Goal: Task Accomplishment & Management: Manage account settings

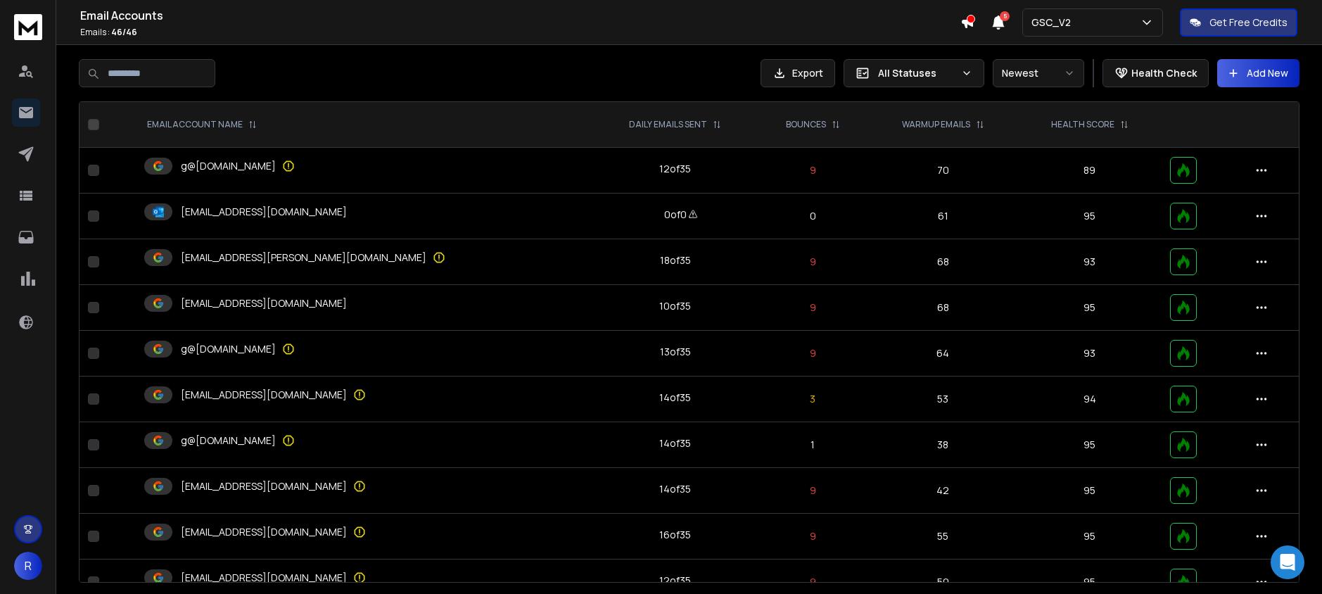
click at [184, 77] on input at bounding box center [147, 73] width 137 height 28
type input "****"
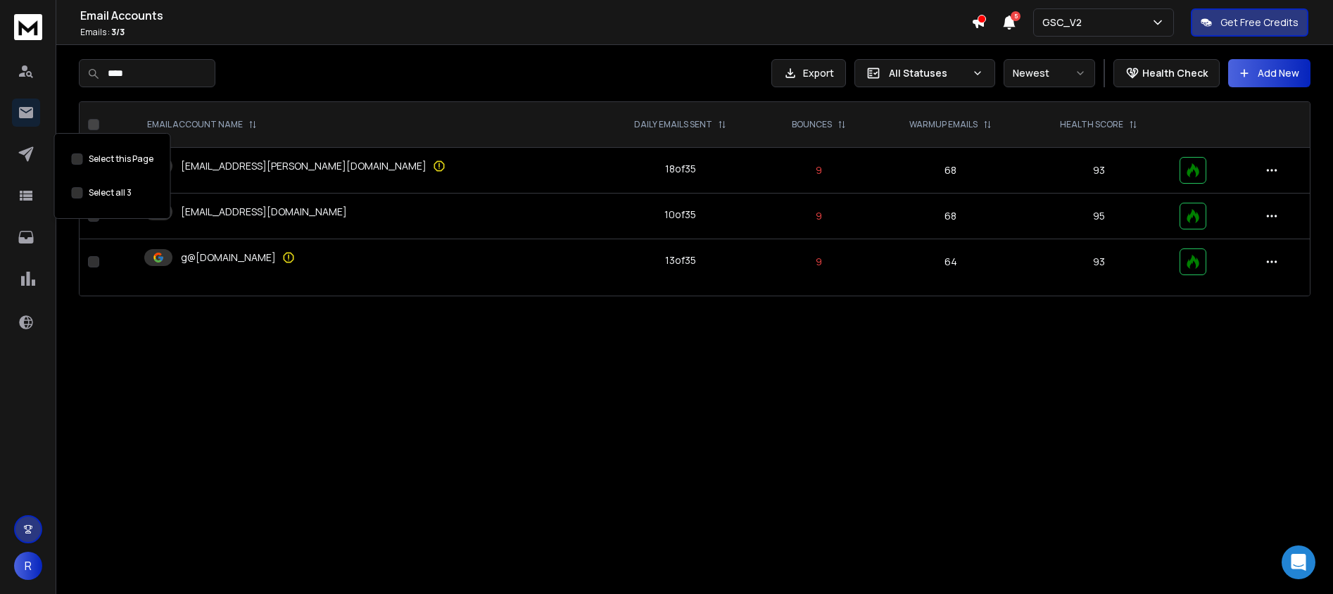
click at [90, 125] on button "Select this Page" at bounding box center [93, 124] width 11 height 11
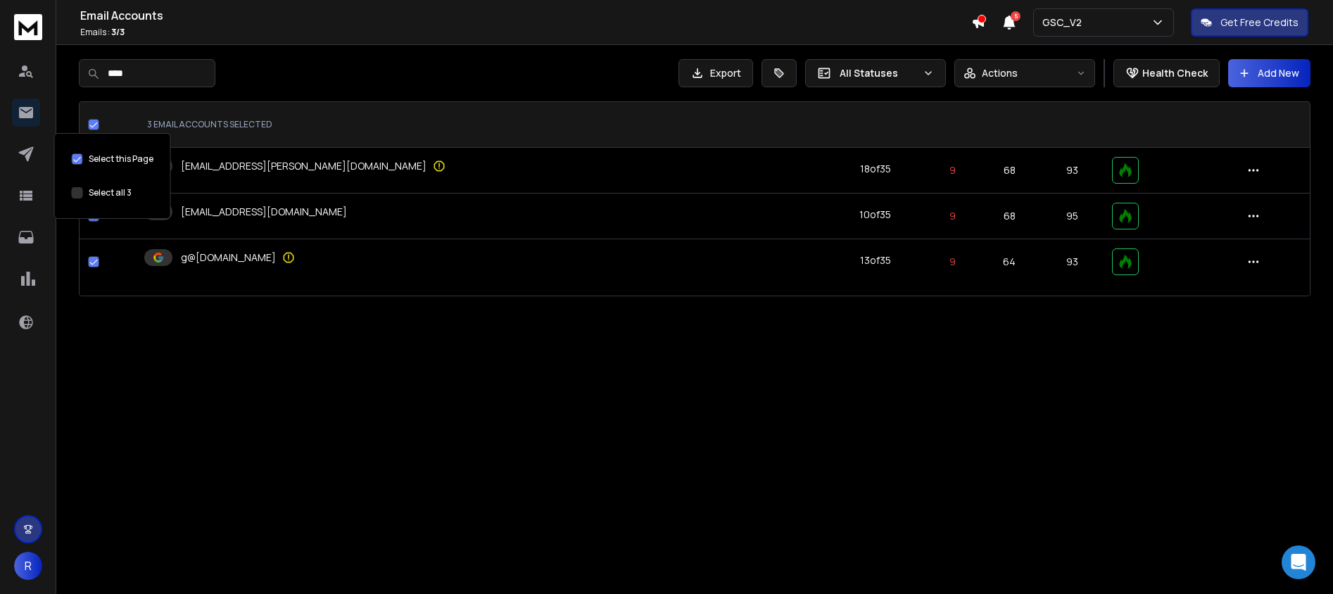
click at [103, 187] on label "Select all 3" at bounding box center [110, 192] width 43 height 11
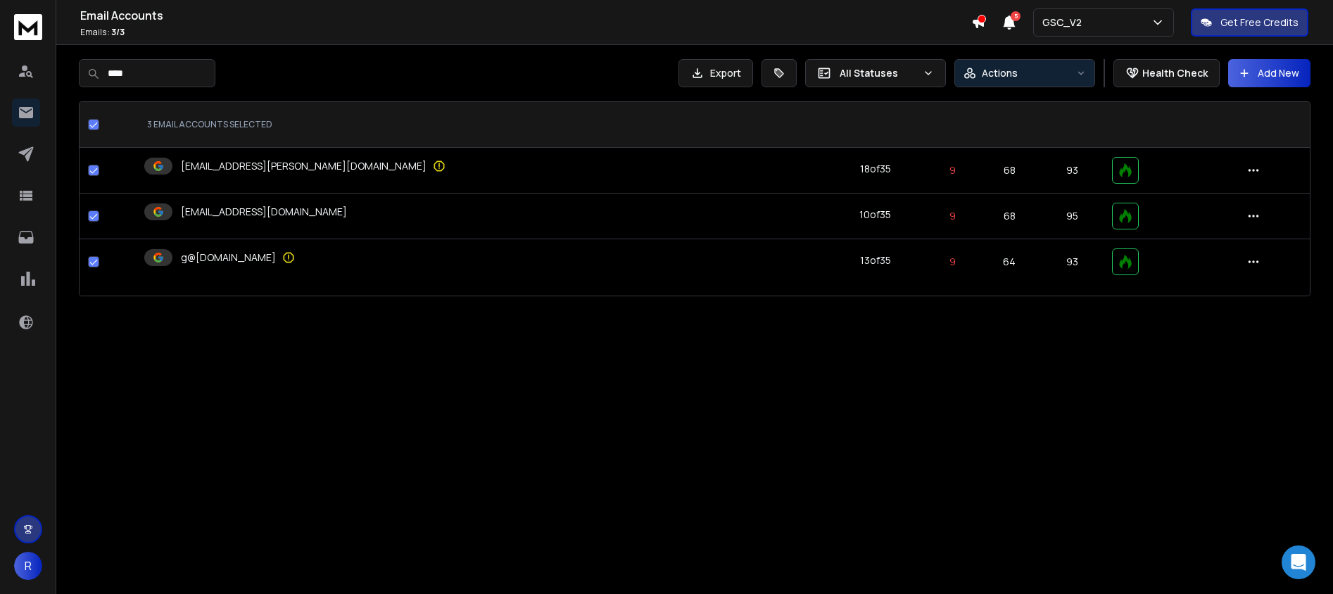
click at [1023, 82] on button "Actions" at bounding box center [1024, 73] width 141 height 28
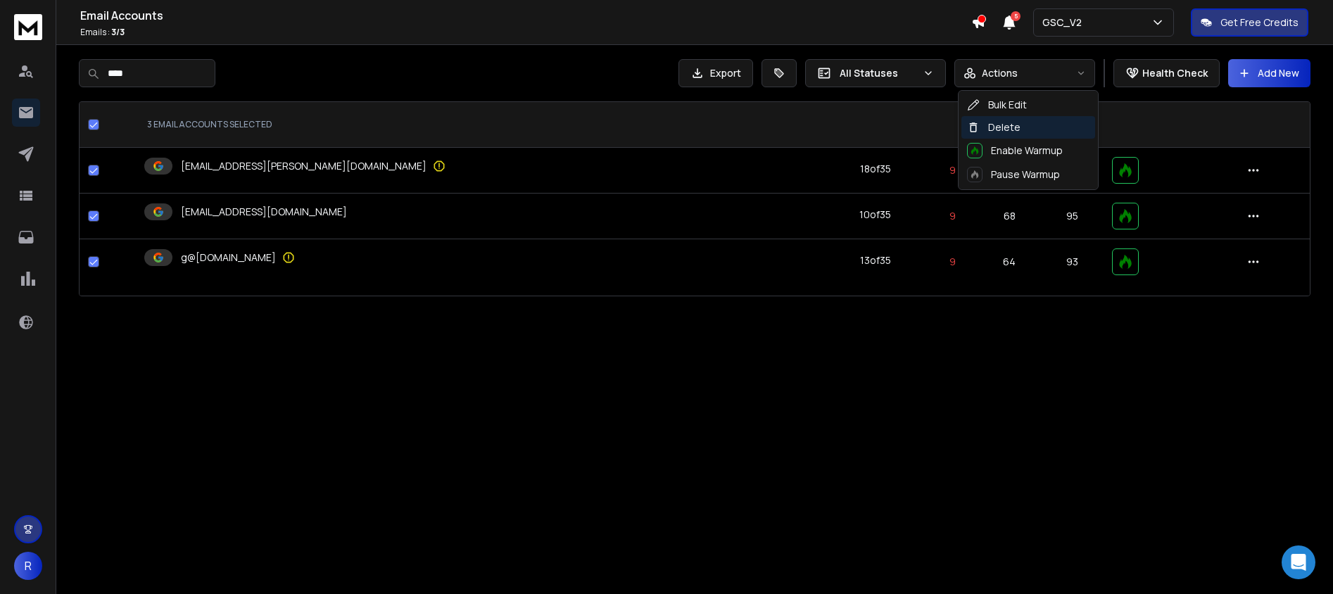
click at [1022, 123] on div "Delete" at bounding box center [1028, 127] width 134 height 23
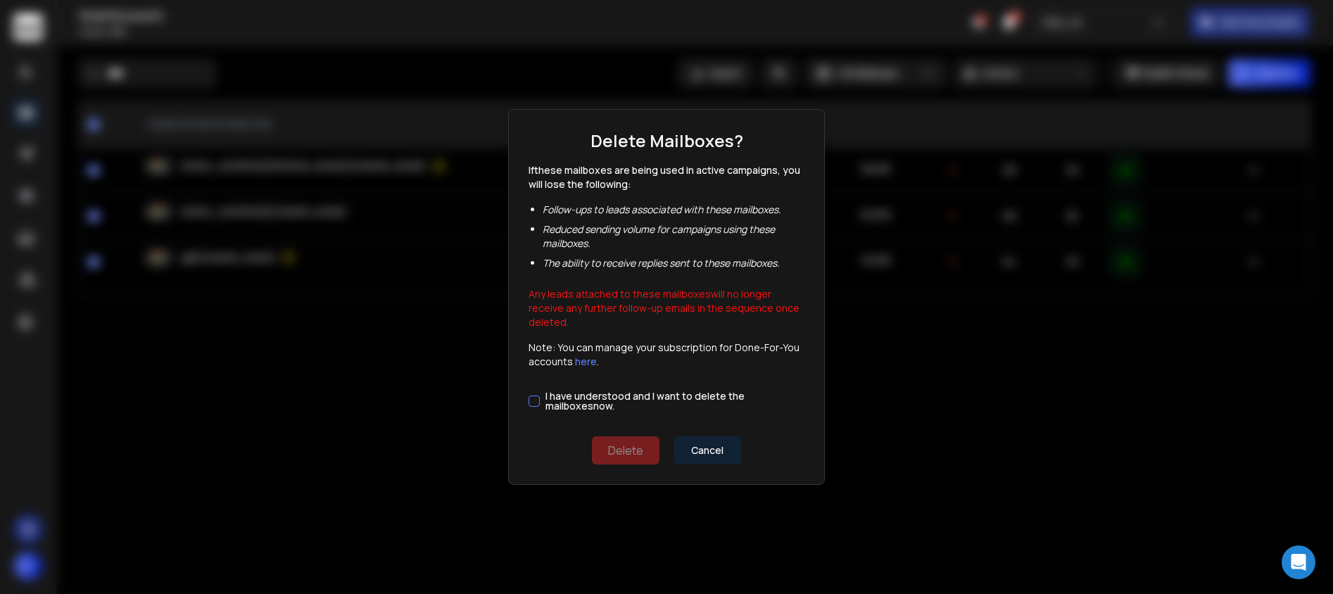
click at [532, 395] on button "I have understood and I want to delete the mailbox es now." at bounding box center [533, 400] width 11 height 11
click at [630, 449] on button "Delete" at bounding box center [626, 450] width 68 height 28
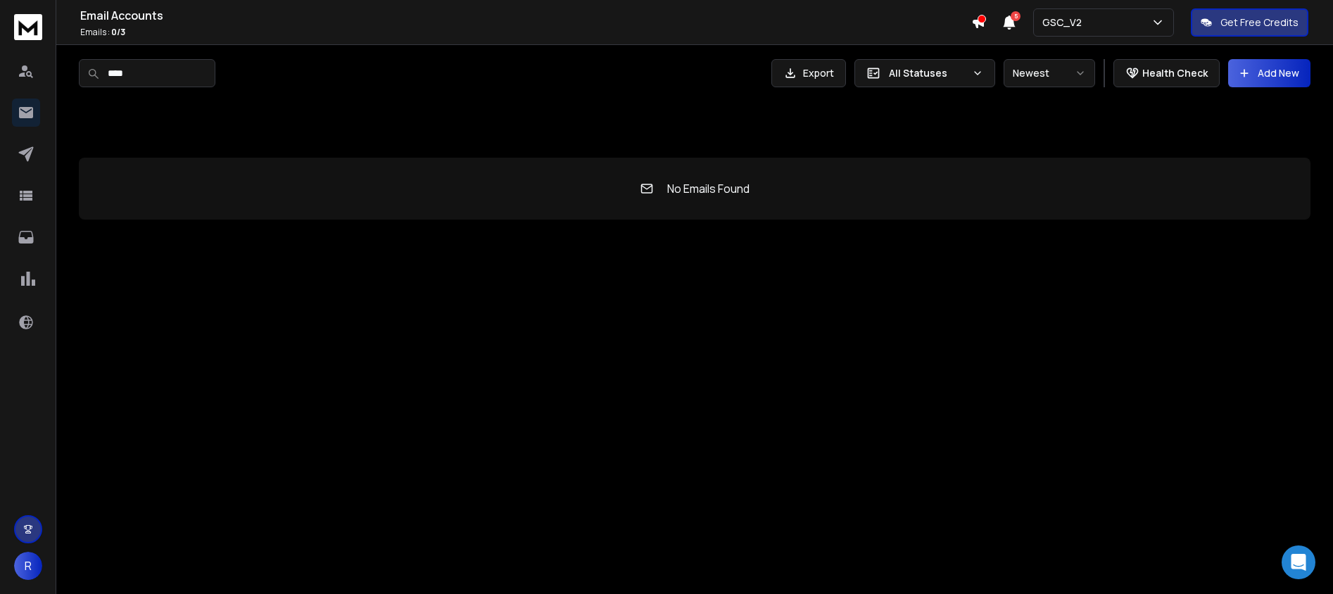
click at [155, 80] on input "****" at bounding box center [147, 73] width 137 height 28
type input "*****"
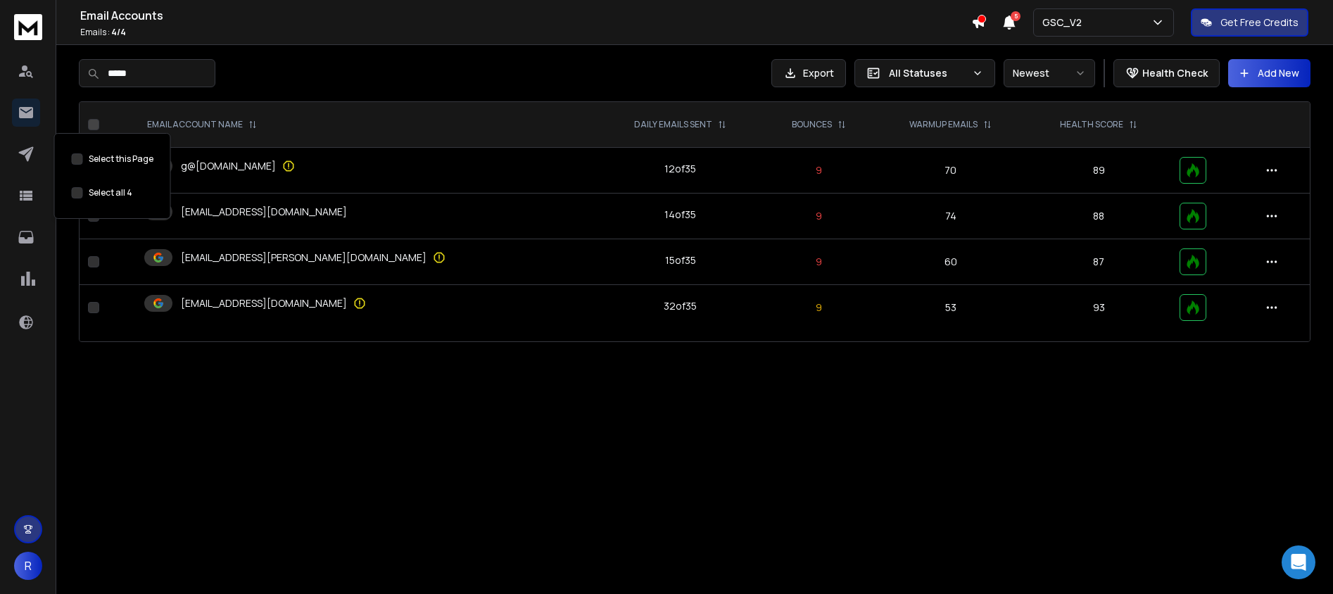
click at [93, 122] on button "Select this Page" at bounding box center [93, 124] width 11 height 11
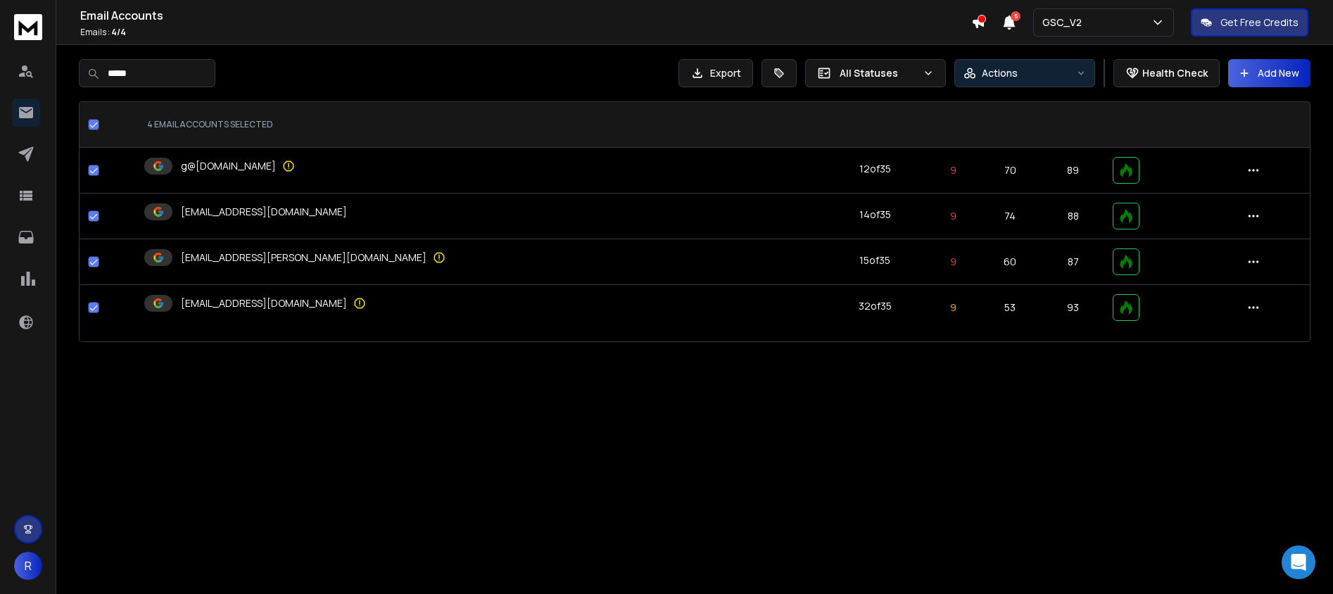
click at [999, 84] on button "Actions" at bounding box center [1024, 73] width 141 height 28
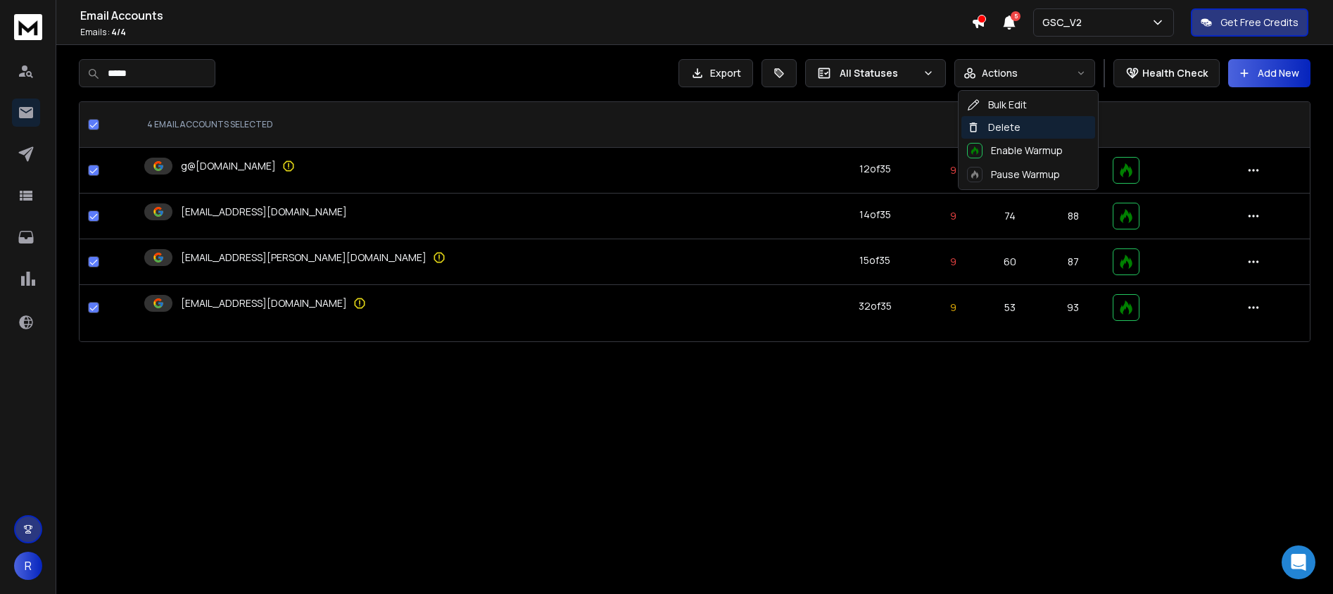
click at [1006, 119] on div "Delete" at bounding box center [1028, 127] width 134 height 23
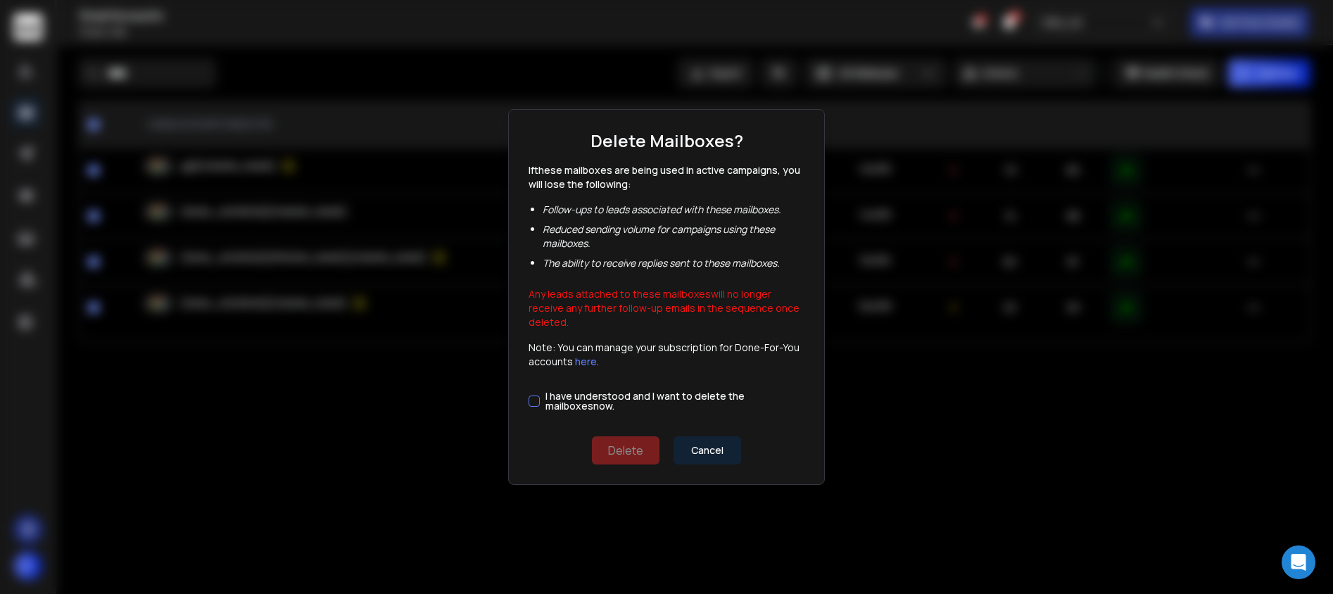
click at [593, 391] on label "I have understood and I want to delete the mailbox es now." at bounding box center [674, 401] width 259 height 20
click at [540, 395] on button "I have understood and I want to delete the mailbox es now." at bounding box center [533, 400] width 11 height 11
click at [612, 441] on button "Delete" at bounding box center [626, 450] width 68 height 28
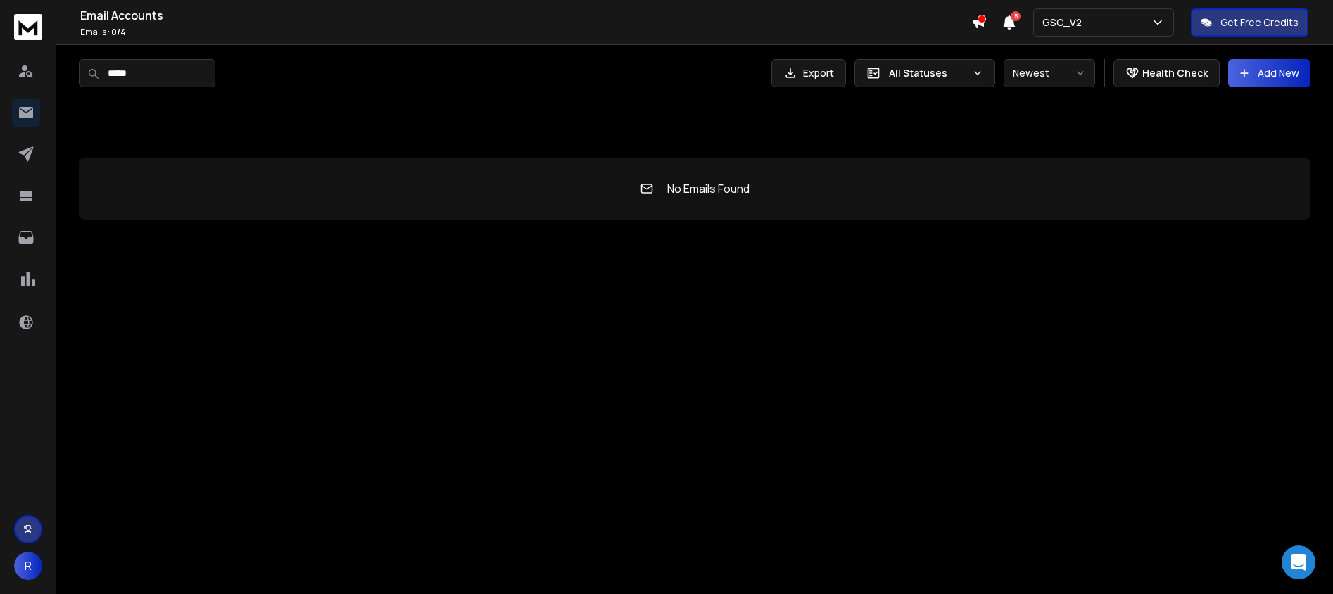
click at [122, 75] on input "*****" at bounding box center [147, 73] width 137 height 28
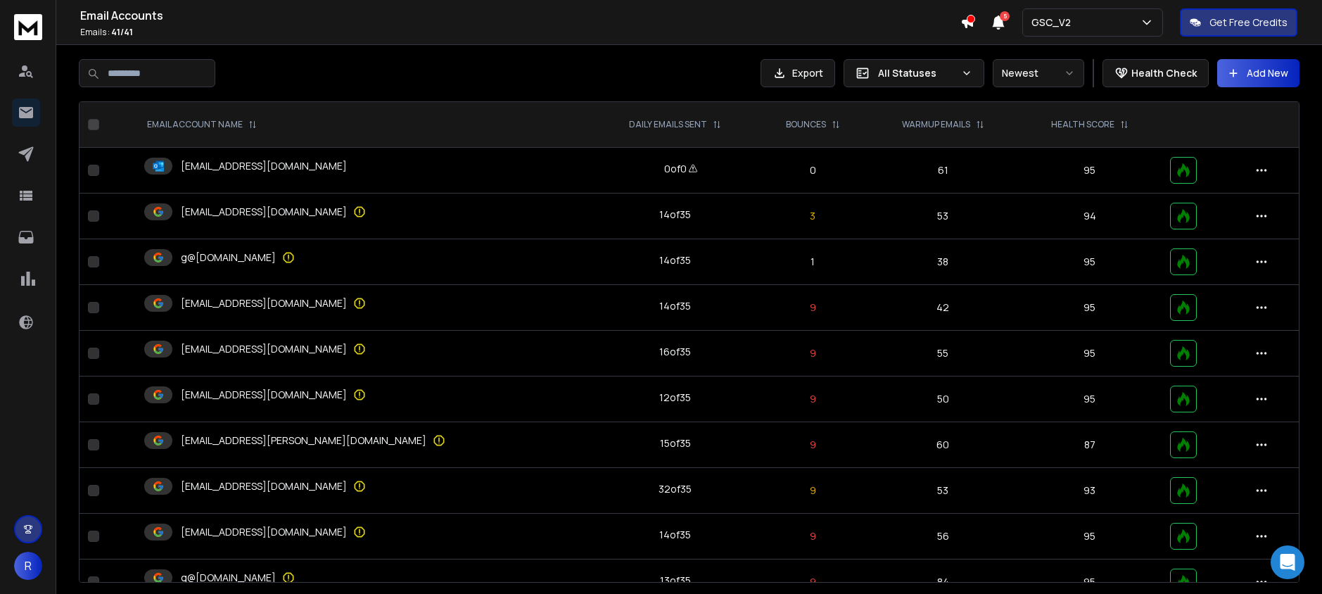
scroll to position [216, 0]
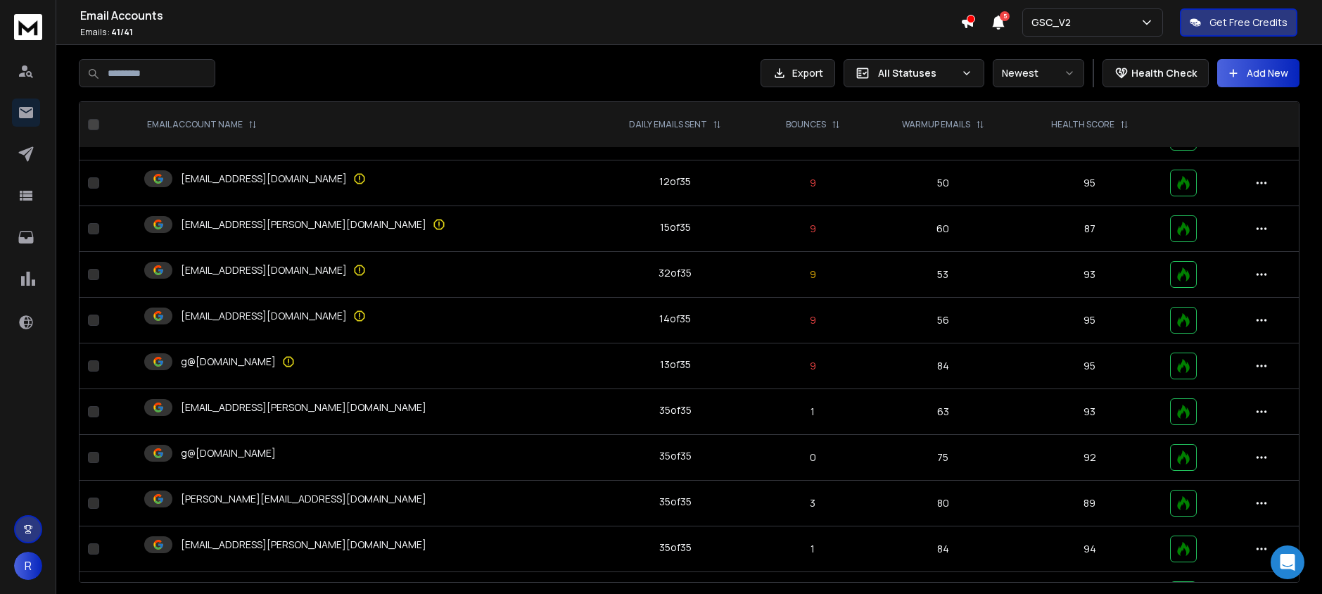
copy p "[DOMAIN_NAME]"
drag, startPoint x: 285, startPoint y: 364, endPoint x: 194, endPoint y: 362, distance: 90.8
click at [194, 362] on p "g@[DOMAIN_NAME]" at bounding box center [228, 362] width 95 height 14
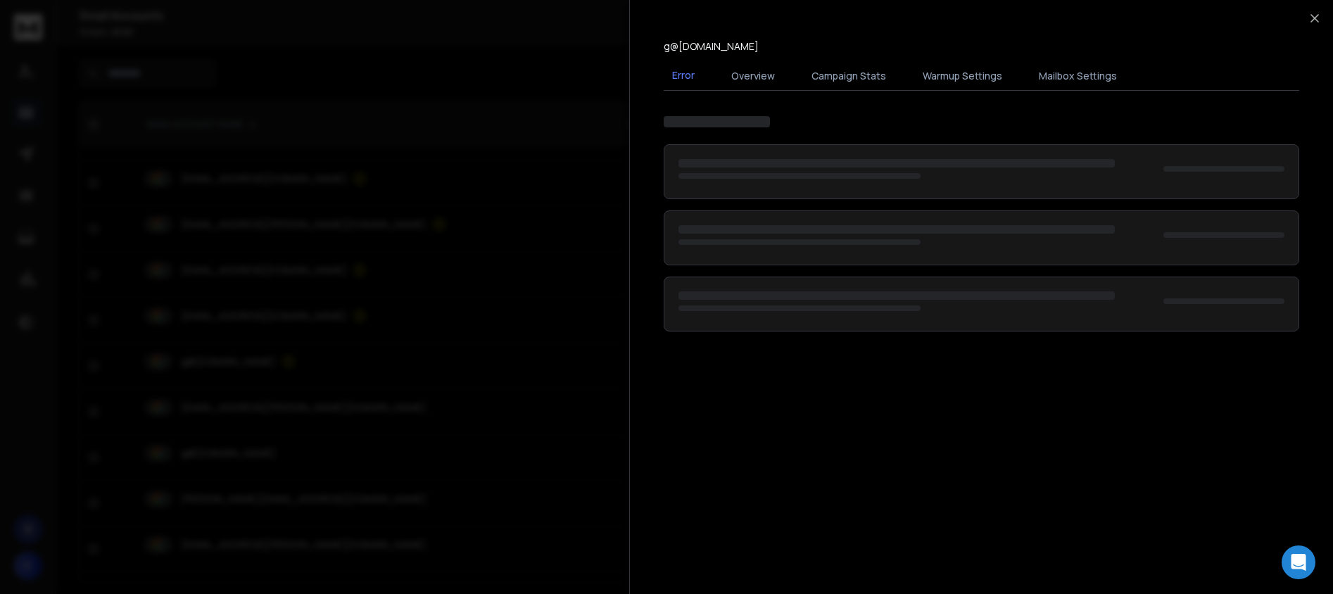
click at [367, 108] on div at bounding box center [666, 297] width 1333 height 594
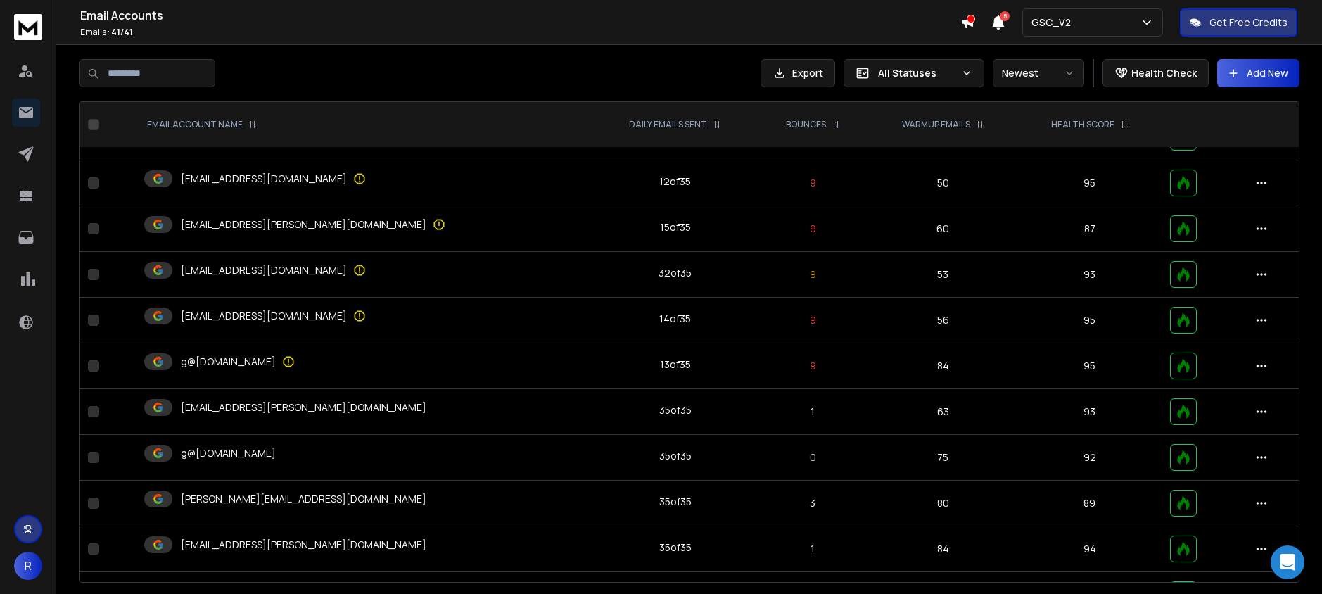
click at [171, 80] on input at bounding box center [147, 73] width 137 height 28
paste input "**********"
type input "**********"
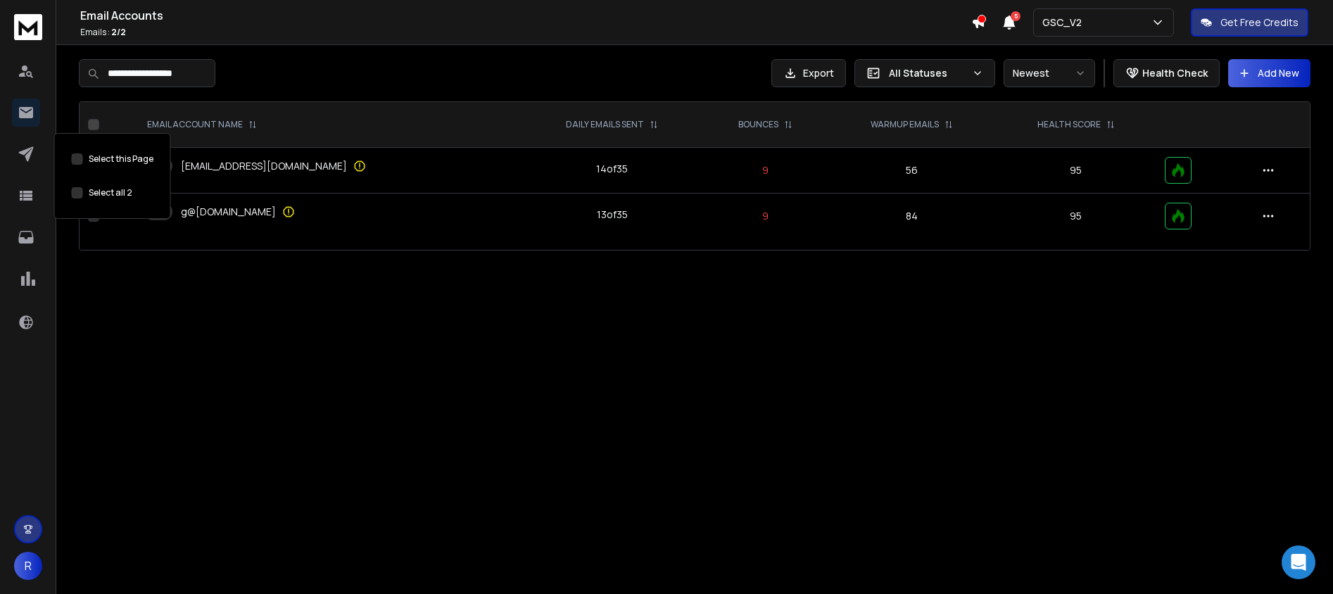
click at [91, 123] on button "Select this Page" at bounding box center [93, 124] width 11 height 11
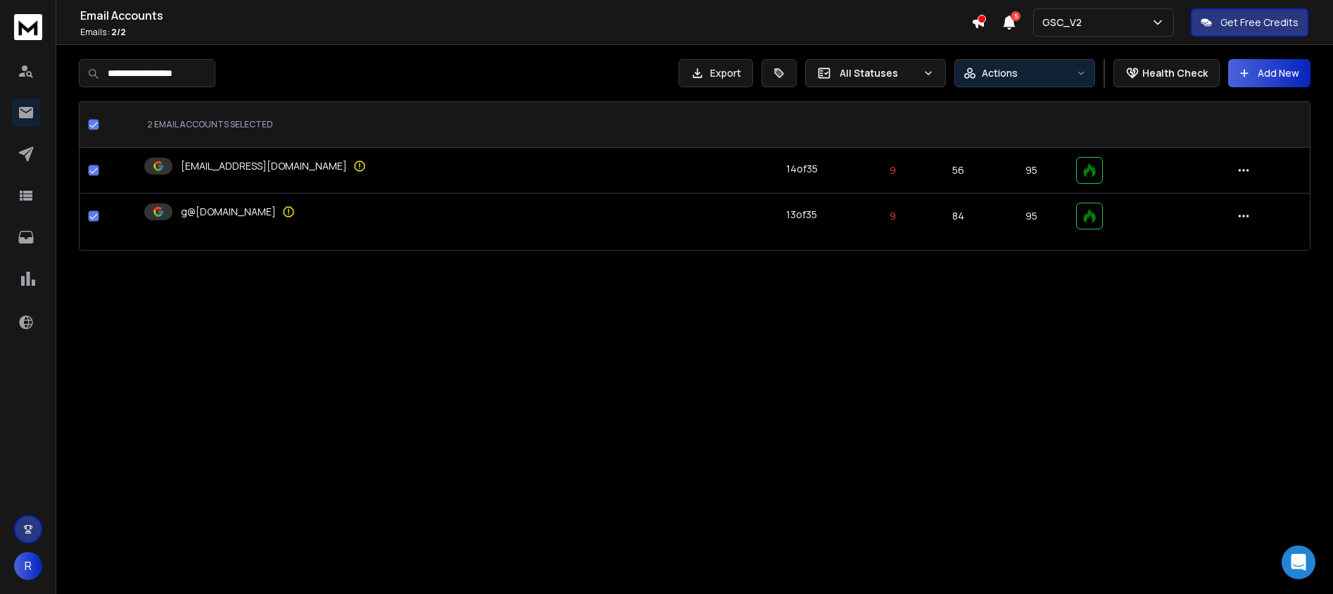
click at [999, 77] on p "Actions" at bounding box center [1000, 73] width 36 height 14
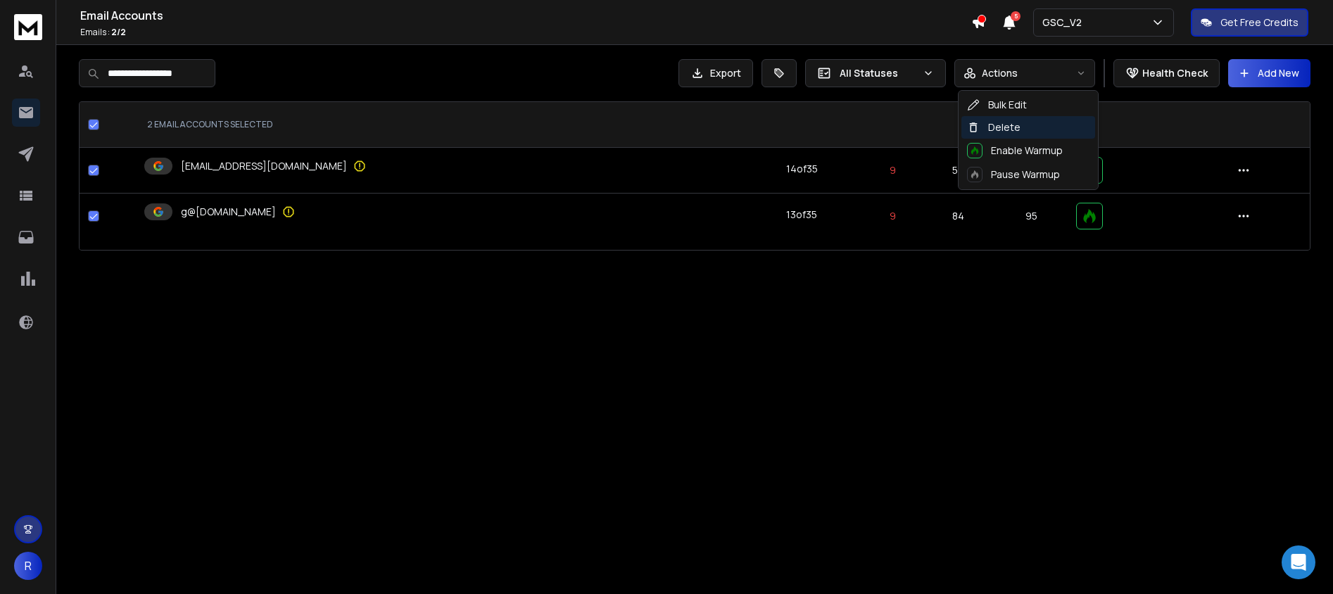
click at [1000, 129] on div "Delete" at bounding box center [993, 127] width 53 height 14
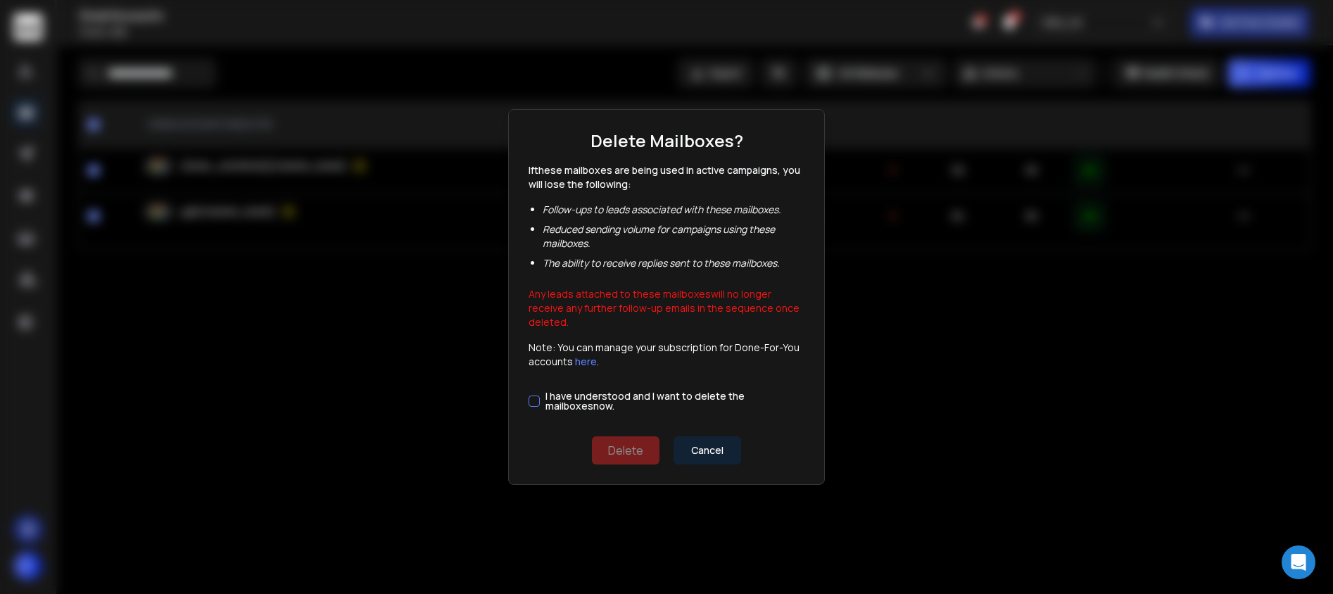
click at [535, 386] on div "I have understood and I want to delete the mailbox es now." at bounding box center [666, 395] width 276 height 31
click at [532, 395] on button "I have understood and I want to delete the mailbox es now." at bounding box center [533, 400] width 11 height 11
click at [598, 436] on button "Delete" at bounding box center [626, 450] width 68 height 28
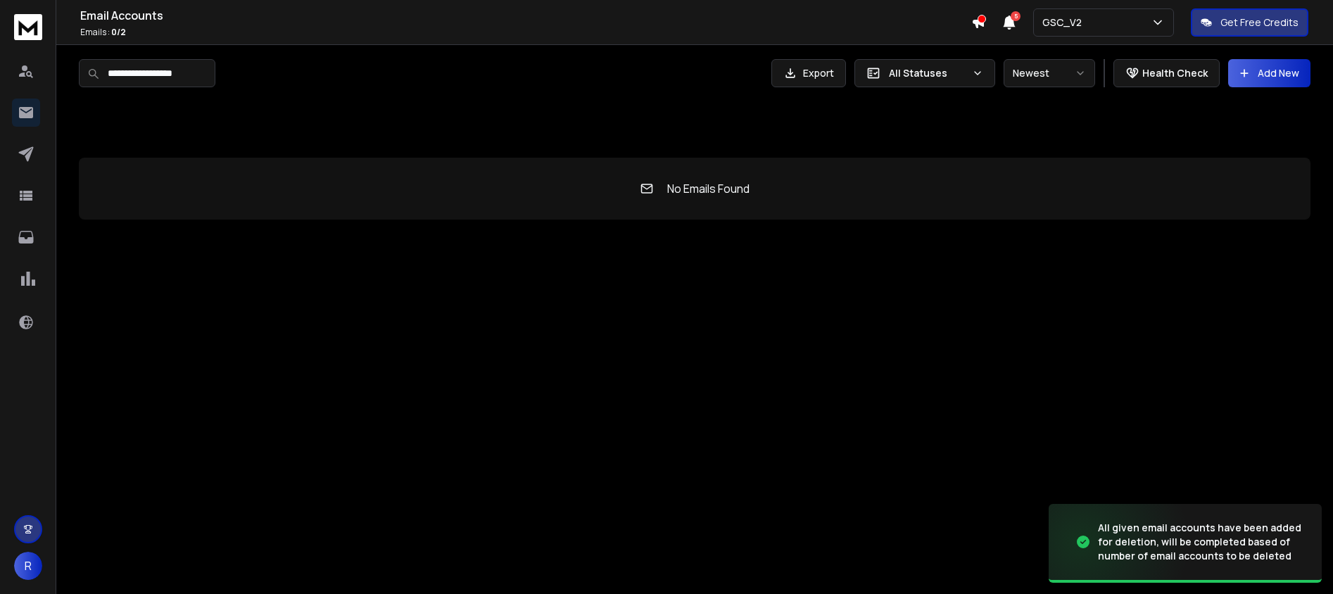
click at [175, 100] on div "**********" at bounding box center [694, 139] width 1231 height 160
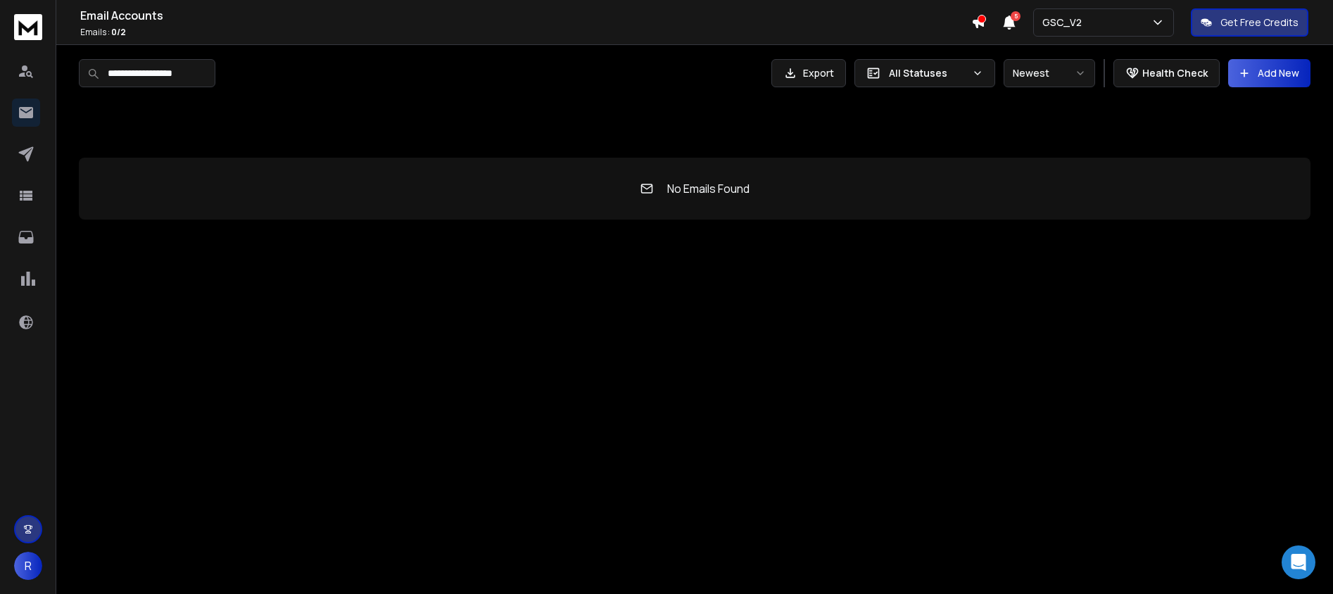
click at [179, 85] on input "**********" at bounding box center [147, 73] width 137 height 28
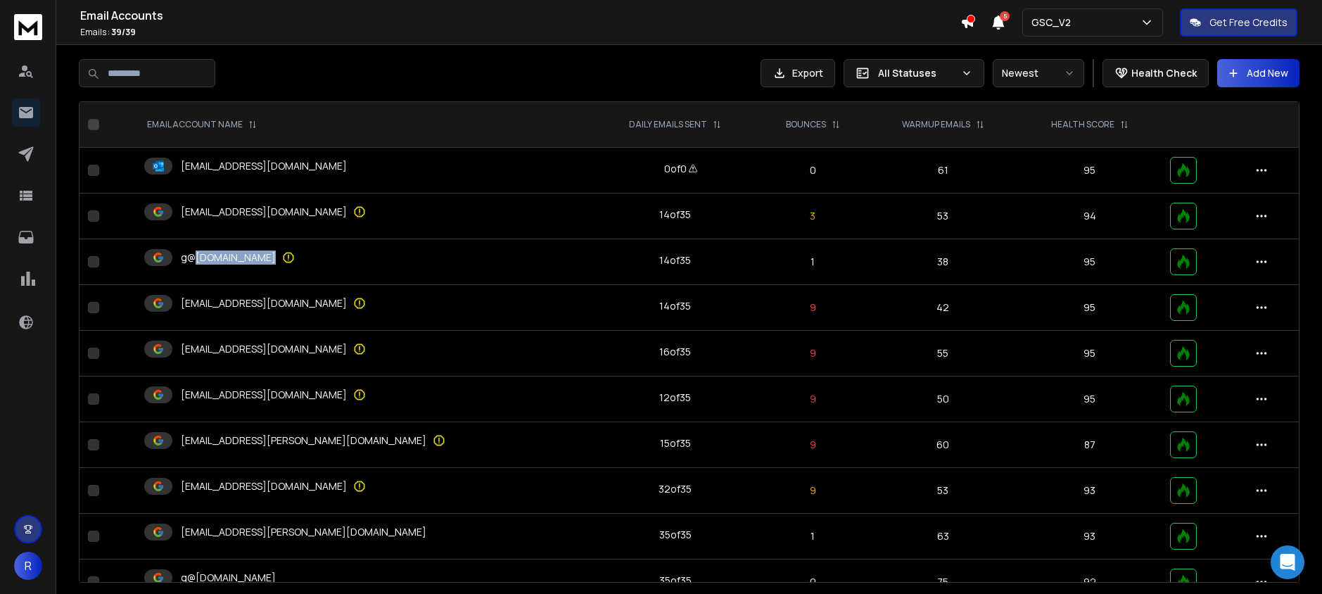
copy td "[DOMAIN_NAME]"
drag, startPoint x: 285, startPoint y: 258, endPoint x: 462, endPoint y: 263, distance: 177.4
click at [462, 263] on div "g@[DOMAIN_NAME]" at bounding box center [364, 257] width 441 height 17
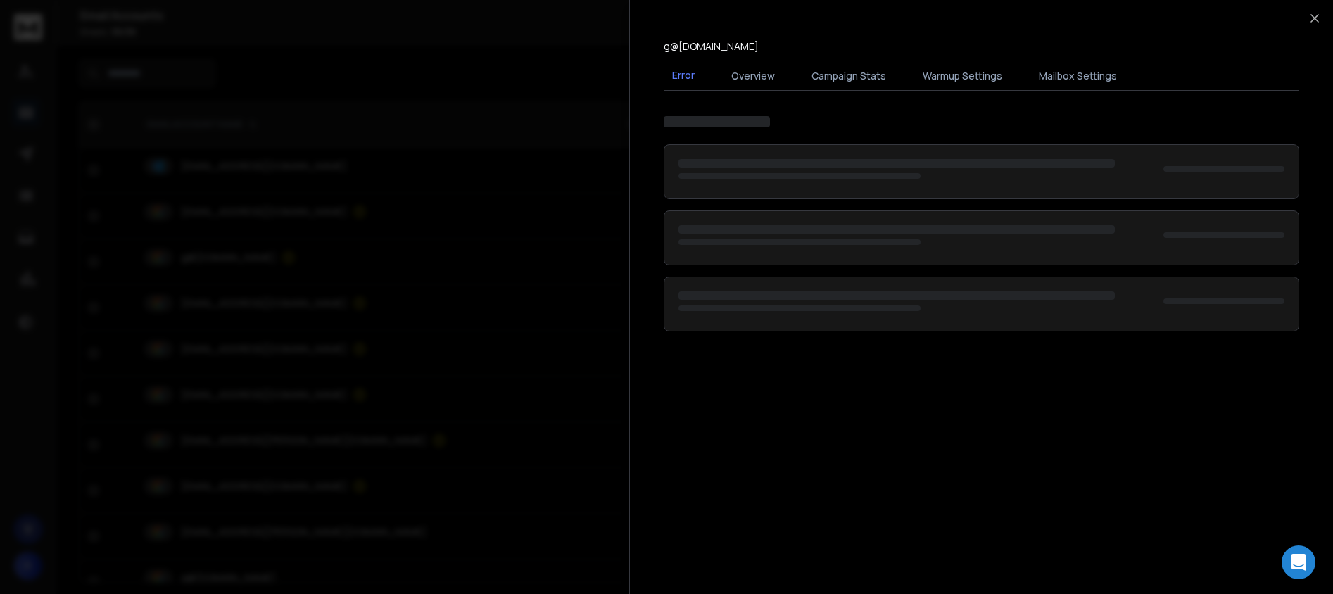
click at [490, 263] on div at bounding box center [666, 297] width 1333 height 594
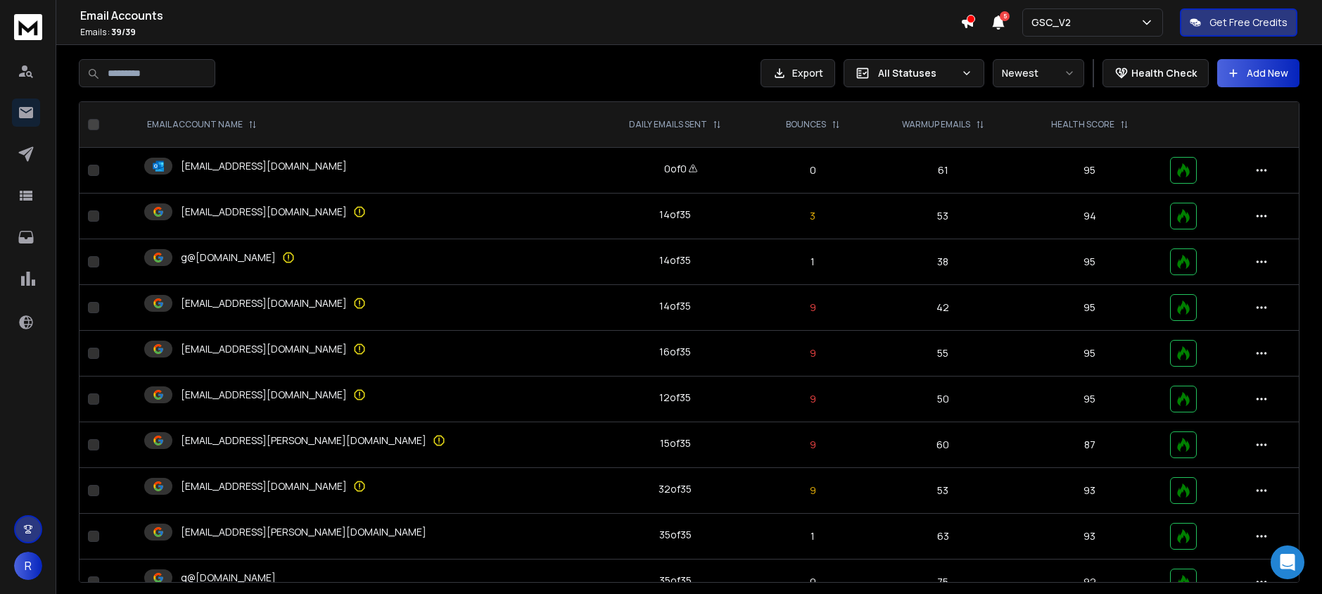
click at [166, 64] on input at bounding box center [147, 73] width 137 height 28
type input "*****"
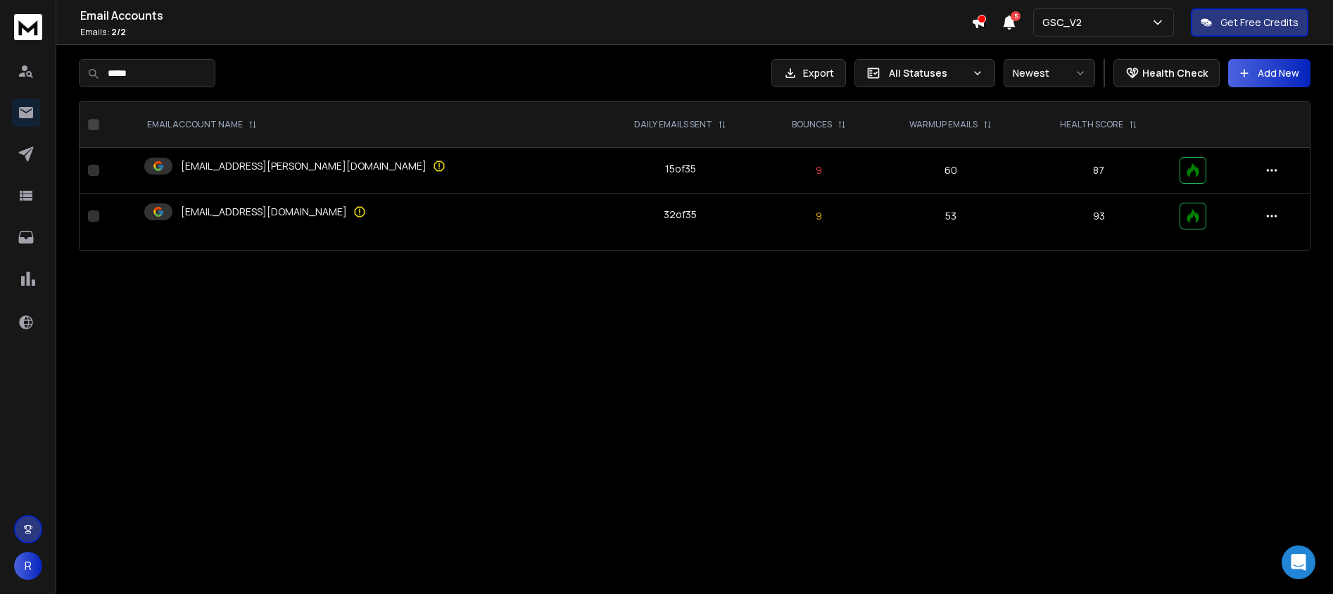
click at [165, 74] on input "*****" at bounding box center [147, 73] width 137 height 28
paste input "**********"
type input "**********"
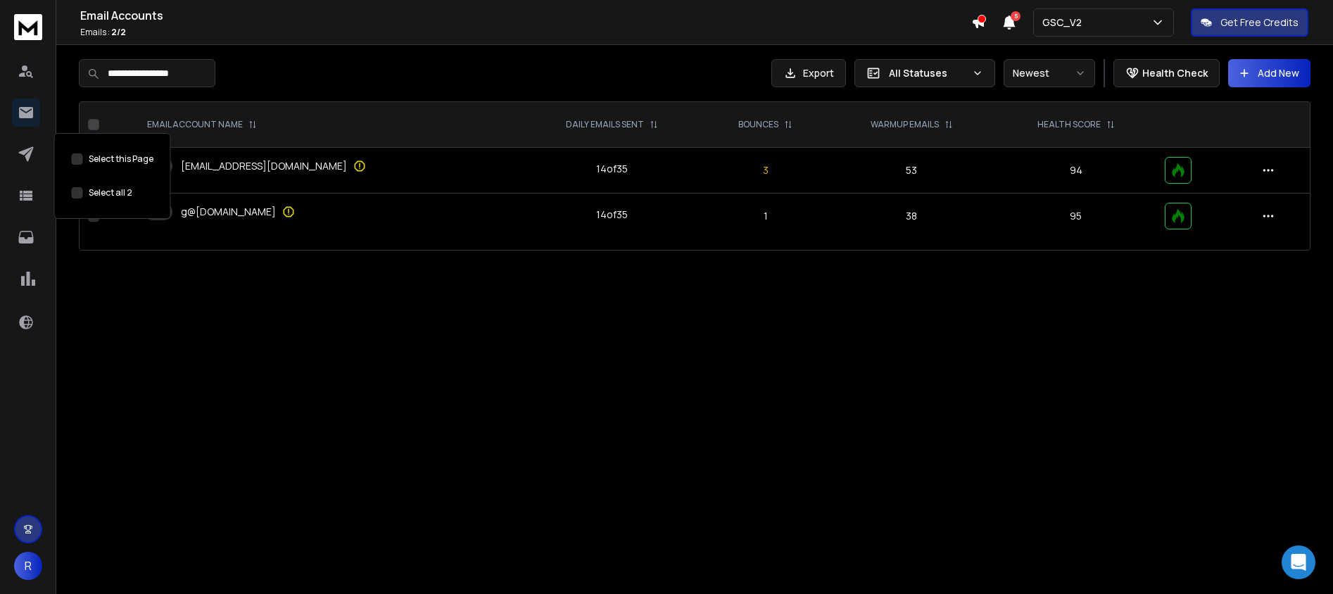
click at [90, 125] on button "Select this Page" at bounding box center [93, 124] width 11 height 11
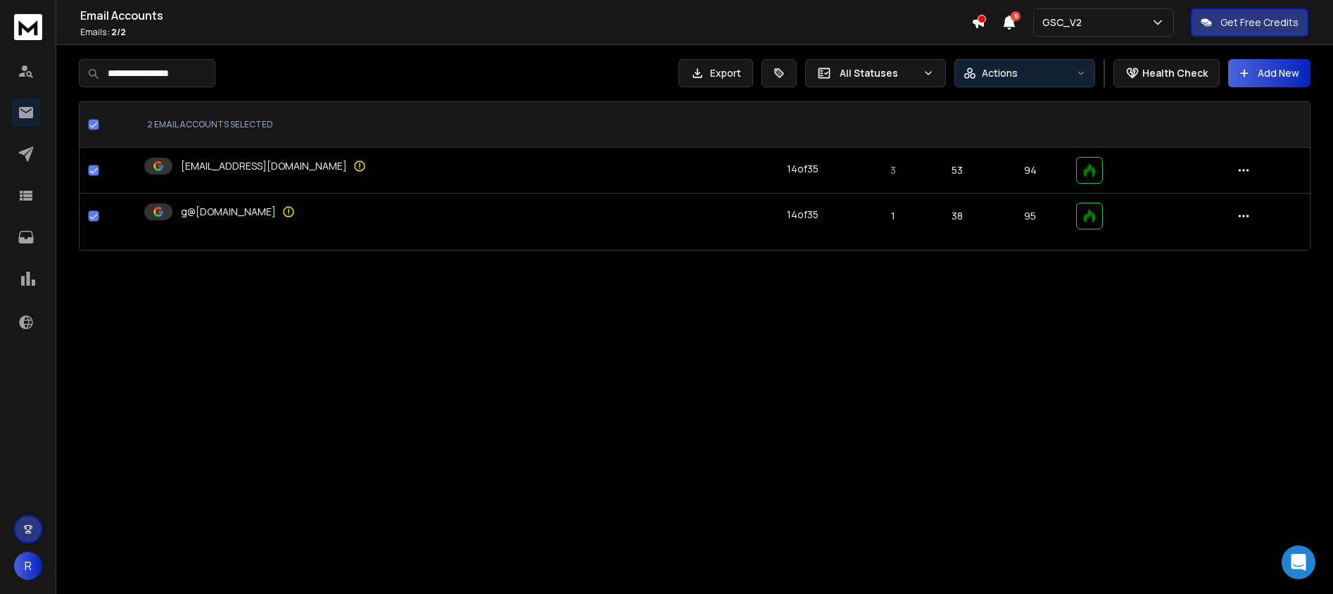
click at [1065, 66] on div "Actions" at bounding box center [1016, 73] width 107 height 14
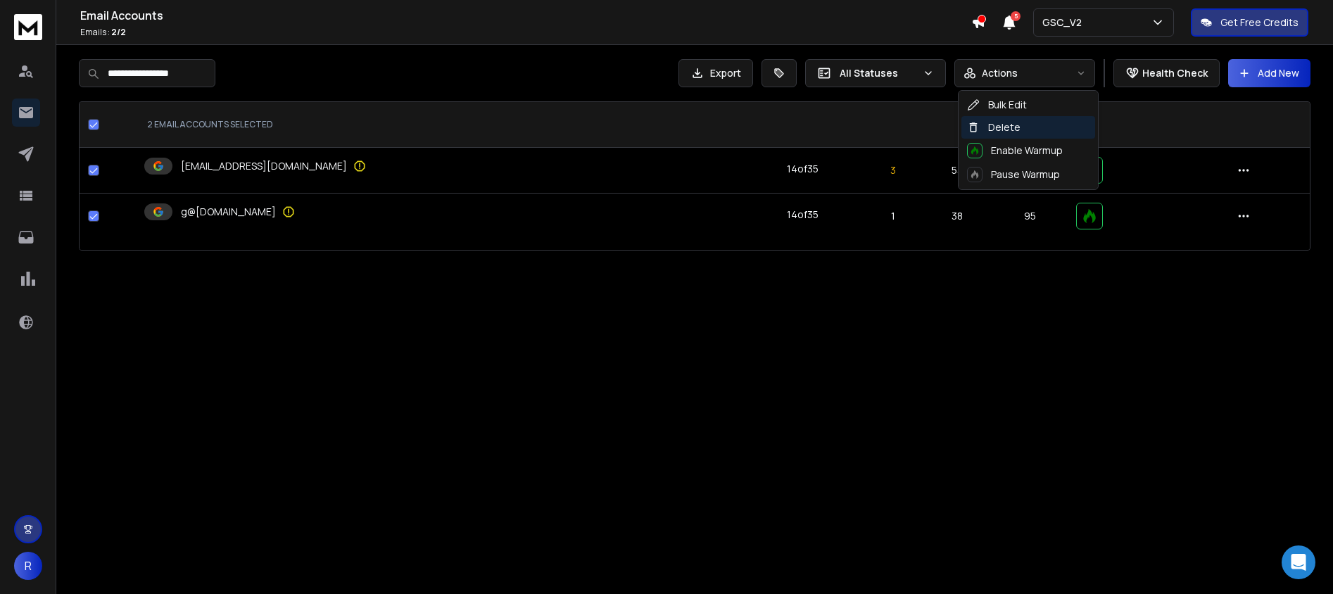
click at [1008, 127] on div "Delete" at bounding box center [993, 127] width 53 height 14
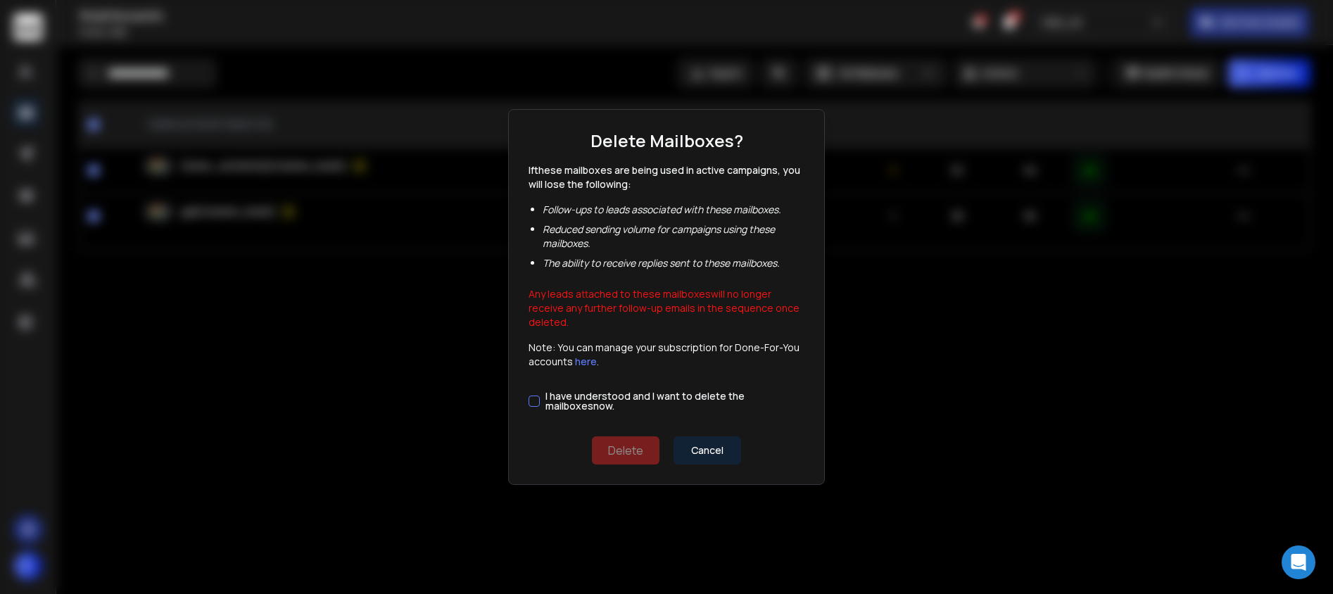
click at [533, 395] on button "I have understood and I want to delete the mailbox es now." at bounding box center [533, 400] width 11 height 11
click at [621, 442] on button "Delete" at bounding box center [626, 450] width 68 height 28
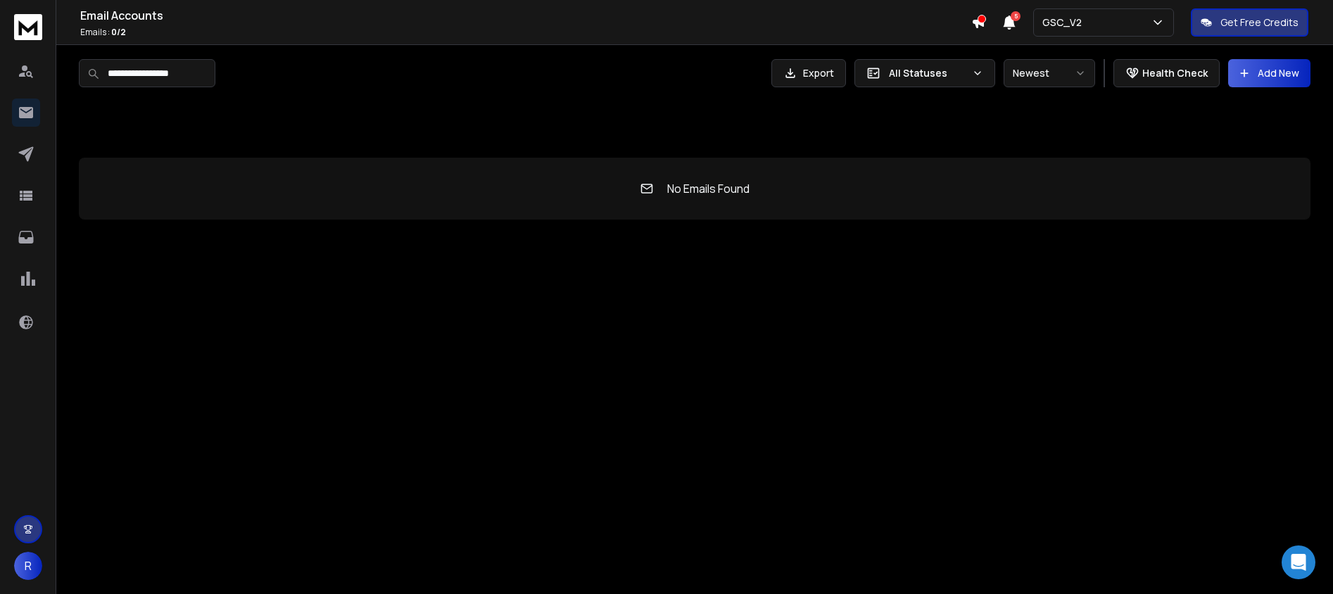
click at [173, 75] on input "**********" at bounding box center [147, 73] width 137 height 28
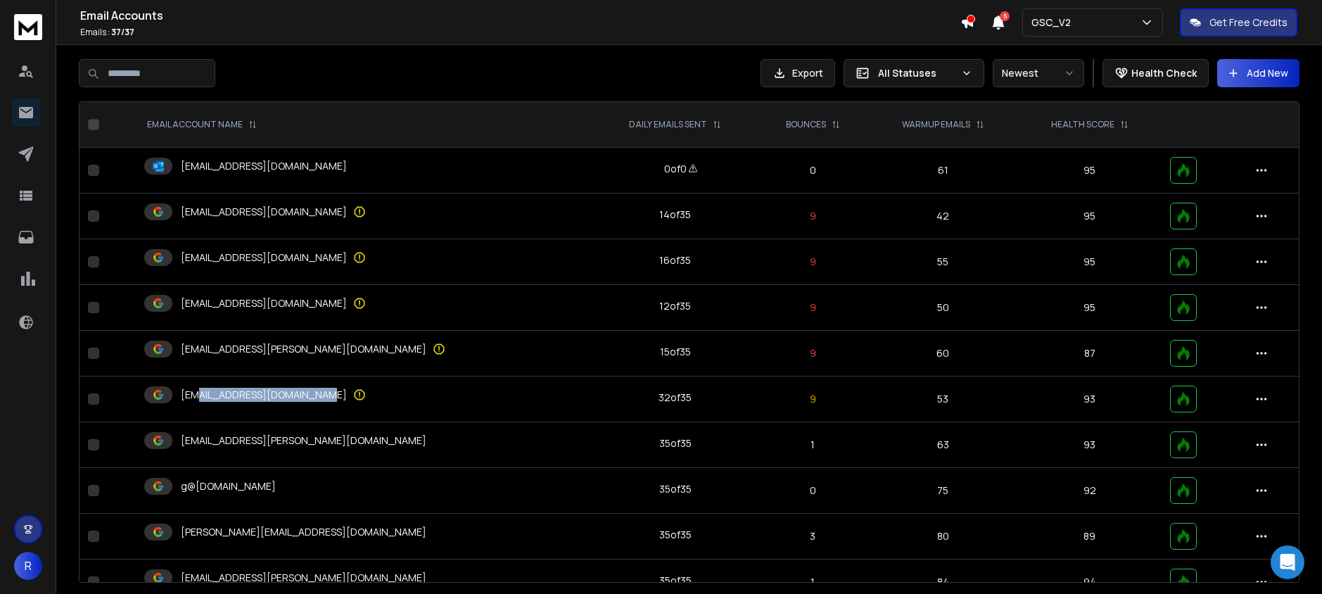
copy p "[DOMAIN_NAME]"
drag, startPoint x: 318, startPoint y: 398, endPoint x: 198, endPoint y: 392, distance: 119.8
click at [198, 392] on p "[EMAIL_ADDRESS][DOMAIN_NAME]" at bounding box center [264, 395] width 166 height 14
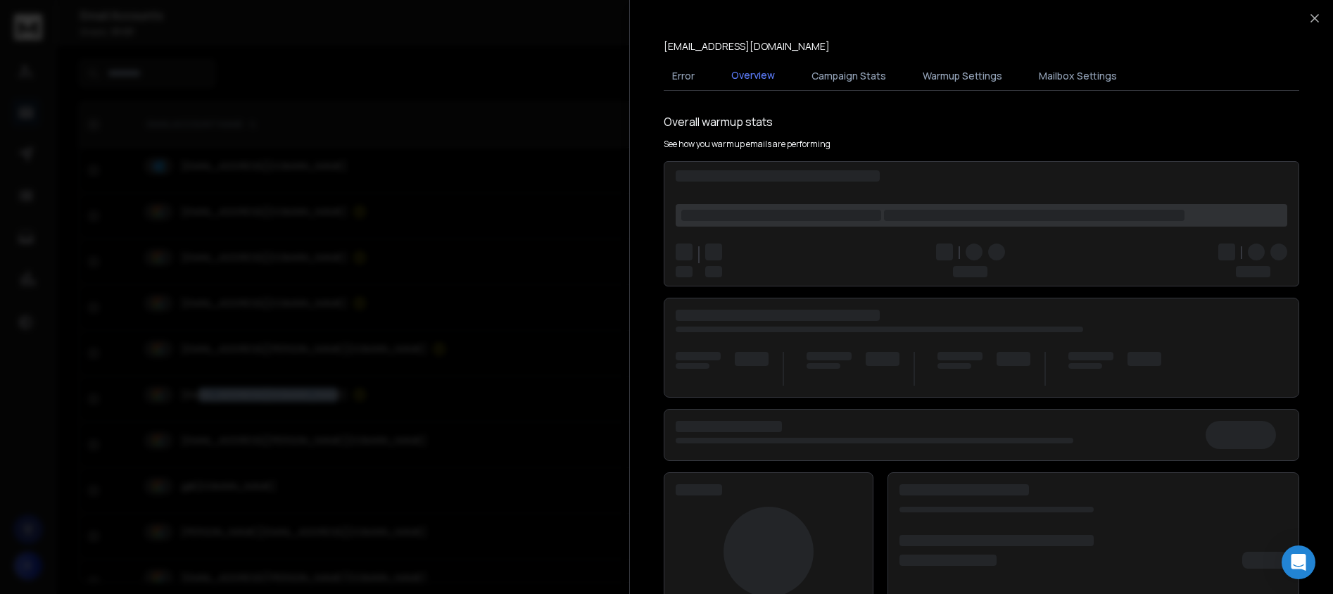
click at [329, 308] on div at bounding box center [666, 297] width 1333 height 594
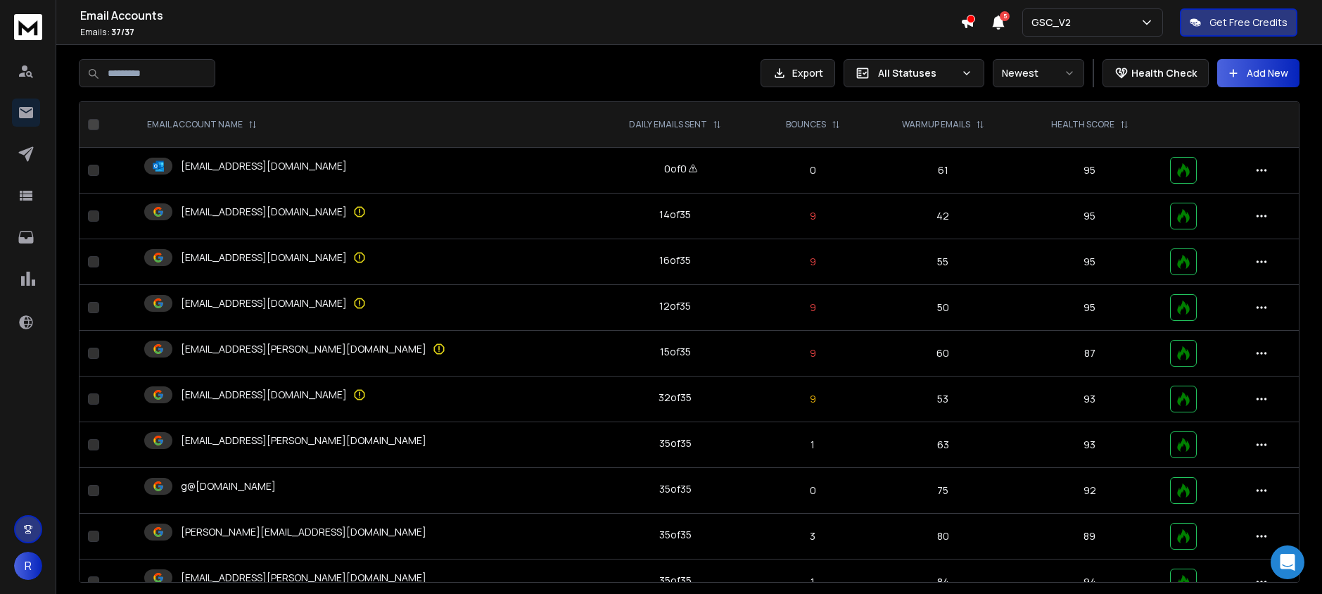
copy p "[DOMAIN_NAME]"
drag, startPoint x: 342, startPoint y: 306, endPoint x: 228, endPoint y: 304, distance: 114.0
click at [228, 304] on div "[EMAIL_ADDRESS][DOMAIN_NAME]" at bounding box center [364, 303] width 441 height 17
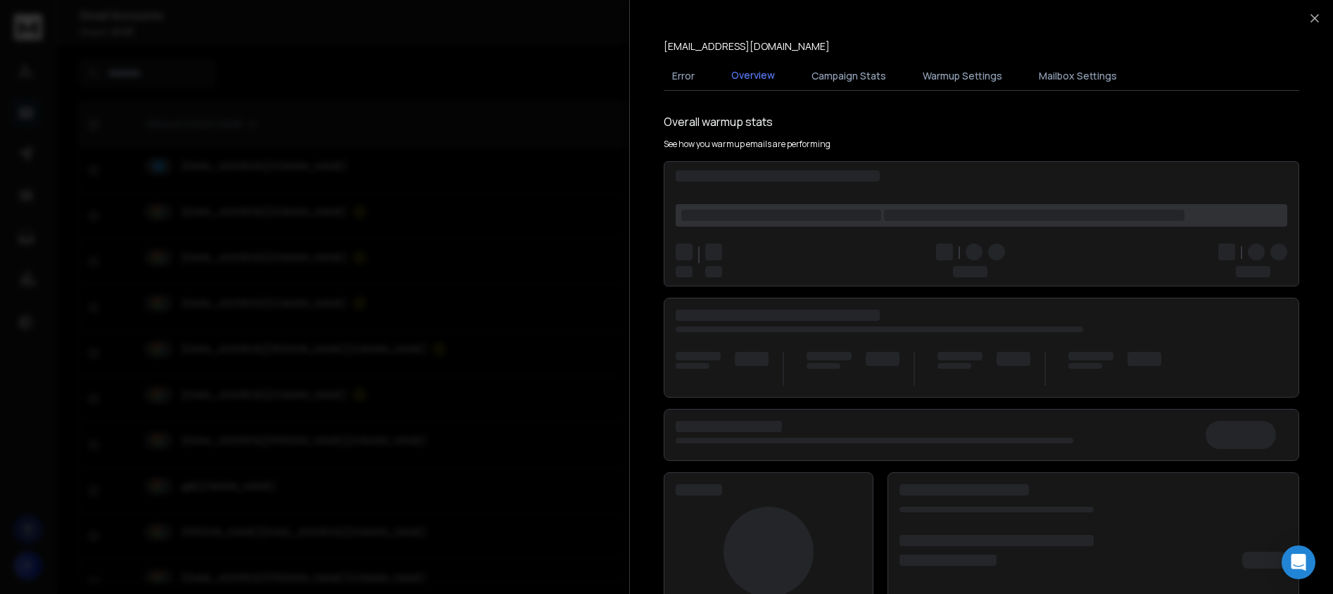
click at [325, 70] on div at bounding box center [666, 297] width 1333 height 594
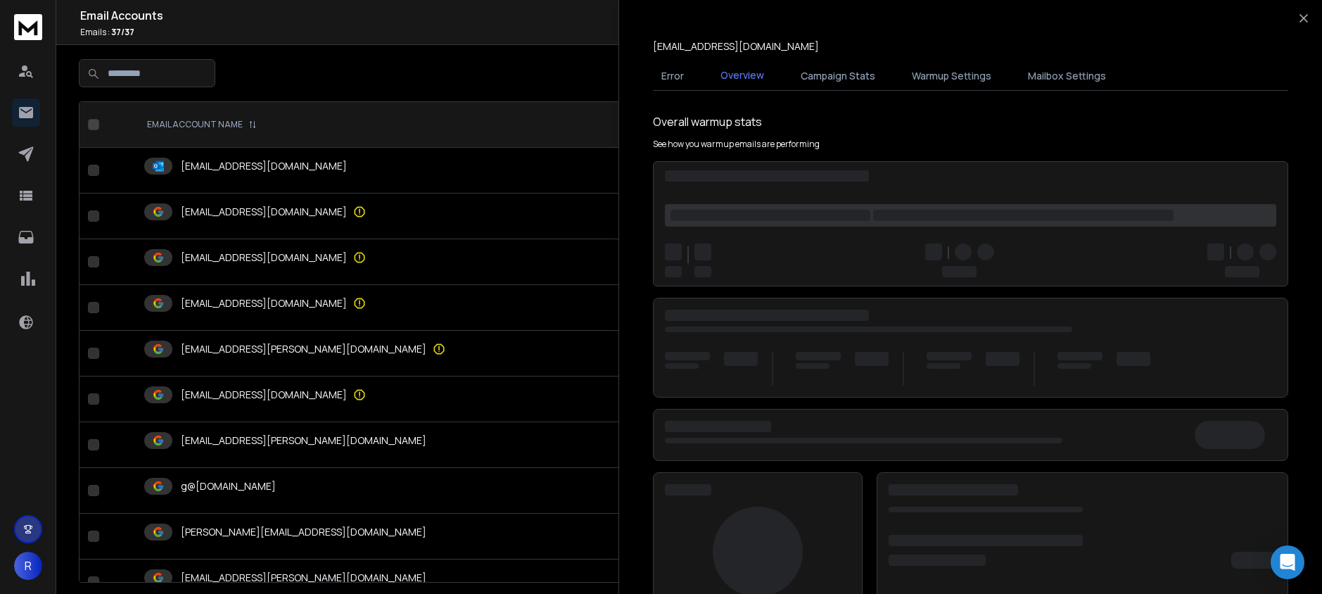
click at [182, 71] on input at bounding box center [147, 73] width 137 height 28
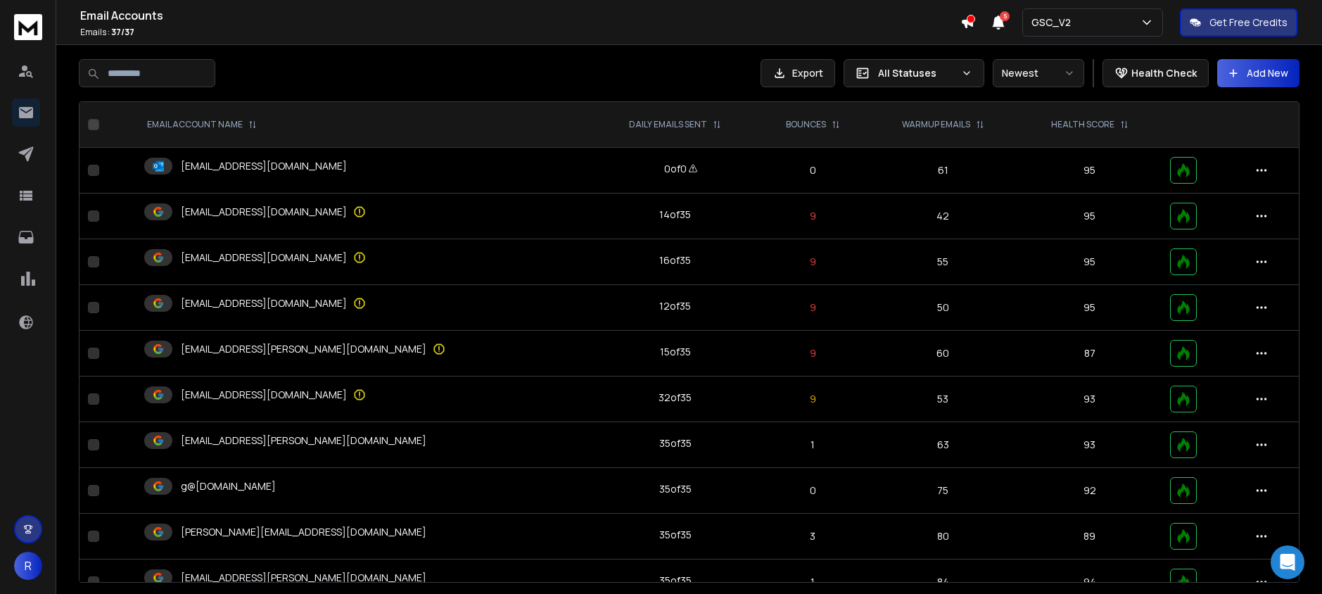
paste input "**********"
type input "**********"
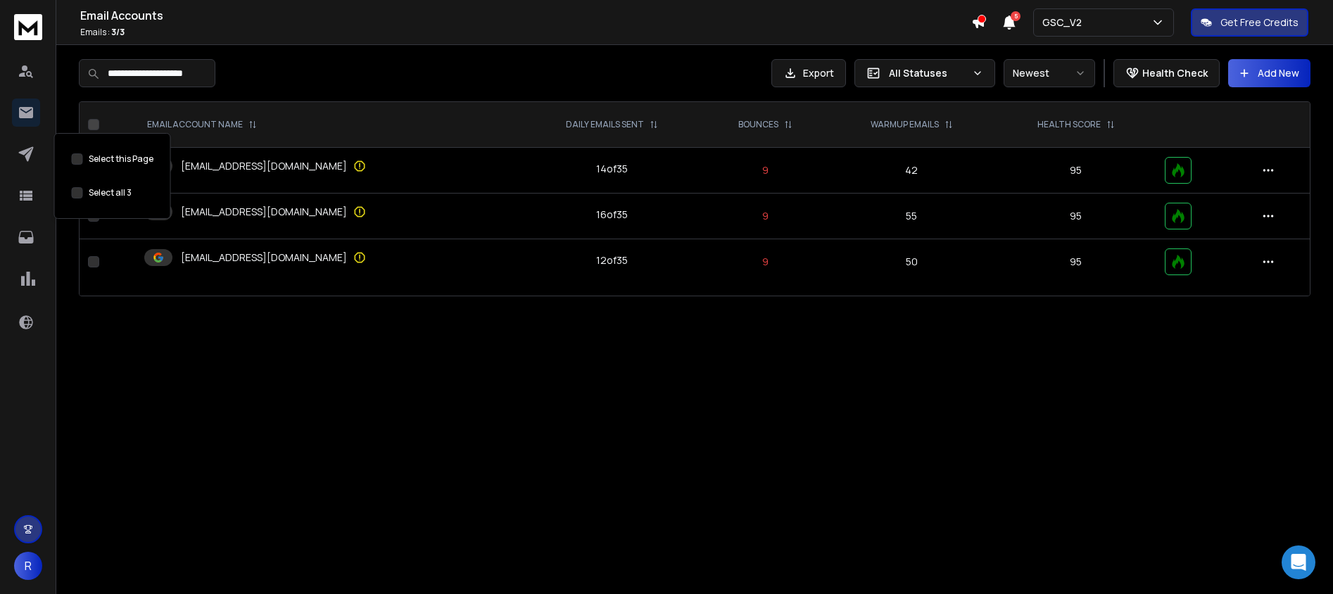
click at [94, 125] on button "Select this Page" at bounding box center [93, 124] width 11 height 11
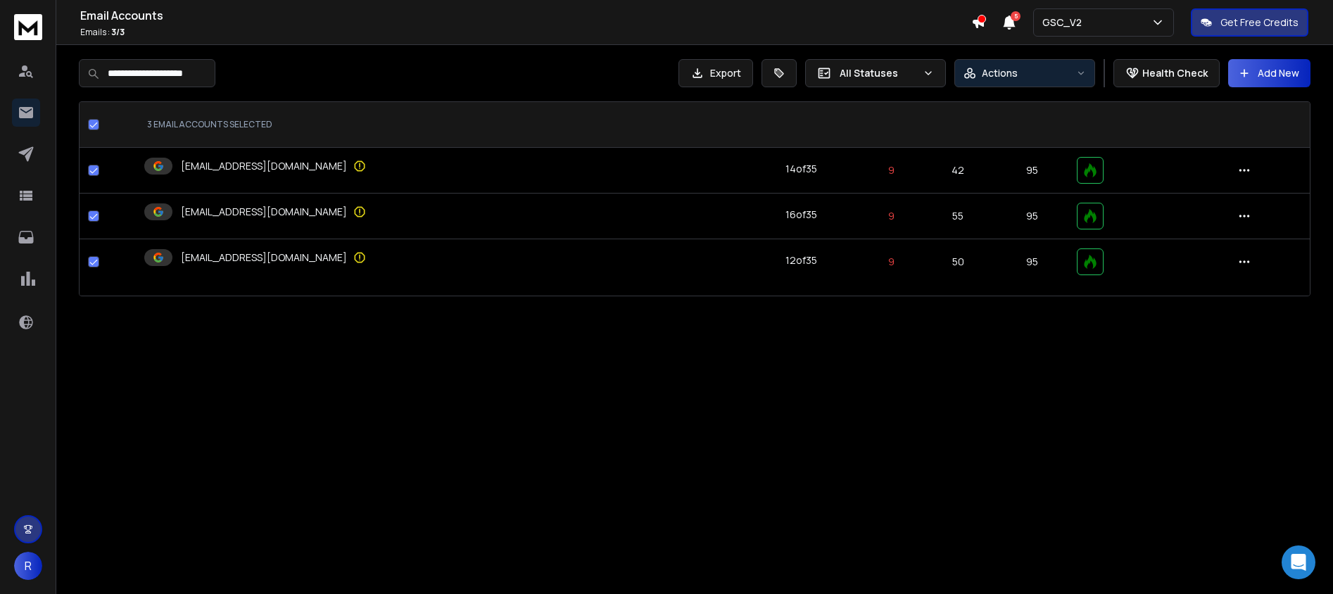
click at [1060, 82] on button "Actions" at bounding box center [1024, 73] width 141 height 28
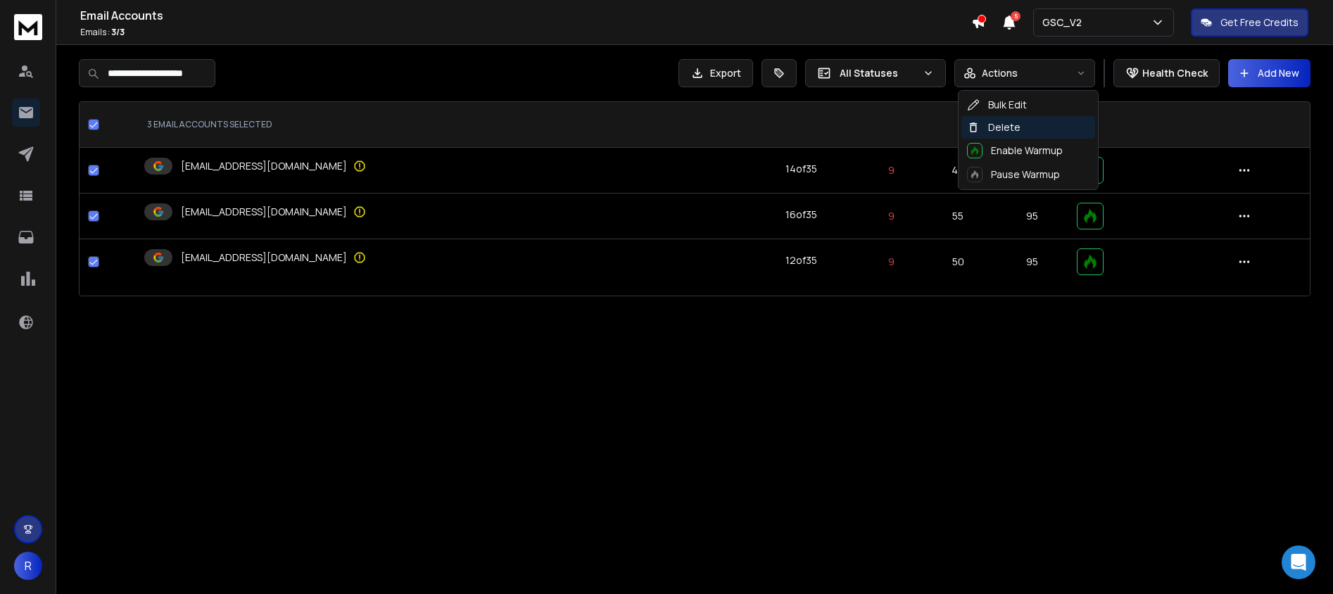
click at [1021, 132] on div "Delete" at bounding box center [1028, 127] width 134 height 23
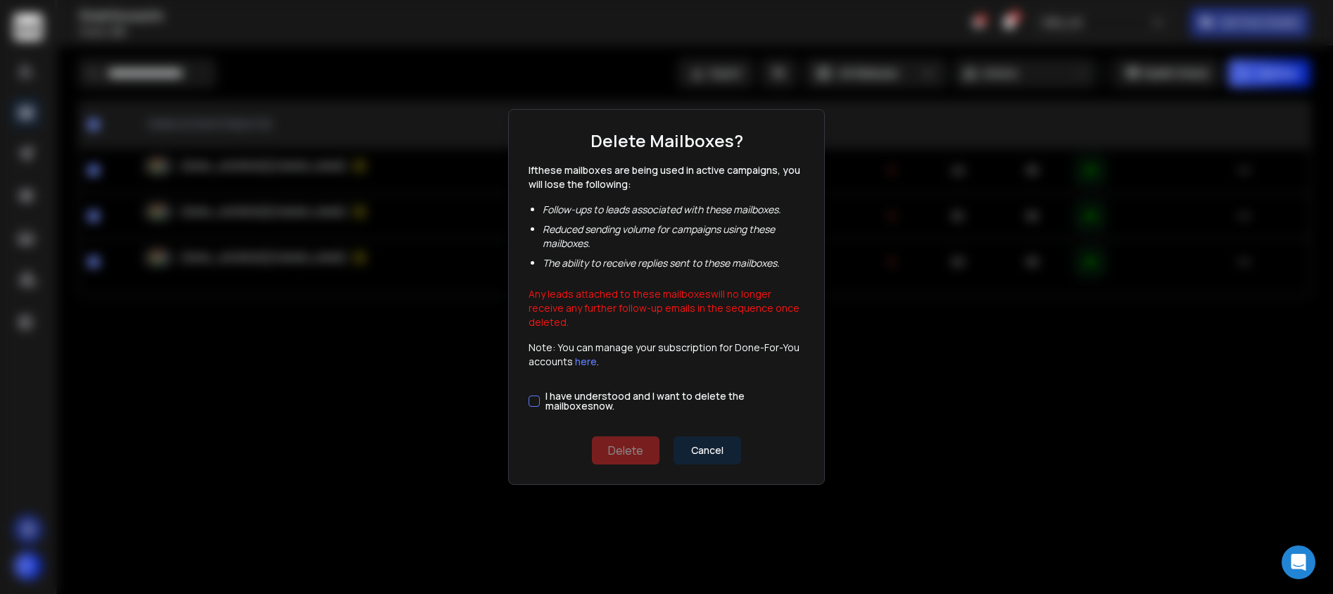
click at [620, 391] on label "I have understood and I want to delete the mailbox es now." at bounding box center [674, 401] width 259 height 20
click at [540, 395] on button "I have understood and I want to delete the mailbox es now." at bounding box center [533, 400] width 11 height 11
click at [623, 450] on button "Delete" at bounding box center [626, 450] width 68 height 28
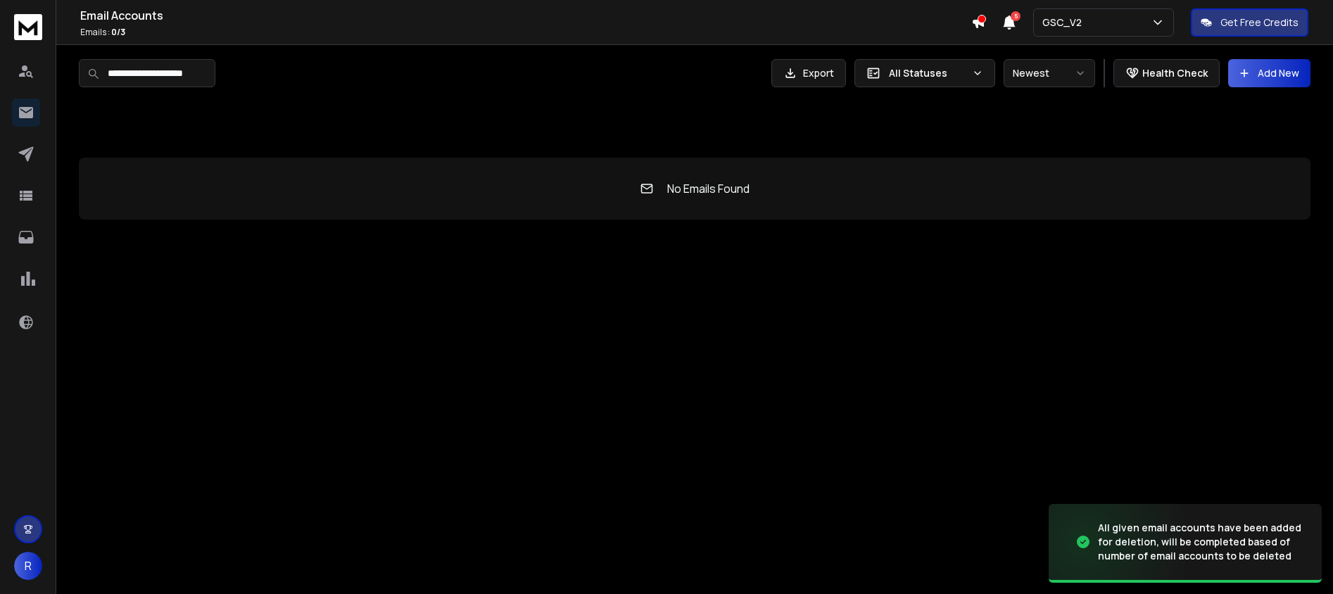
click at [193, 86] on input "**********" at bounding box center [147, 73] width 137 height 28
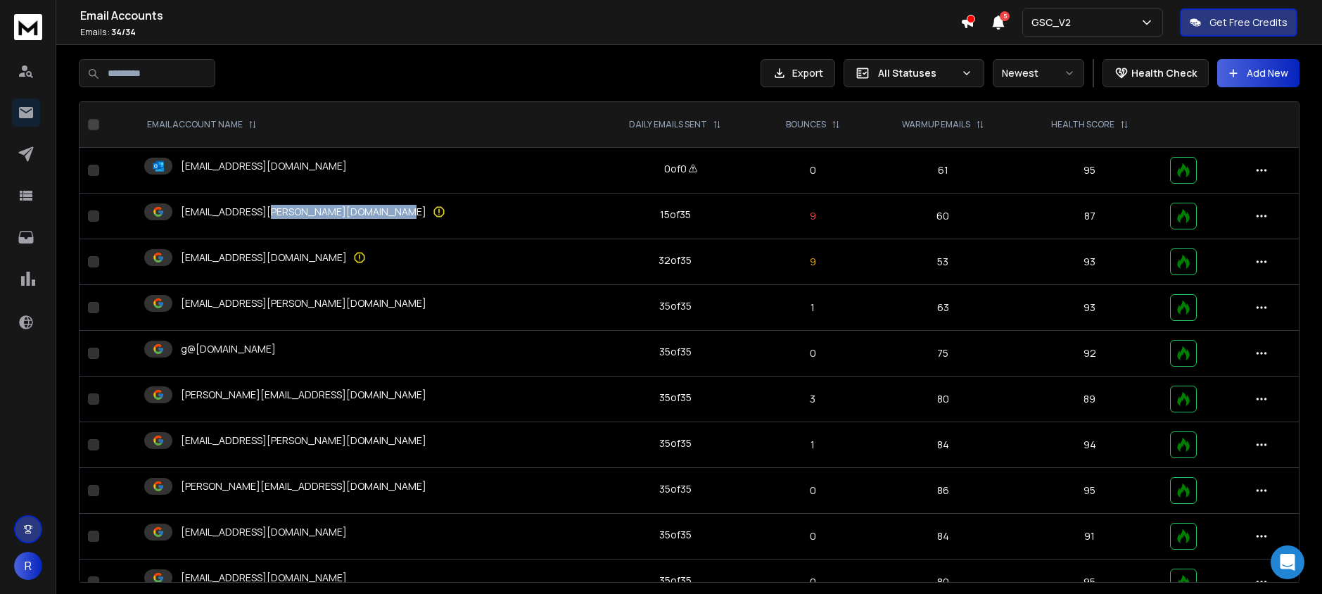
copy p "[DOMAIN_NAME]"
drag, startPoint x: 391, startPoint y: 213, endPoint x: 271, endPoint y: 217, distance: 119.7
click at [271, 217] on div "[EMAIL_ADDRESS][PERSON_NAME][DOMAIN_NAME]" at bounding box center [364, 211] width 441 height 17
click at [95, 216] on button "button" at bounding box center [93, 215] width 11 height 11
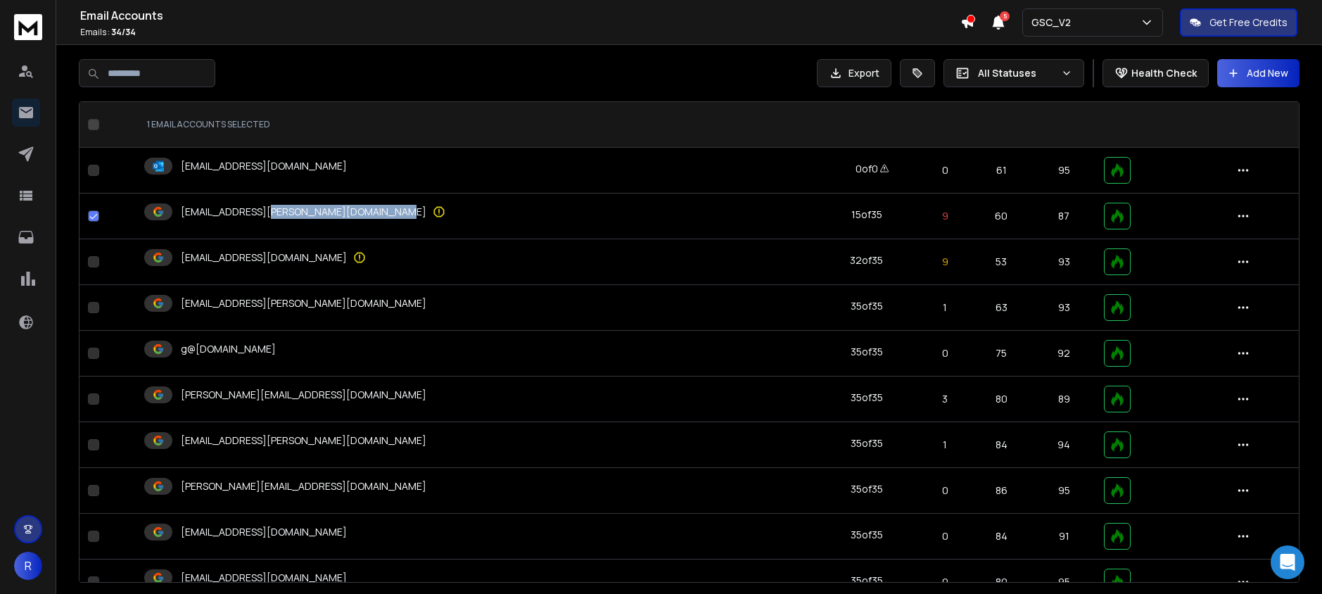
click at [94, 265] on button "button" at bounding box center [93, 261] width 11 height 11
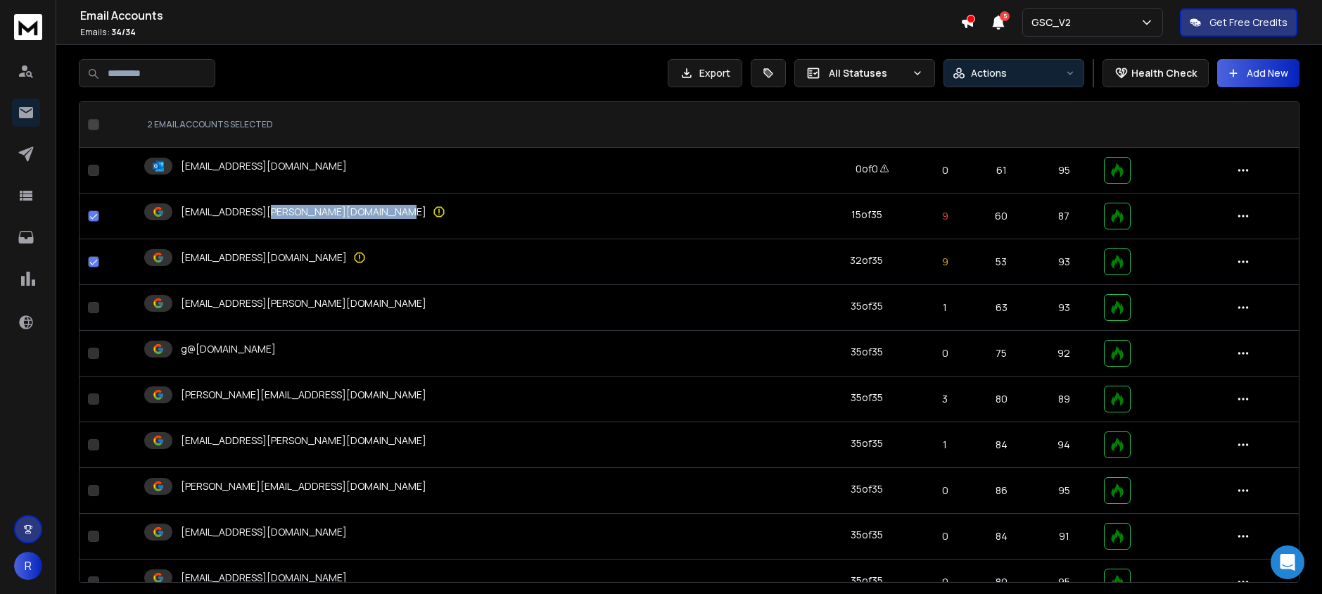
click at [1041, 78] on div "Actions" at bounding box center [1006, 73] width 107 height 14
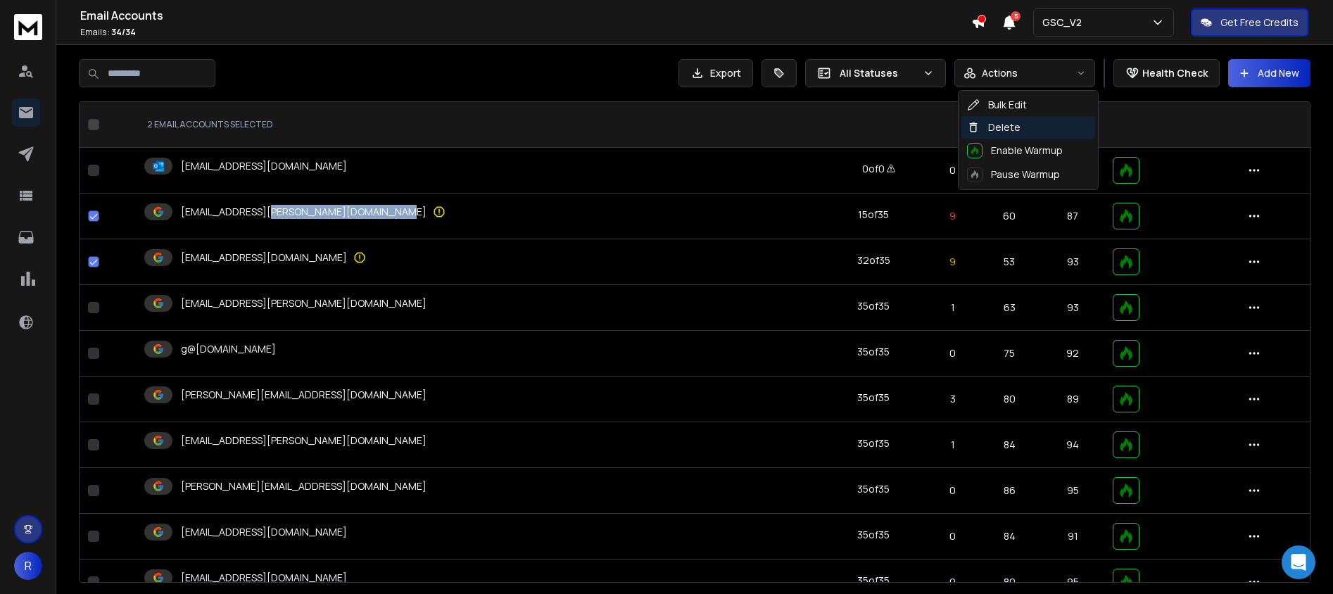
click at [1024, 130] on div "Delete" at bounding box center [1028, 127] width 134 height 23
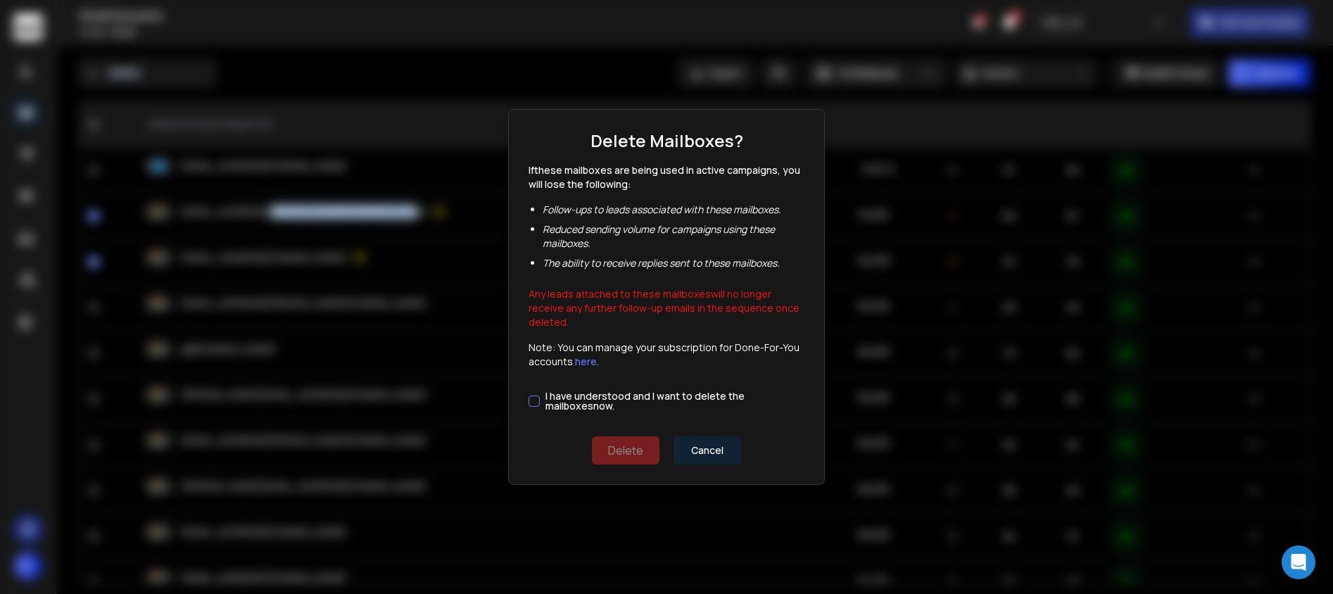
click at [535, 395] on button "I have understood and I want to delete the mailbox es now." at bounding box center [533, 400] width 11 height 11
click at [616, 436] on button "Delete" at bounding box center [626, 450] width 68 height 28
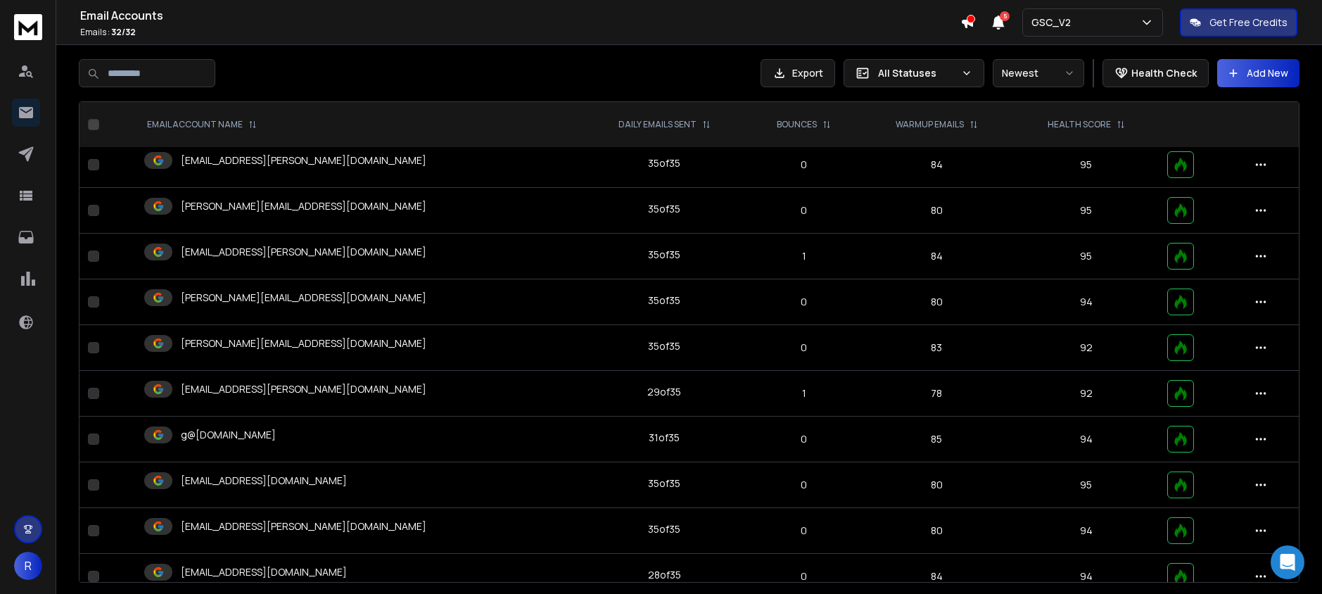
scroll to position [0, 0]
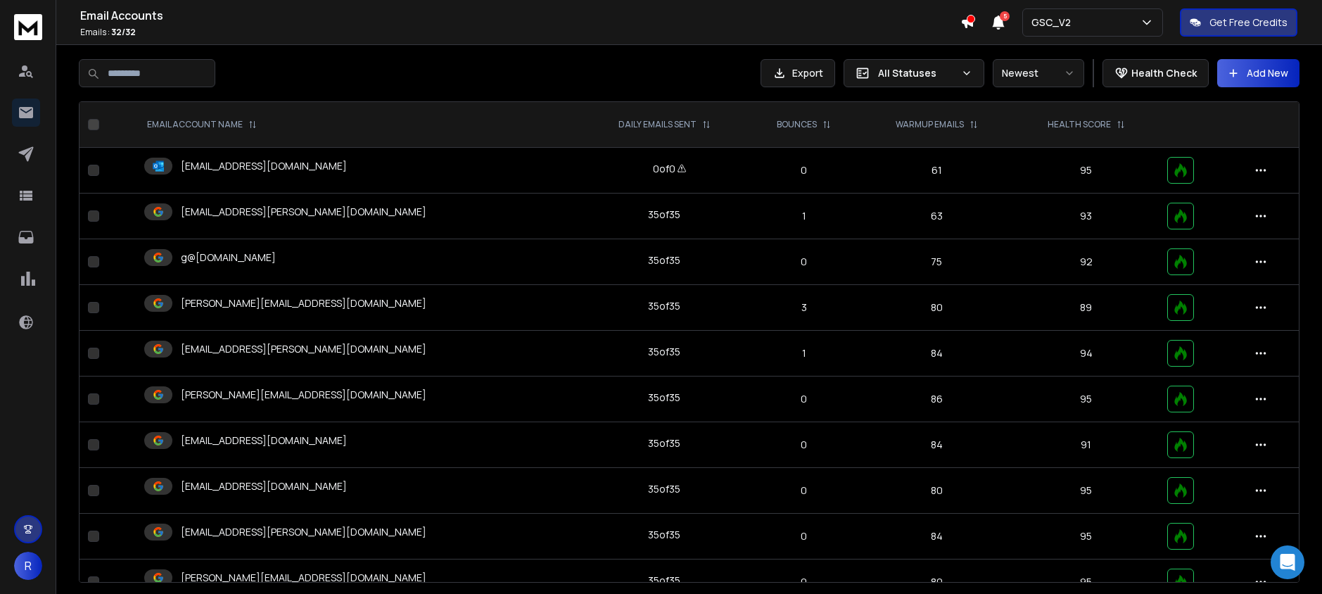
click at [270, 167] on p "gautam@trygscoutsourcing.com" at bounding box center [264, 166] width 166 height 14
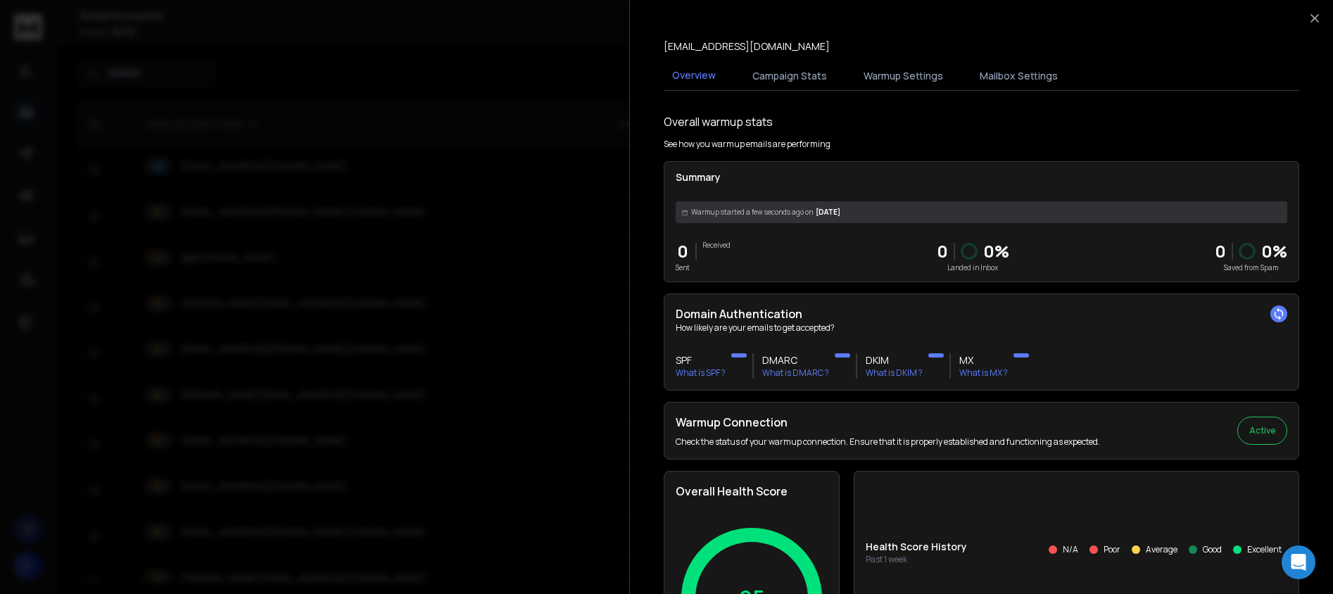
click at [1042, 69] on button "Mailbox Settings" at bounding box center [1018, 76] width 95 height 31
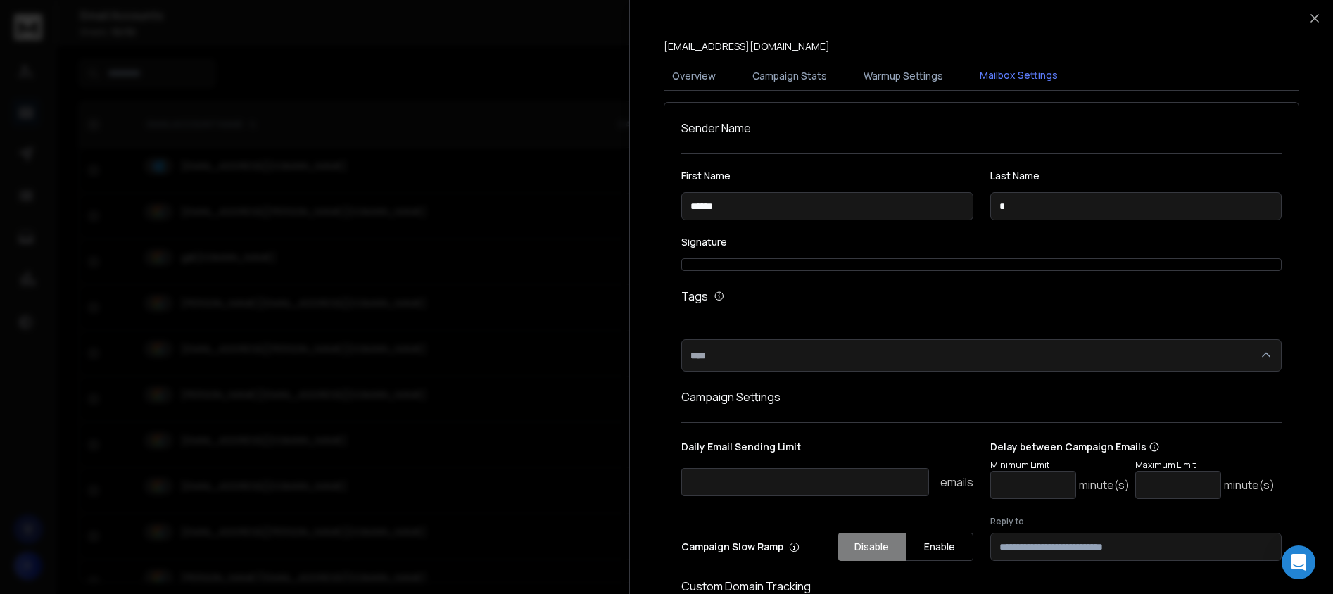
scroll to position [716, 0]
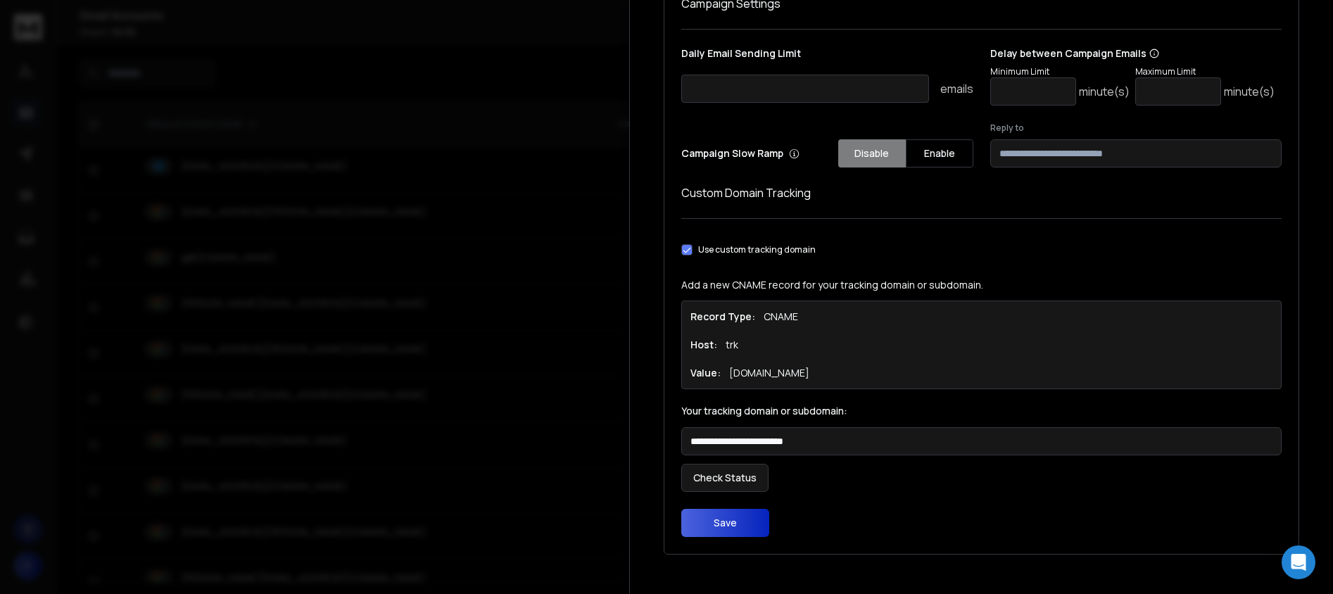
drag, startPoint x: 712, startPoint y: 101, endPoint x: 626, endPoint y: 94, distance: 86.1
click at [629, 94] on div "**********" at bounding box center [981, 297] width 704 height 594
type input "**"
click at [709, 528] on button "Save" at bounding box center [725, 523] width 88 height 28
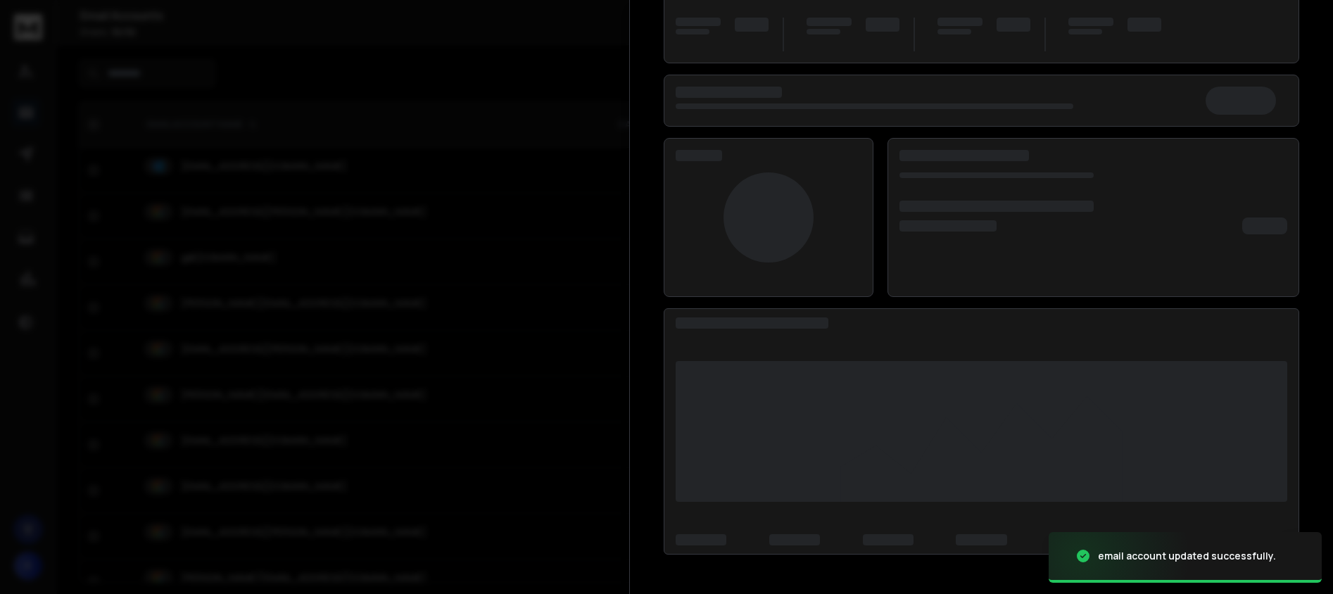
scroll to position [334, 0]
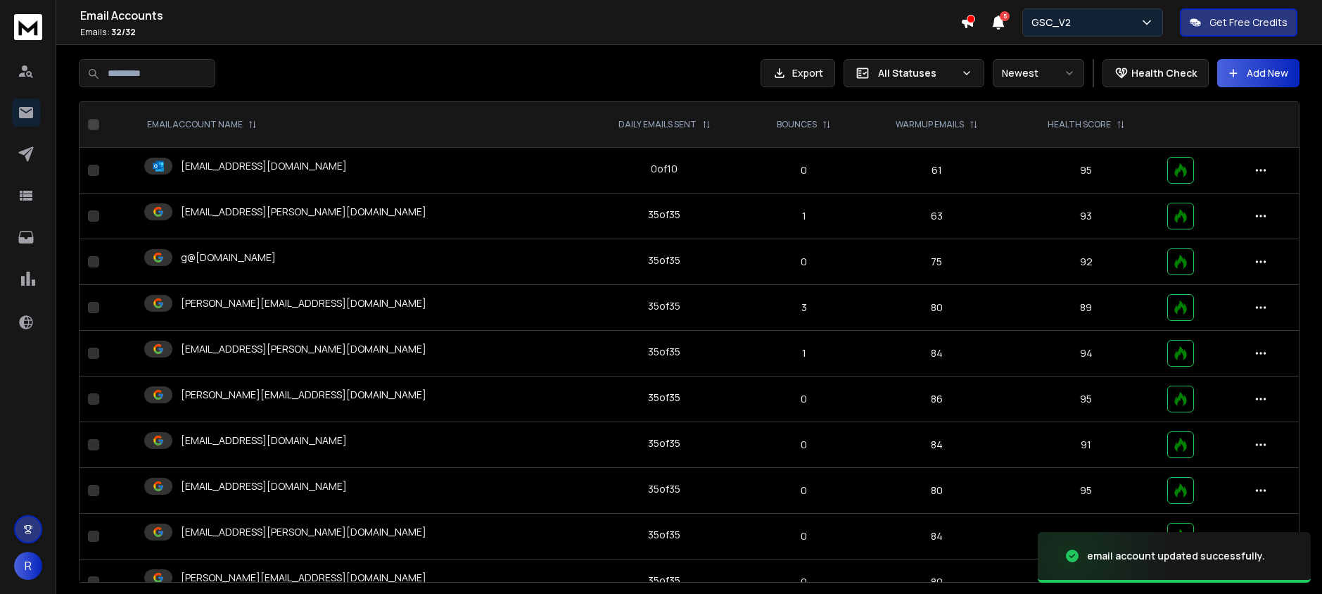
drag, startPoint x: 1113, startPoint y: 20, endPoint x: 1110, endPoint y: 34, distance: 15.0
click at [1113, 20] on div "GSC_V2" at bounding box center [1093, 22] width 122 height 14
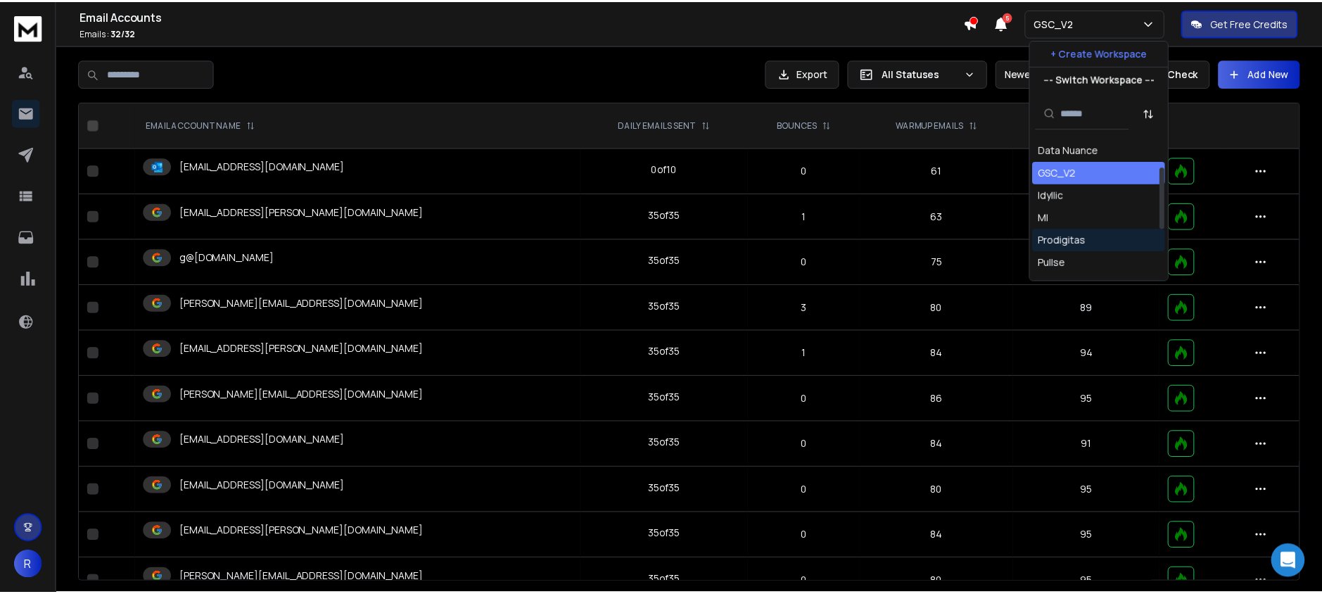
scroll to position [68, 0]
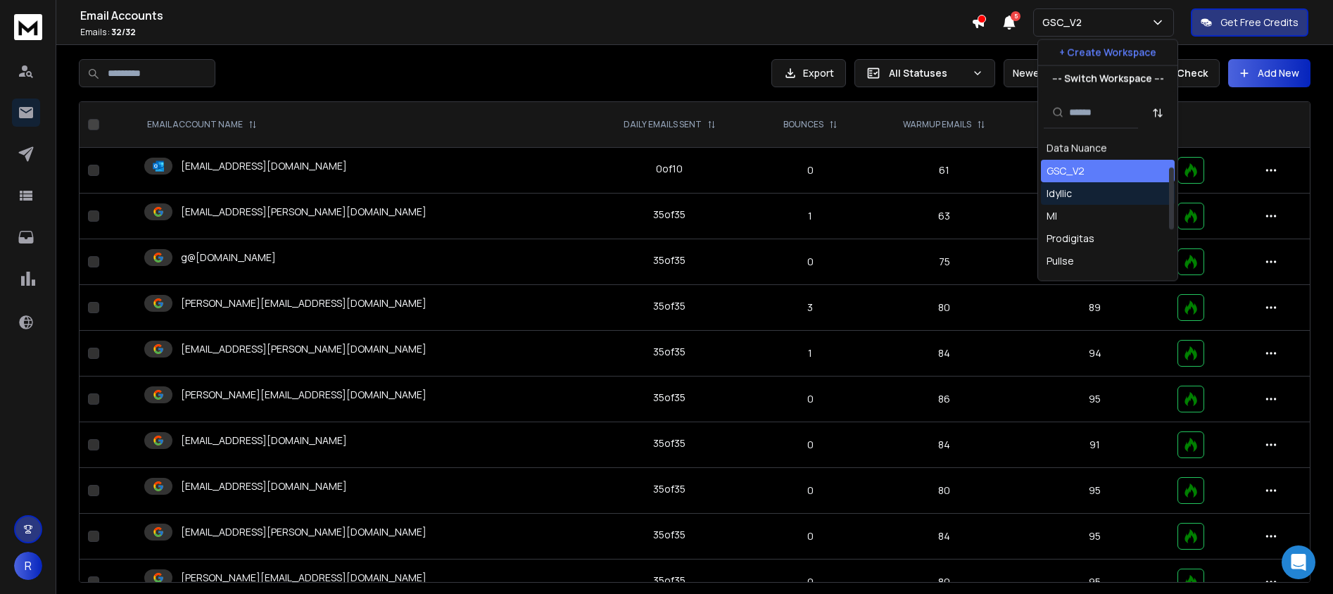
click at [1089, 201] on div "Idyllic" at bounding box center [1108, 193] width 134 height 23
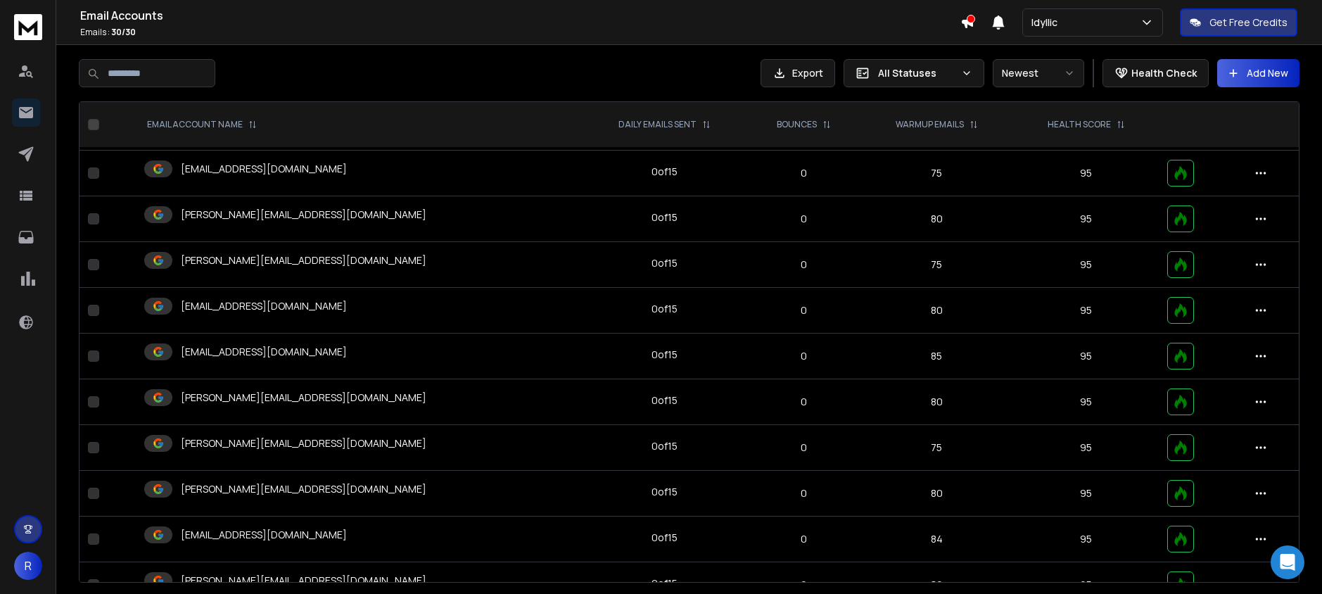
scroll to position [949, 0]
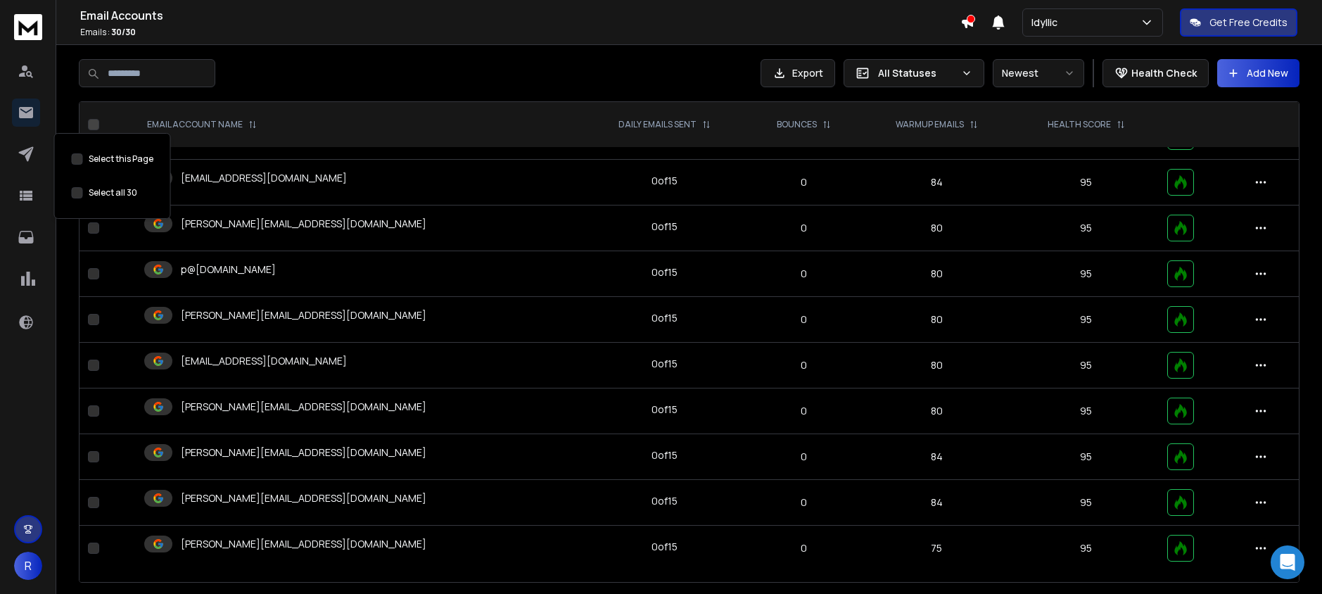
click at [90, 120] on button "Select this Page" at bounding box center [93, 124] width 11 height 11
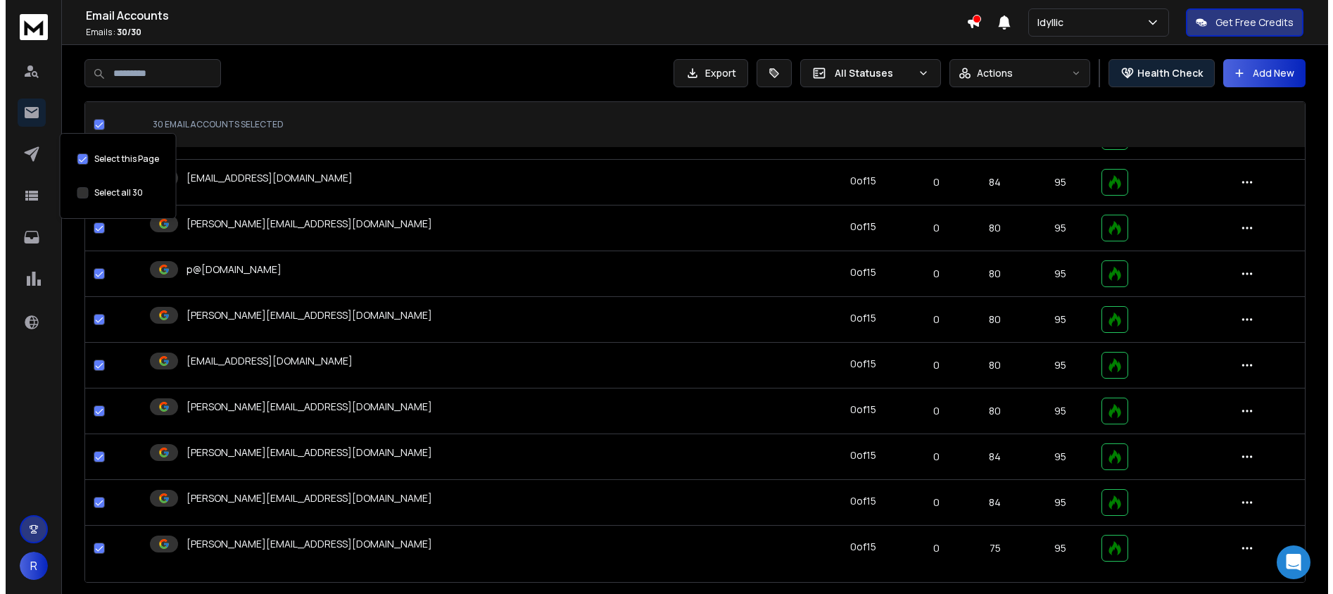
scroll to position [3, 0]
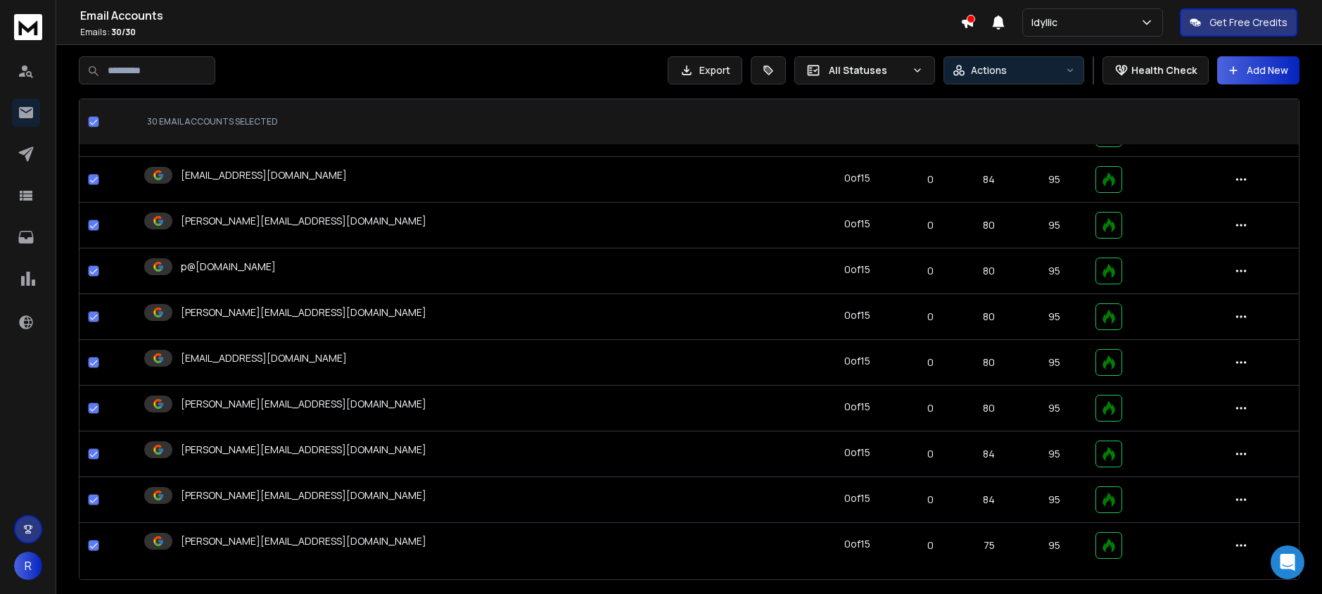
click at [1060, 66] on div "Actions" at bounding box center [1006, 70] width 107 height 14
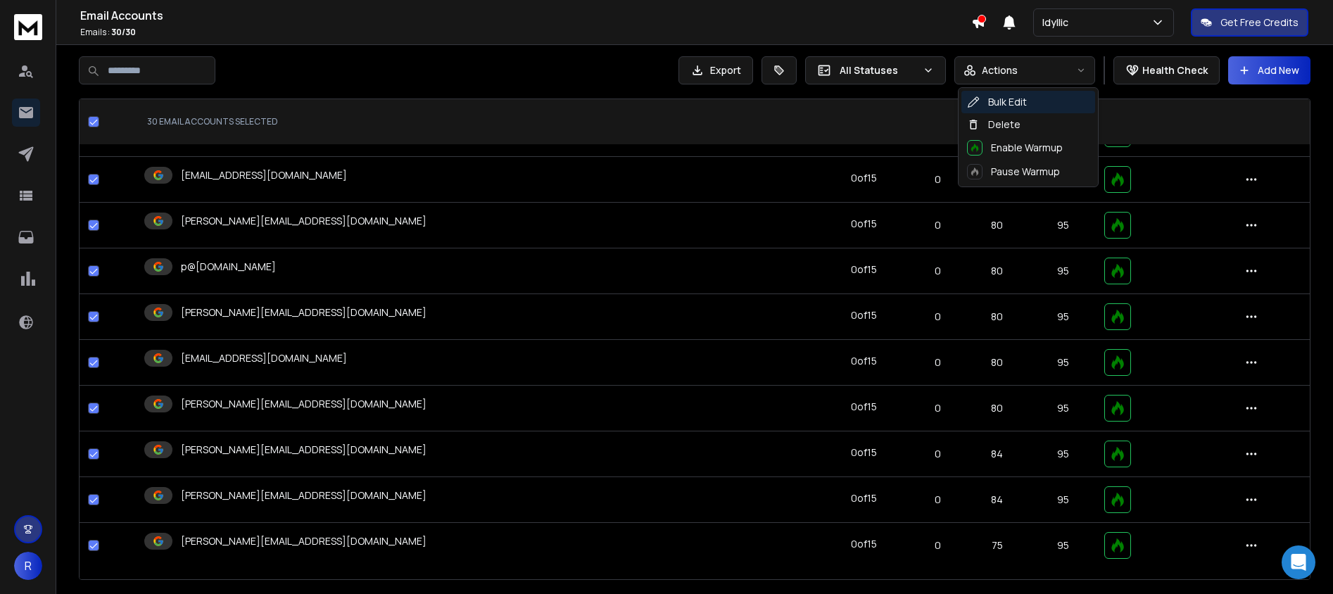
click at [1032, 99] on div "Bulk Edit" at bounding box center [1028, 102] width 134 height 23
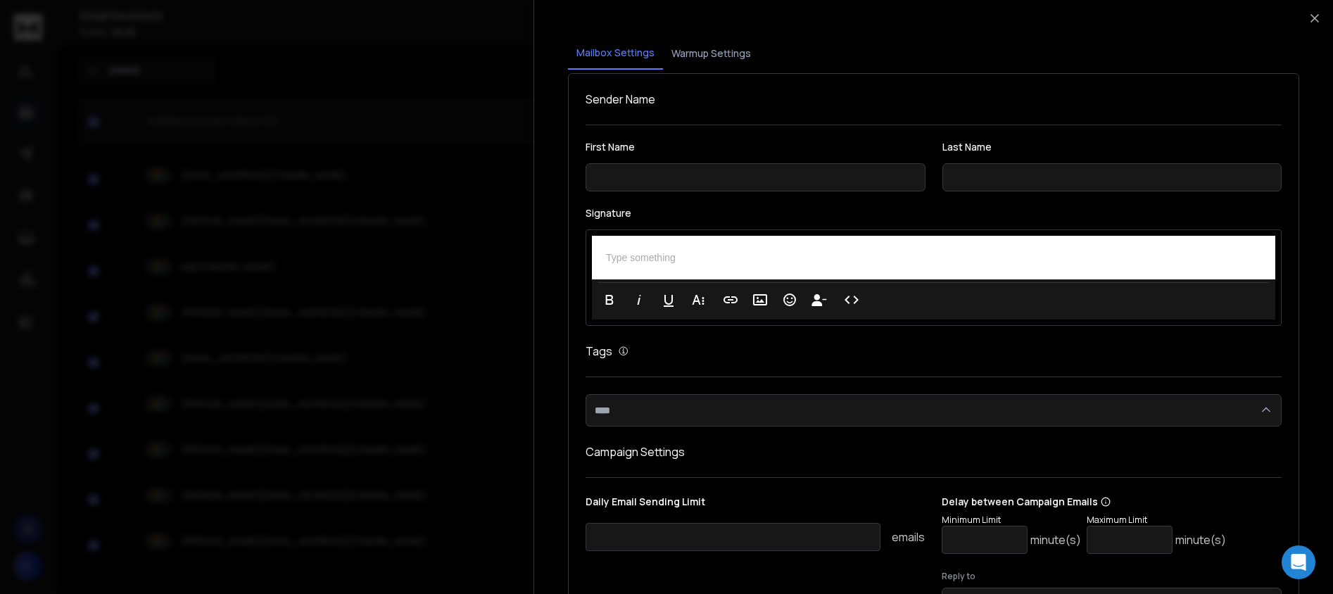
click at [693, 545] on input "number" at bounding box center [733, 537] width 296 height 28
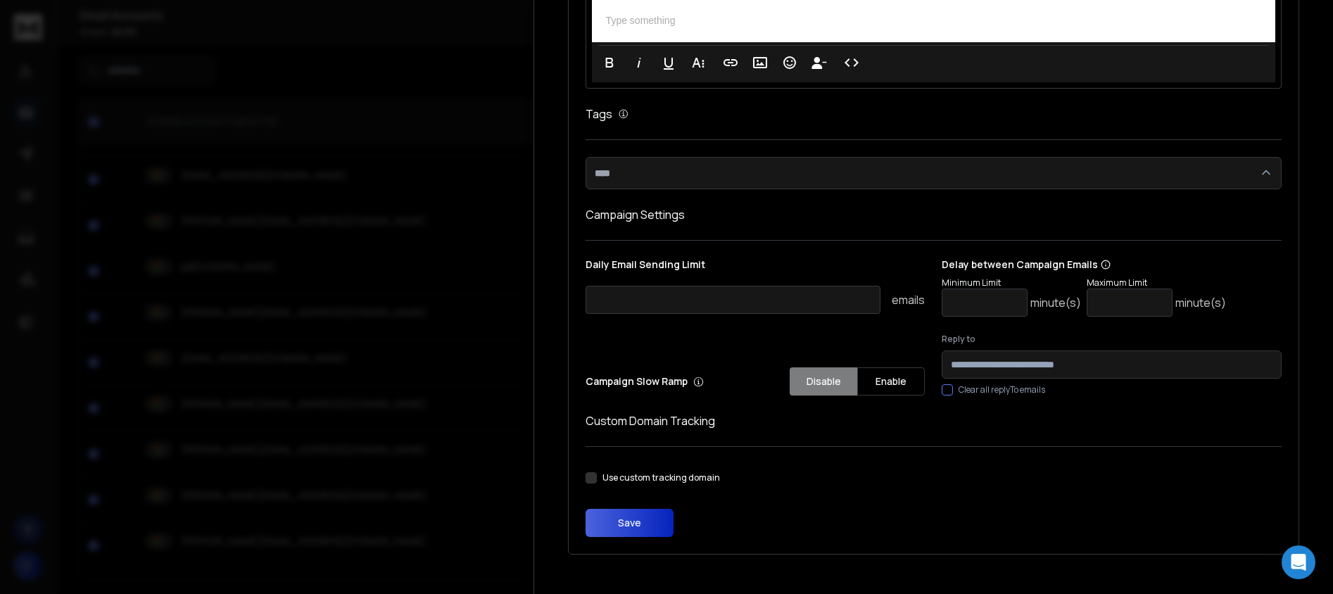
scroll to position [217, 0]
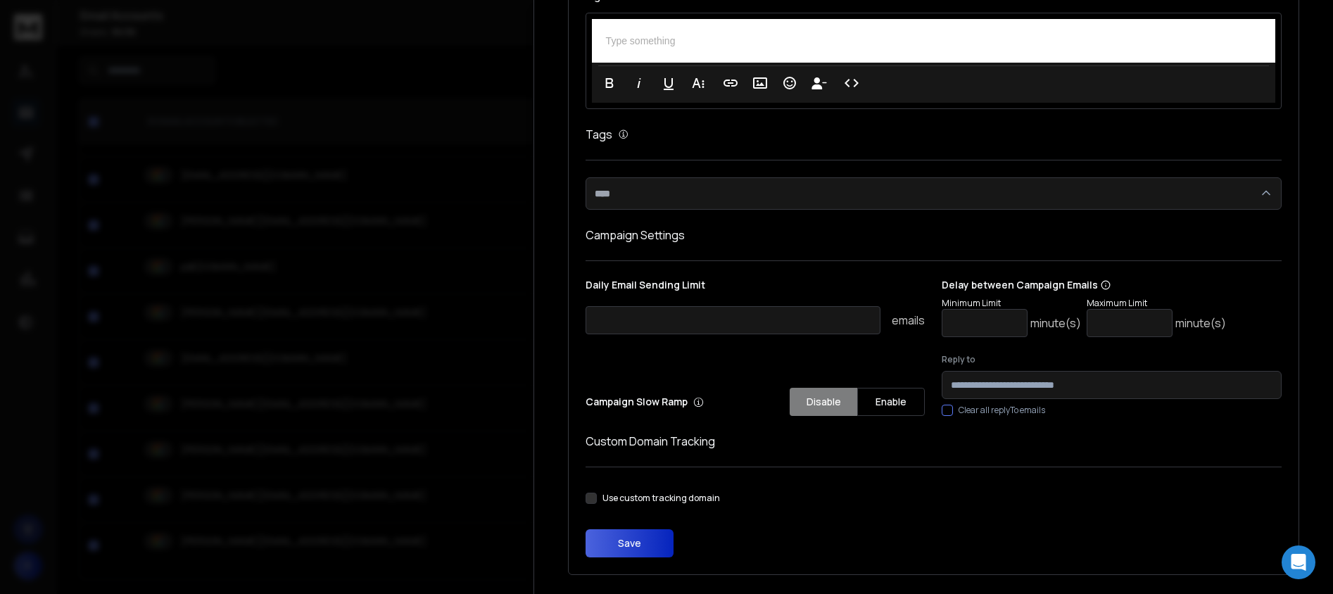
type input "**"
click at [1126, 328] on input "number" at bounding box center [1130, 323] width 86 height 28
type input "**"
click at [993, 338] on div "Daily Email Sending Limit ** emails Delay between Campaign Emails Minimum Limit…" at bounding box center [933, 347] width 696 height 138
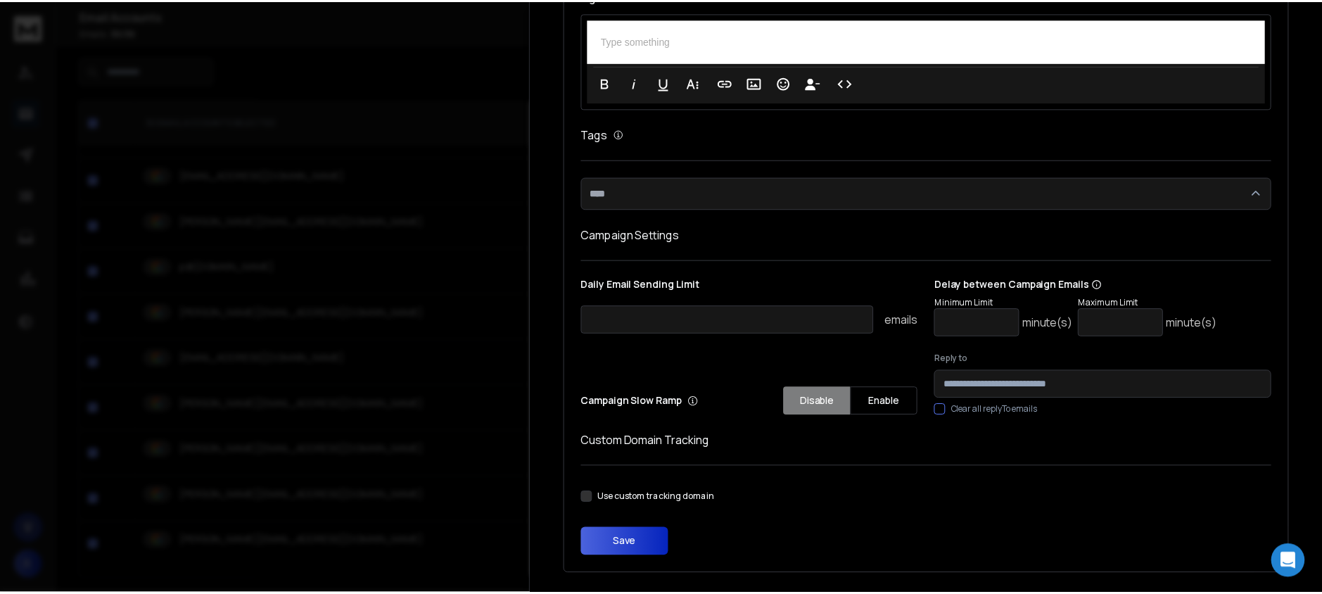
scroll to position [237, 0]
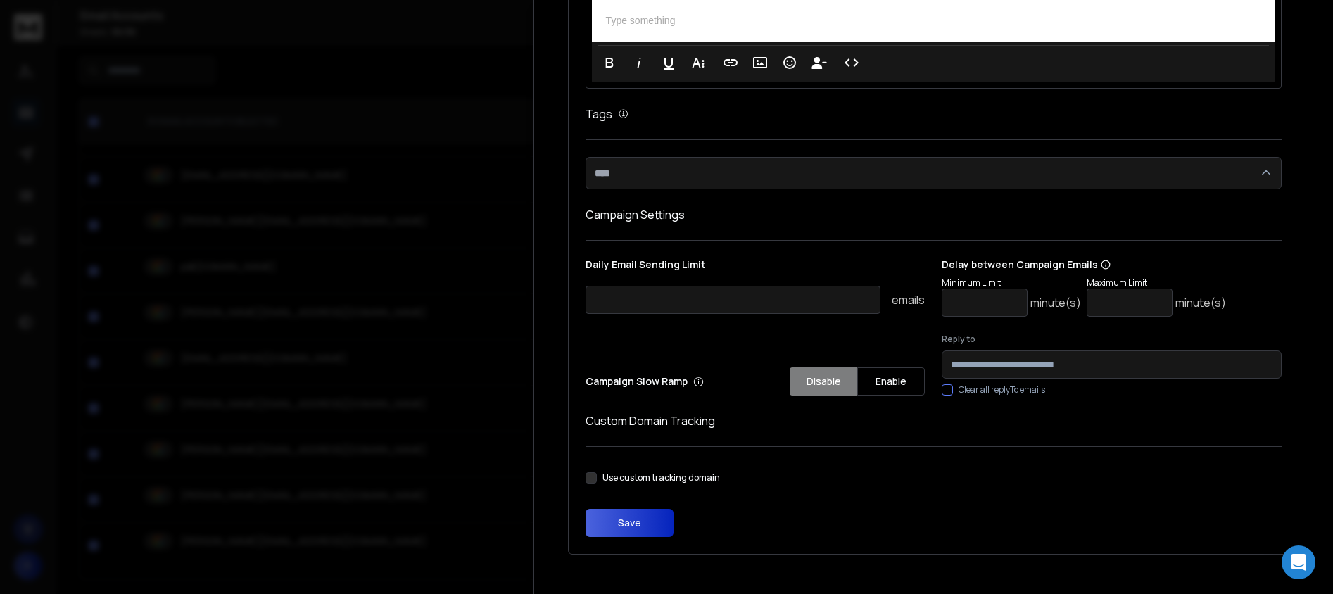
type input "*"
click at [627, 515] on button "Save" at bounding box center [629, 523] width 88 height 28
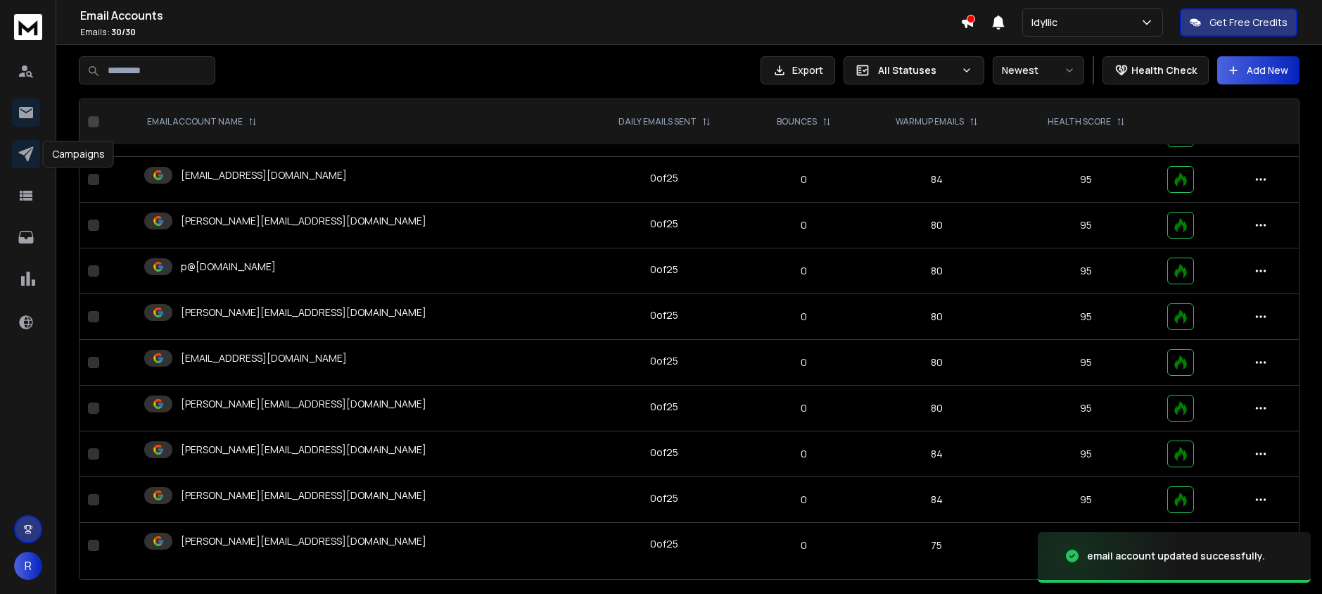
click at [26, 161] on icon at bounding box center [26, 154] width 17 height 17
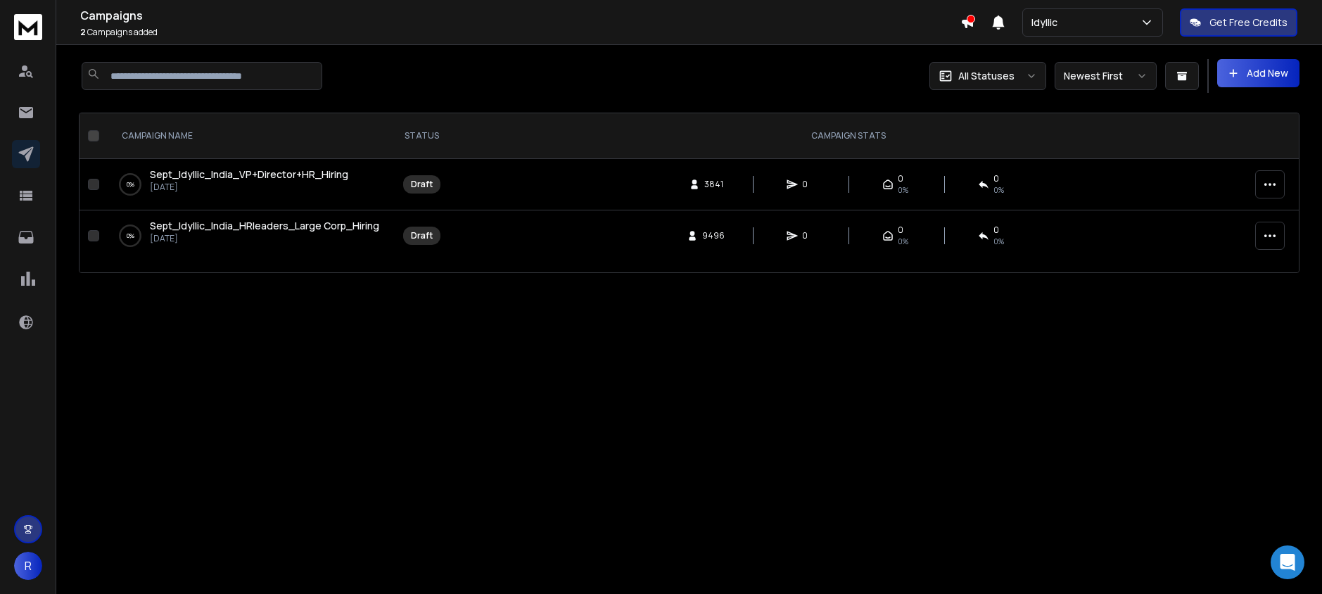
click at [1272, 180] on icon "button" at bounding box center [1270, 184] width 14 height 14
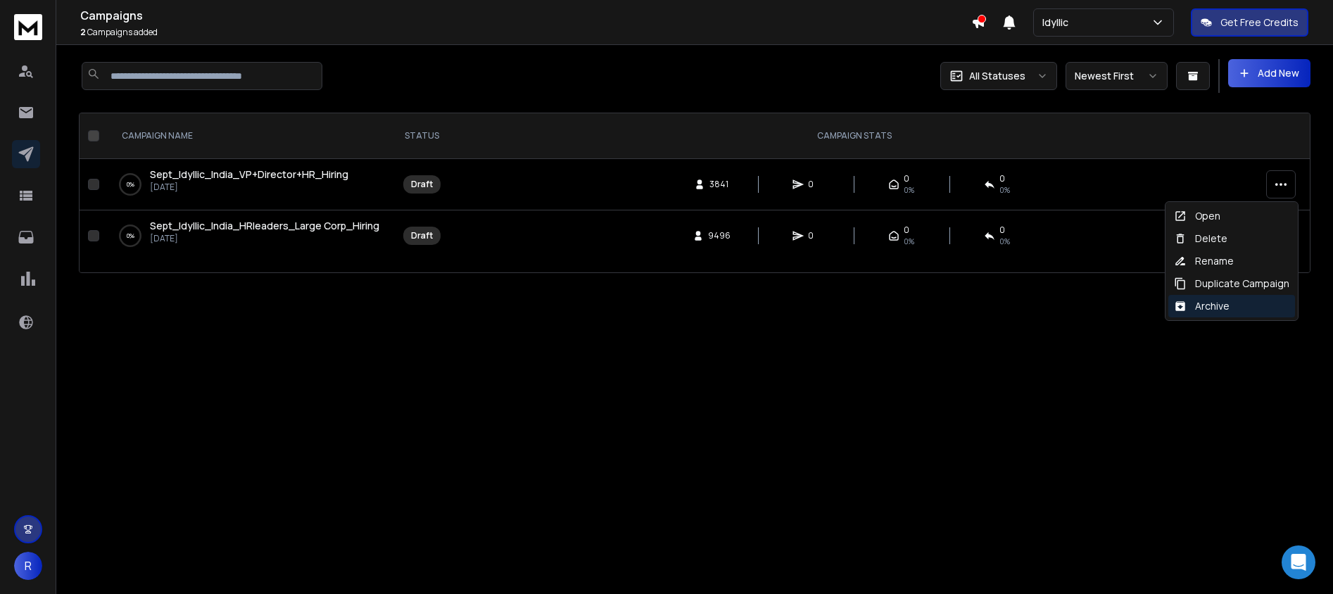
click at [1200, 313] on div "Archive" at bounding box center [1231, 306] width 127 height 23
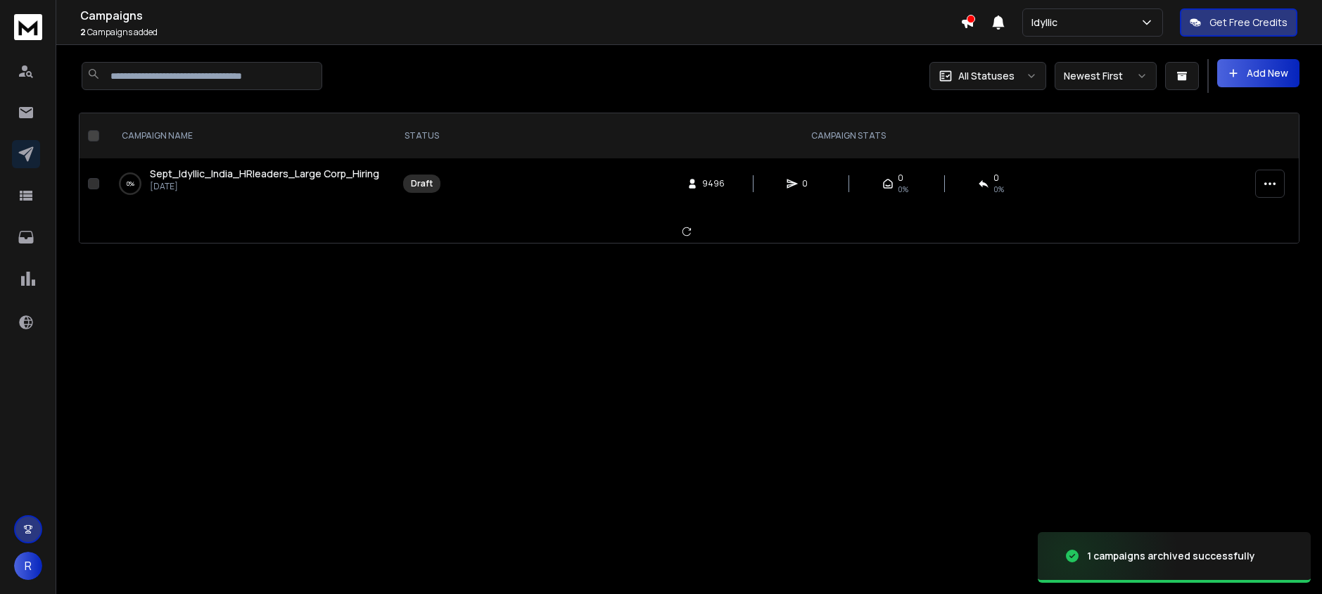
drag, startPoint x: 1274, startPoint y: 176, endPoint x: 1260, endPoint y: 198, distance: 26.9
click at [1274, 177] on icon "button" at bounding box center [1270, 184] width 14 height 14
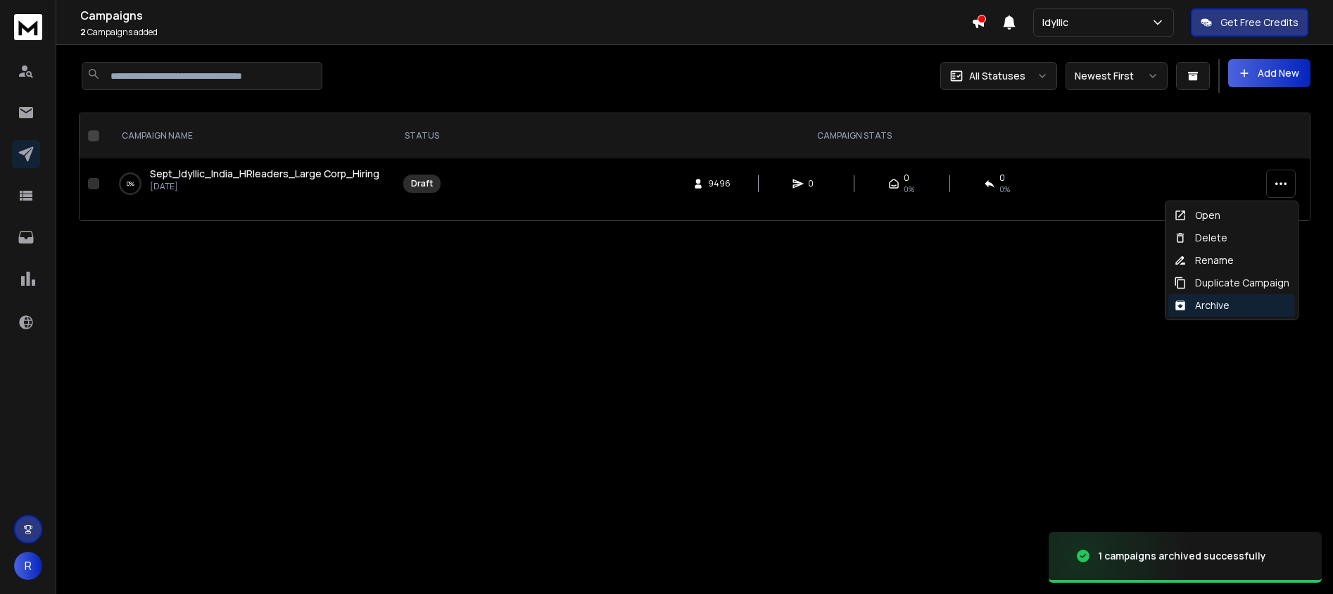
click at [1192, 300] on div "Archive" at bounding box center [1202, 305] width 56 height 14
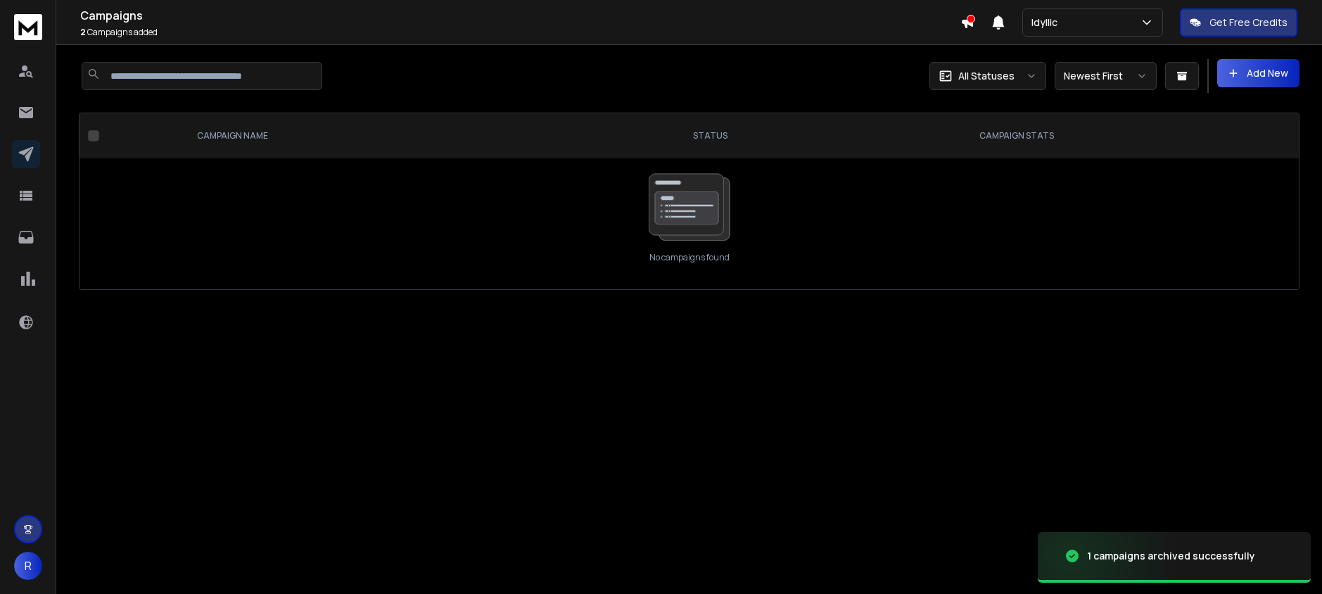
click at [1272, 82] on button "Add New" at bounding box center [1258, 73] width 82 height 28
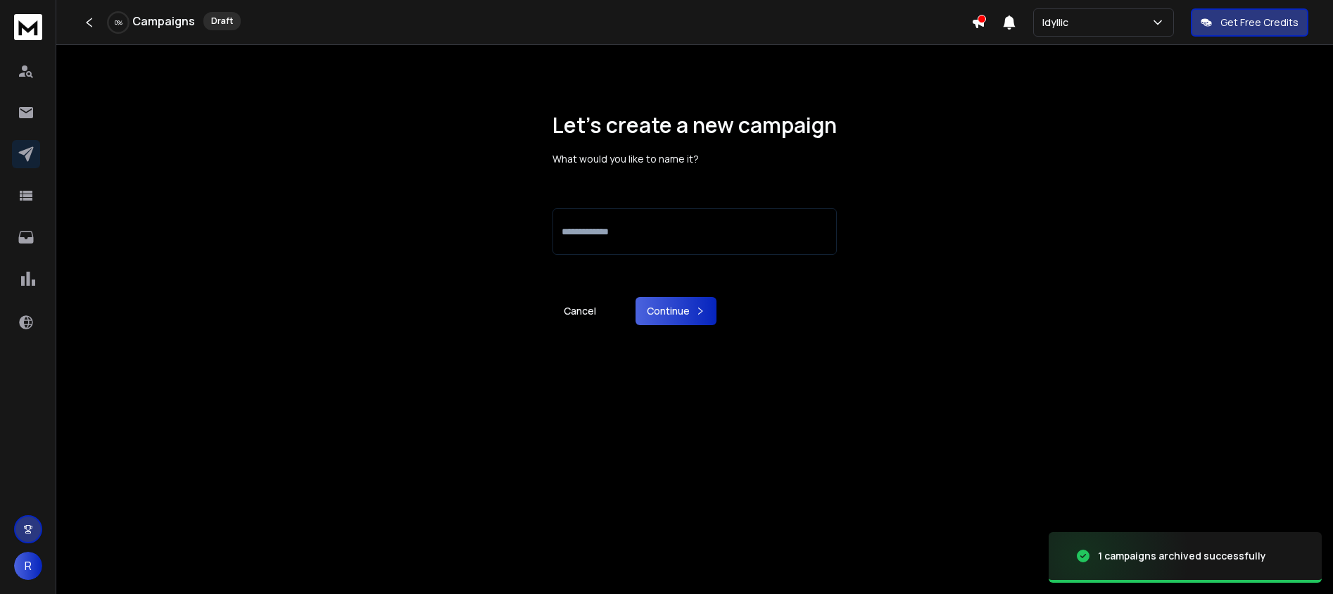
click at [640, 227] on input at bounding box center [694, 231] width 284 height 46
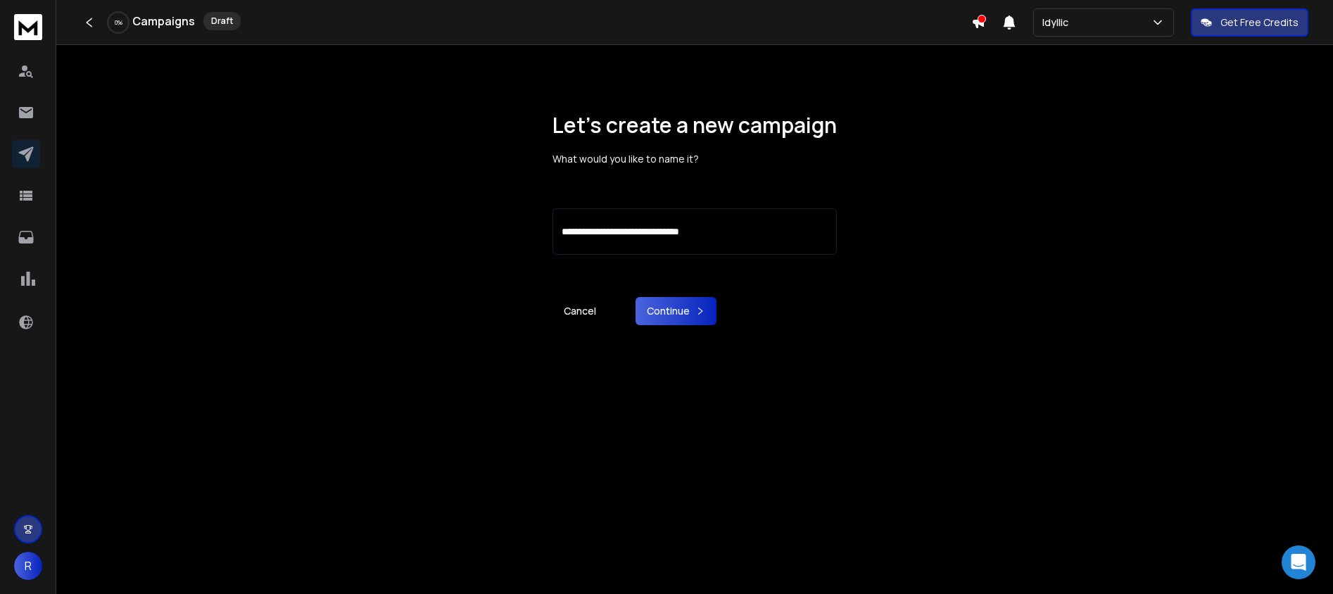
type input "**********"
click at [698, 322] on button "Continue" at bounding box center [675, 311] width 81 height 28
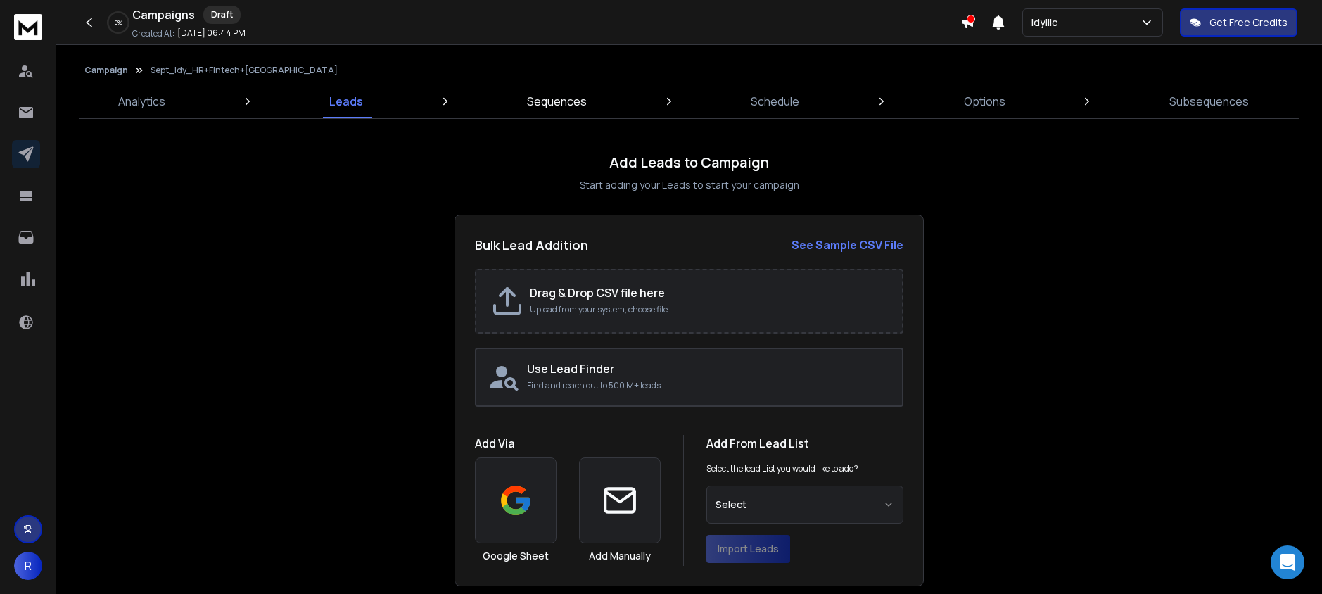
click at [536, 96] on p "Sequences" at bounding box center [557, 101] width 60 height 17
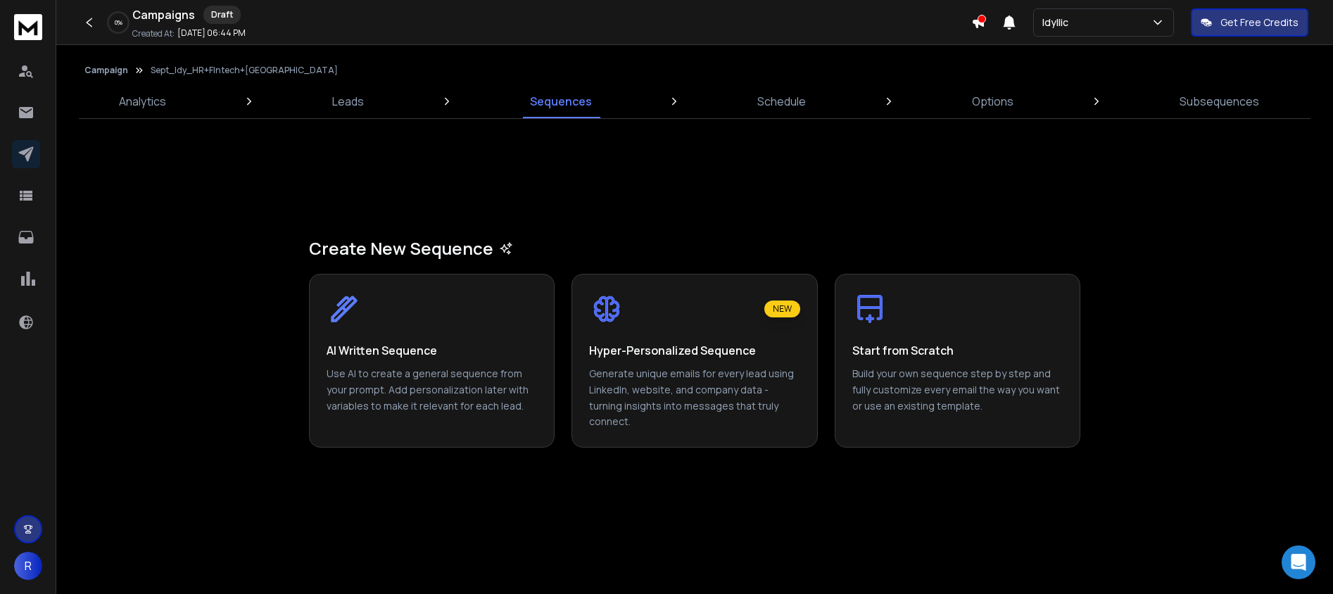
click at [550, 104] on p "Sequences" at bounding box center [561, 101] width 62 height 17
drag, startPoint x: 280, startPoint y: 73, endPoint x: 144, endPoint y: 71, distance: 136.5
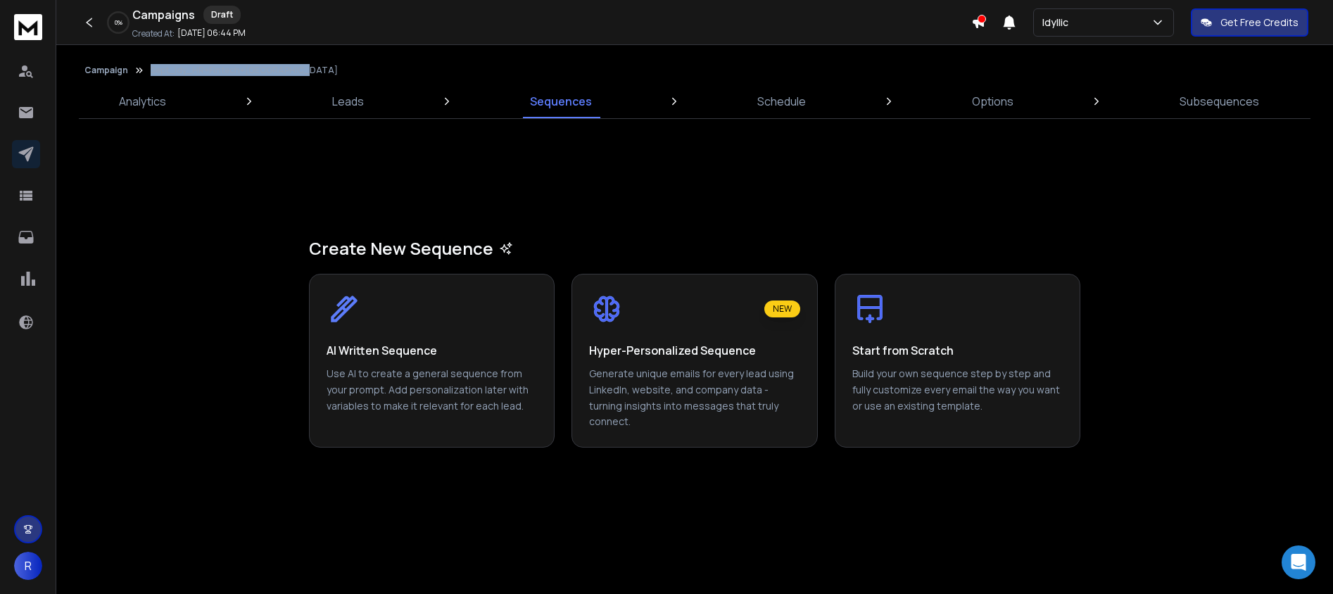
click at [144, 71] on div "Campaign Sept_Idy_HR+FIntech+India_Hiring" at bounding box center [694, 70] width 1220 height 11
copy p "Sept_Idy_HR+FIntech+India_Hiring"
click at [91, 27] on icon at bounding box center [89, 22] width 13 height 13
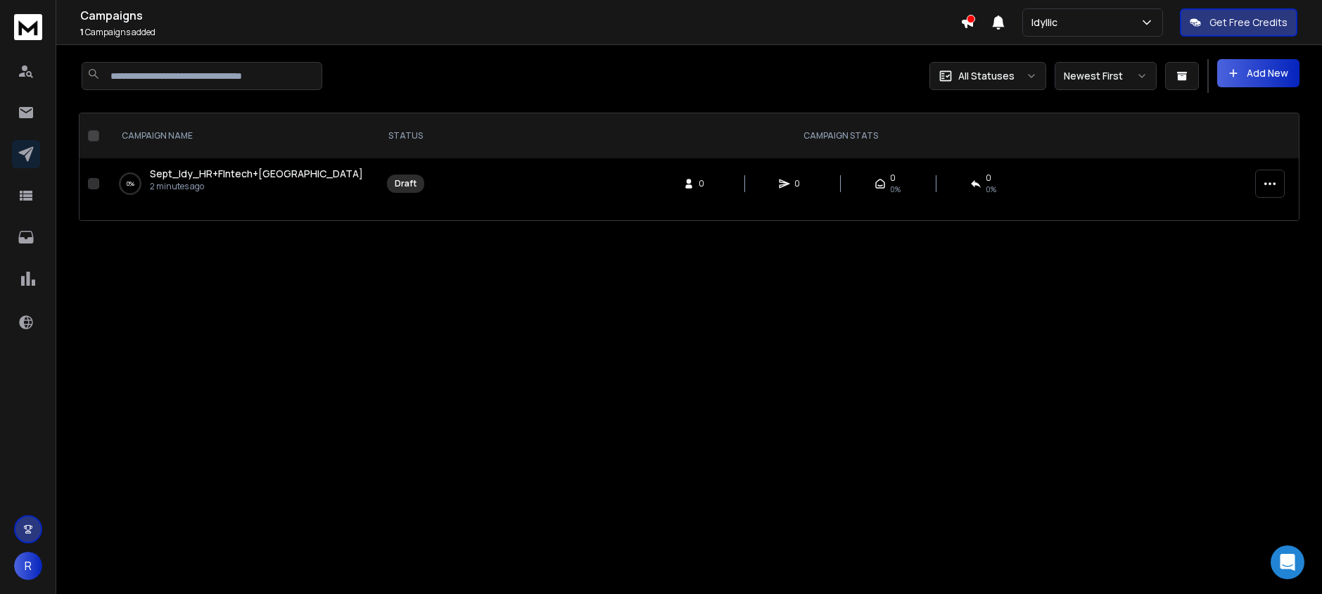
click at [88, 184] on button "button" at bounding box center [93, 183] width 11 height 11
click at [1224, 252] on div "Campaigns 1 Campaigns Added All Statuses Newest First Add New 1 campaigns selec…" at bounding box center [689, 356] width 1221 height 594
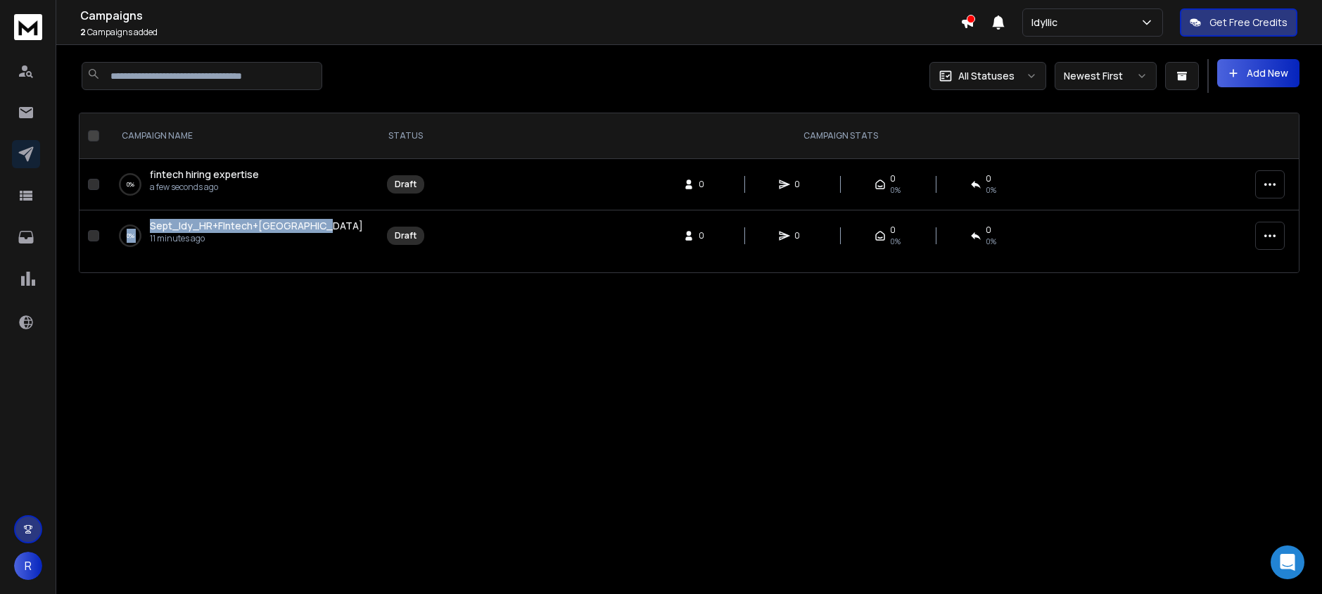
drag, startPoint x: 300, startPoint y: 226, endPoint x: 144, endPoint y: 224, distance: 155.5
click at [144, 224] on div "0 % Sept_Idy_HR+FIntech+[GEOGRAPHIC_DATA] 11 minutes ago" at bounding box center [241, 236] width 244 height 34
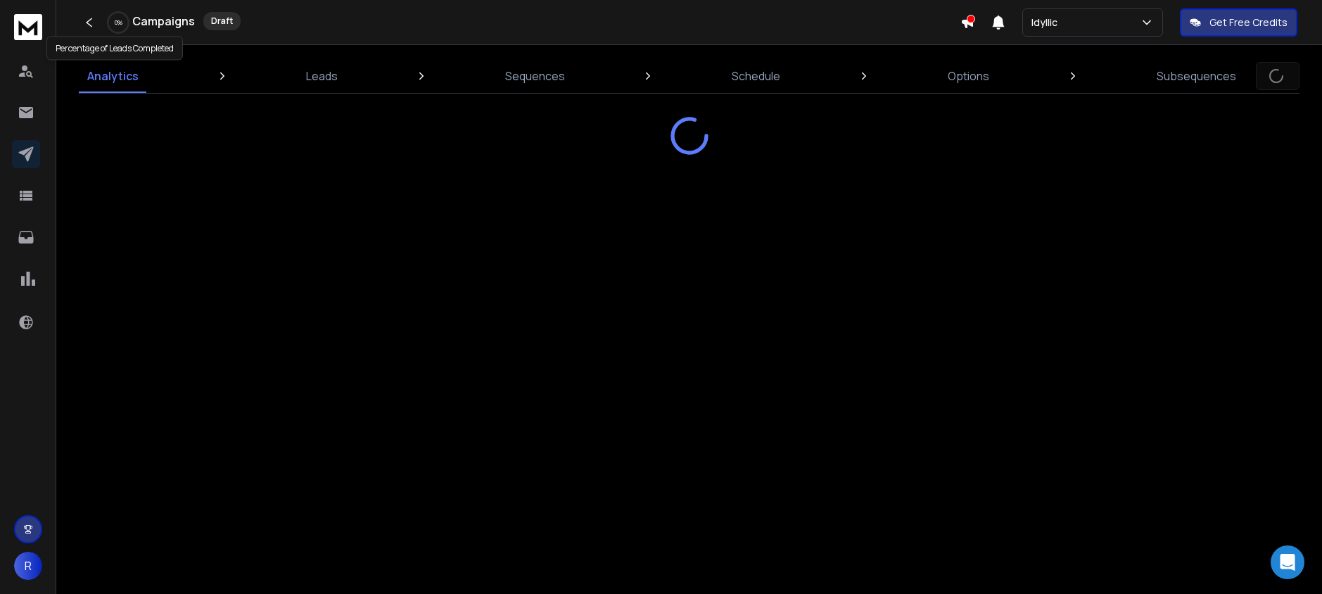
click at [76, 27] on div "0 % Campaigns Draft Idyllic Get Free Credits" at bounding box center [661, 22] width 1322 height 45
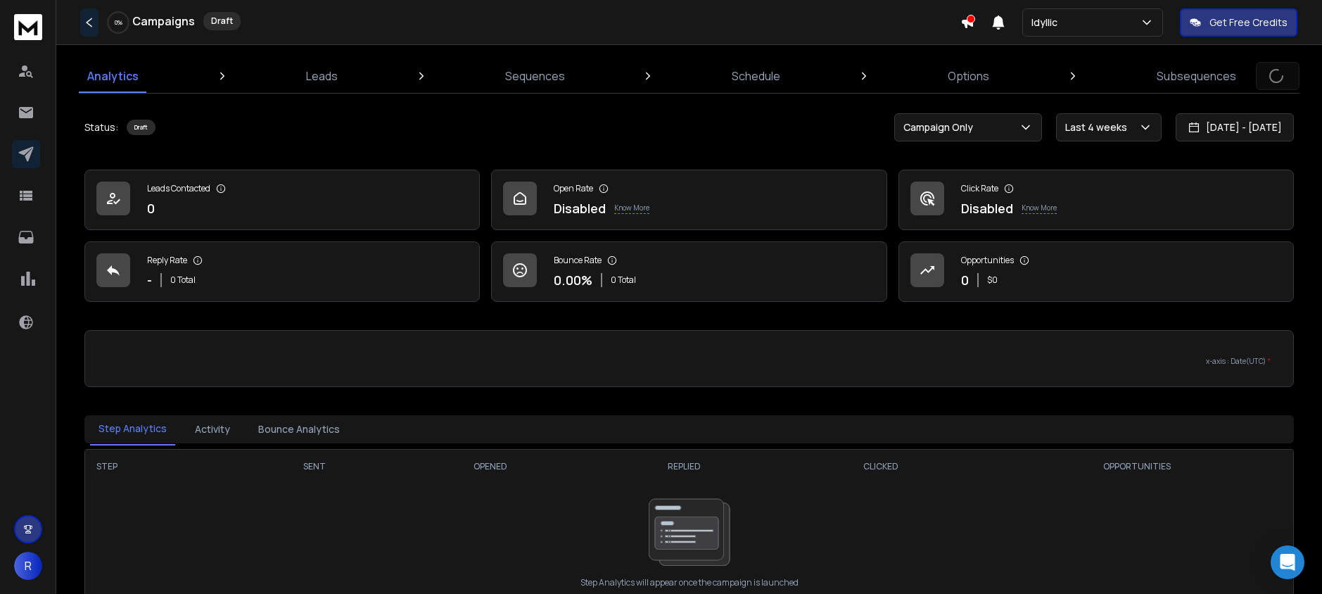
click at [86, 22] on icon at bounding box center [89, 22] width 13 height 13
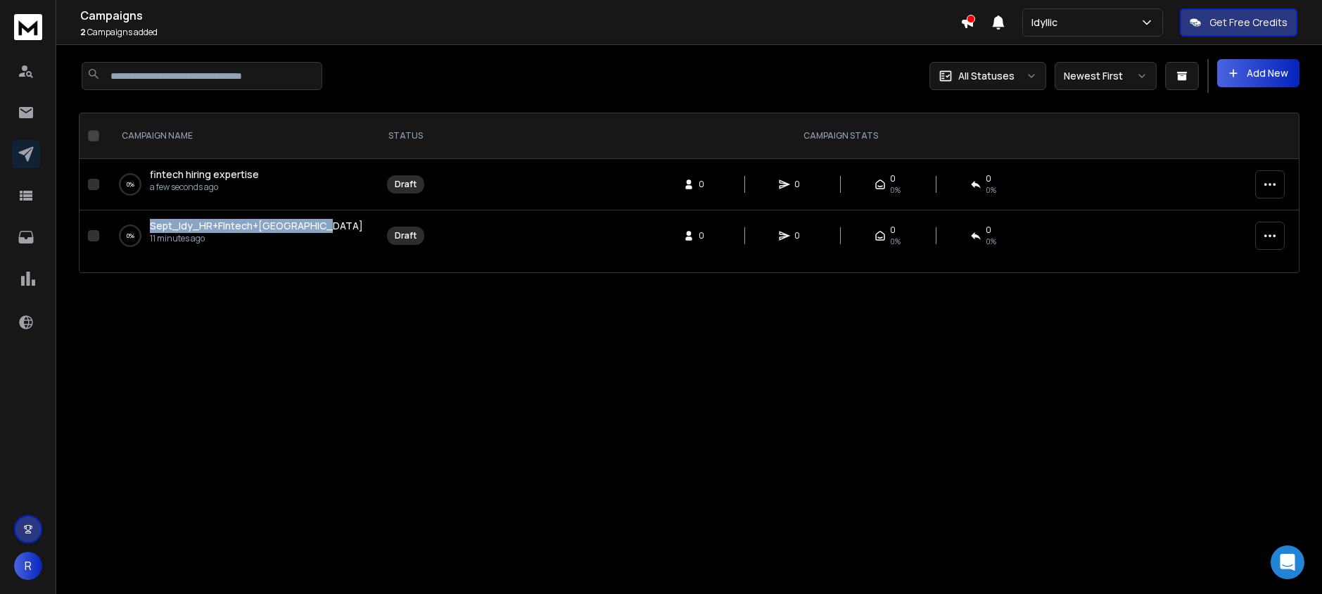
copy span "Sept_Idy_HR+FIntech+[GEOGRAPHIC_DATA]"
drag, startPoint x: 315, startPoint y: 224, endPoint x: 189, endPoint y: 272, distance: 135.0
click at [153, 233] on div "0 % Sept_Idy_HR+FIntech+[GEOGRAPHIC_DATA] 11 minutes ago" at bounding box center [241, 236] width 244 height 34
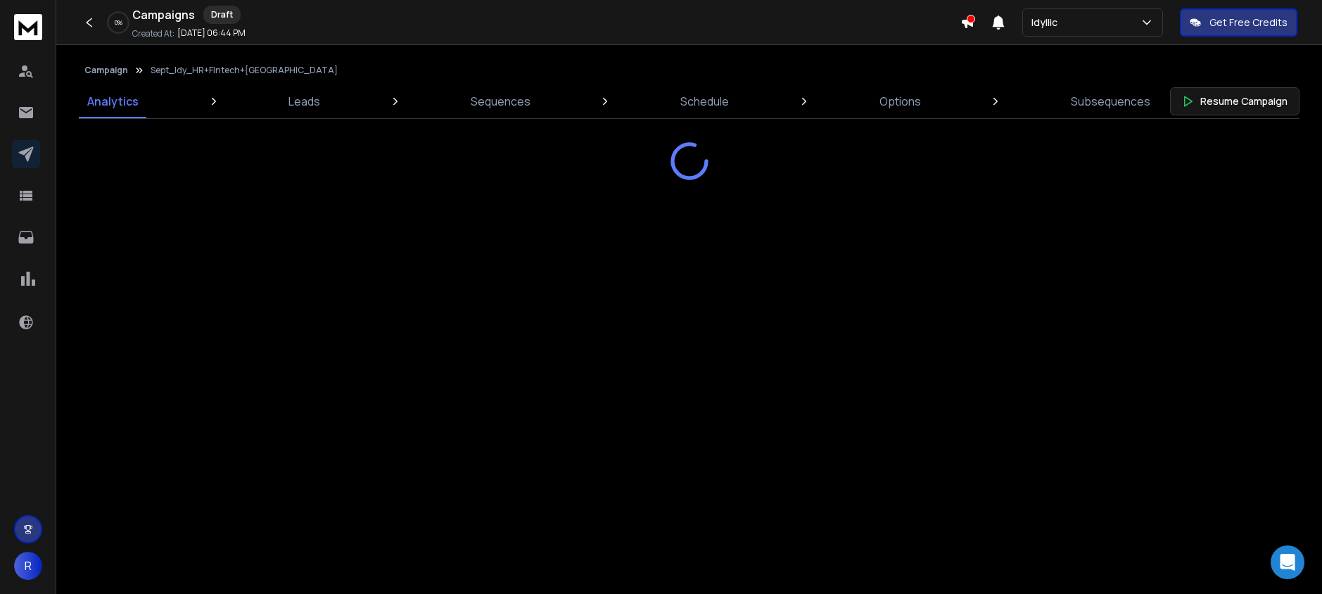
click at [502, 540] on div at bounding box center [689, 436] width 1210 height 594
click at [910, 248] on div at bounding box center [689, 436] width 1210 height 594
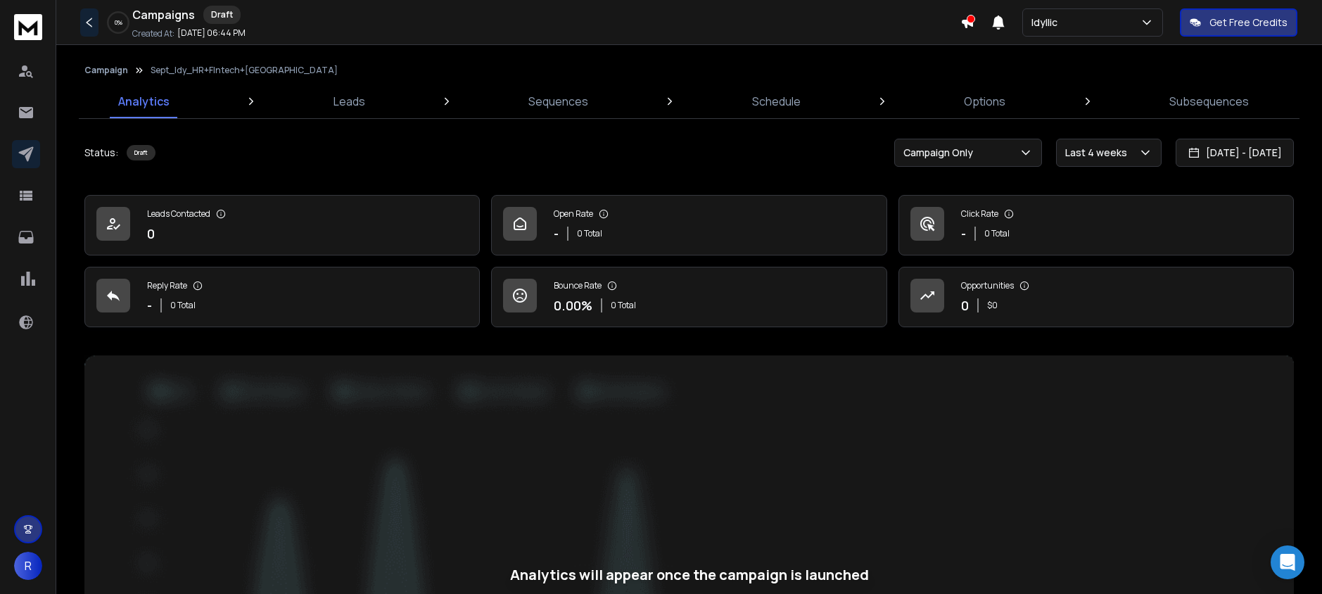
click at [89, 32] on button at bounding box center [89, 22] width 18 height 28
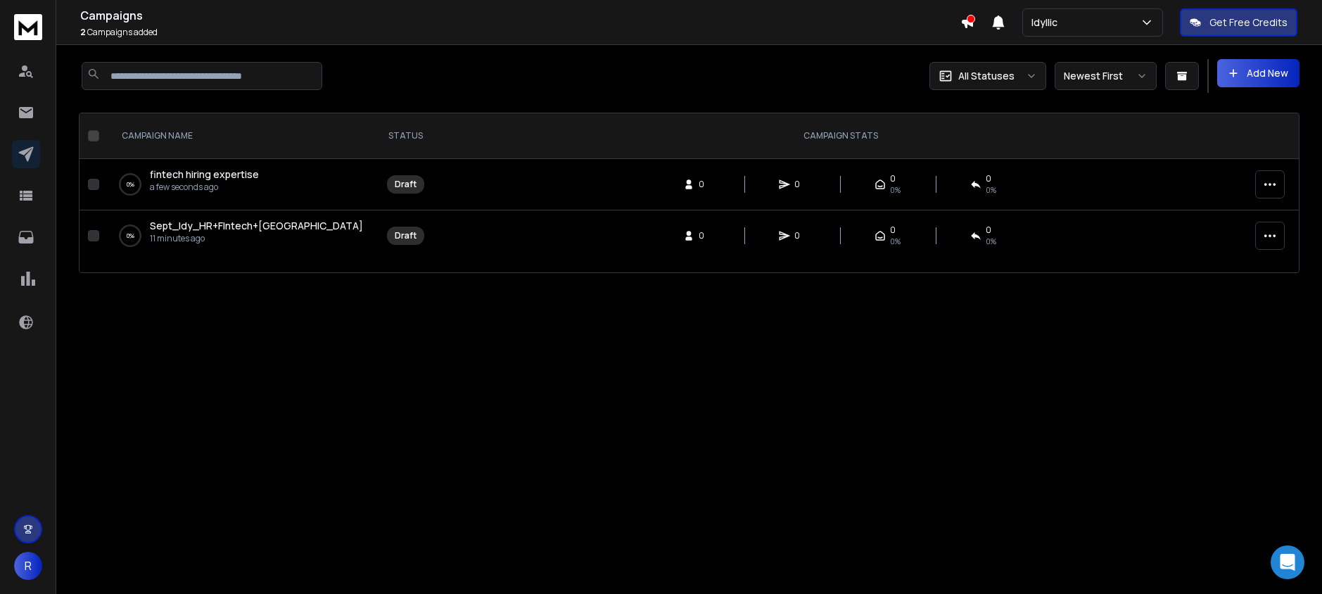
click at [1277, 185] on button "button" at bounding box center [1270, 184] width 30 height 28
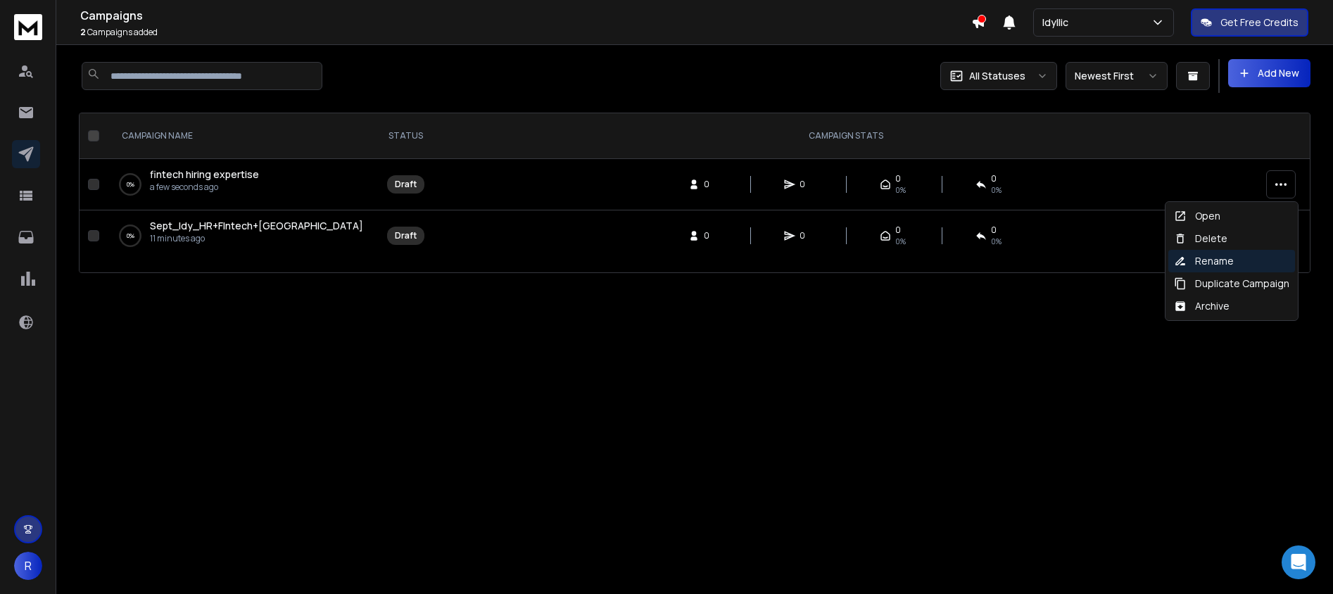
click at [1208, 264] on div "Rename" at bounding box center [1204, 261] width 60 height 14
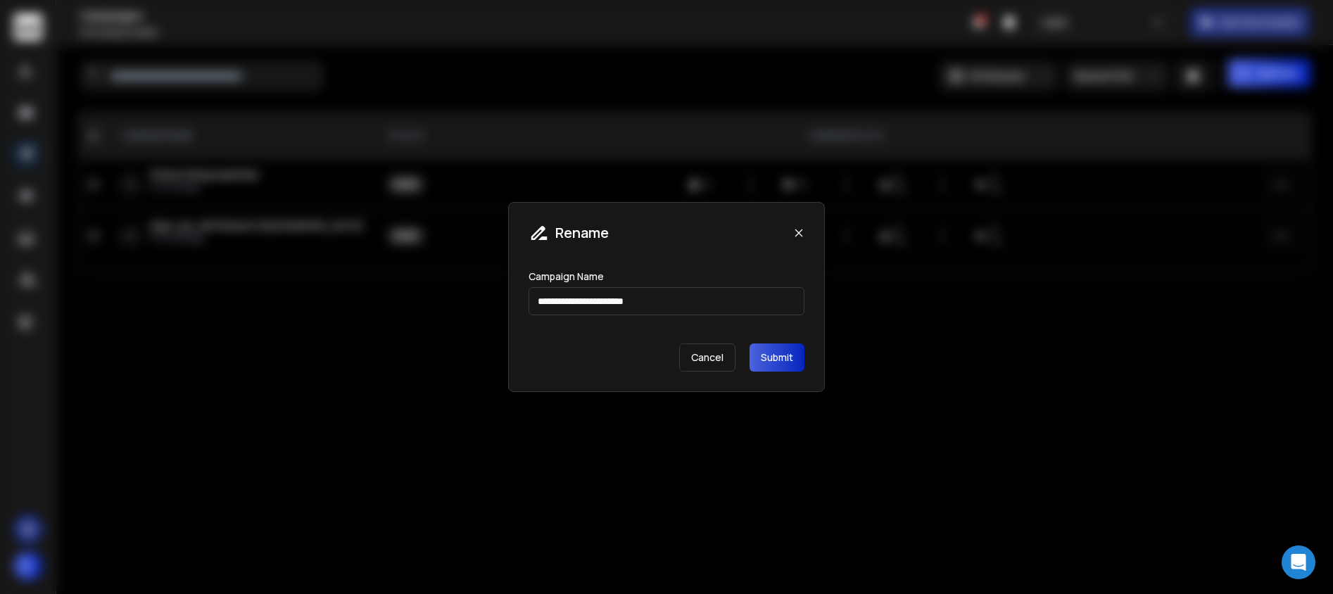
click at [680, 303] on input "**********" at bounding box center [666, 301] width 276 height 28
paste input "********"
drag, startPoint x: 752, startPoint y: 302, endPoint x: 705, endPoint y: 305, distance: 46.6
click at [705, 305] on input "**********" at bounding box center [666, 301] width 276 height 28
drag, startPoint x: 769, startPoint y: 307, endPoint x: 699, endPoint y: 307, distance: 69.7
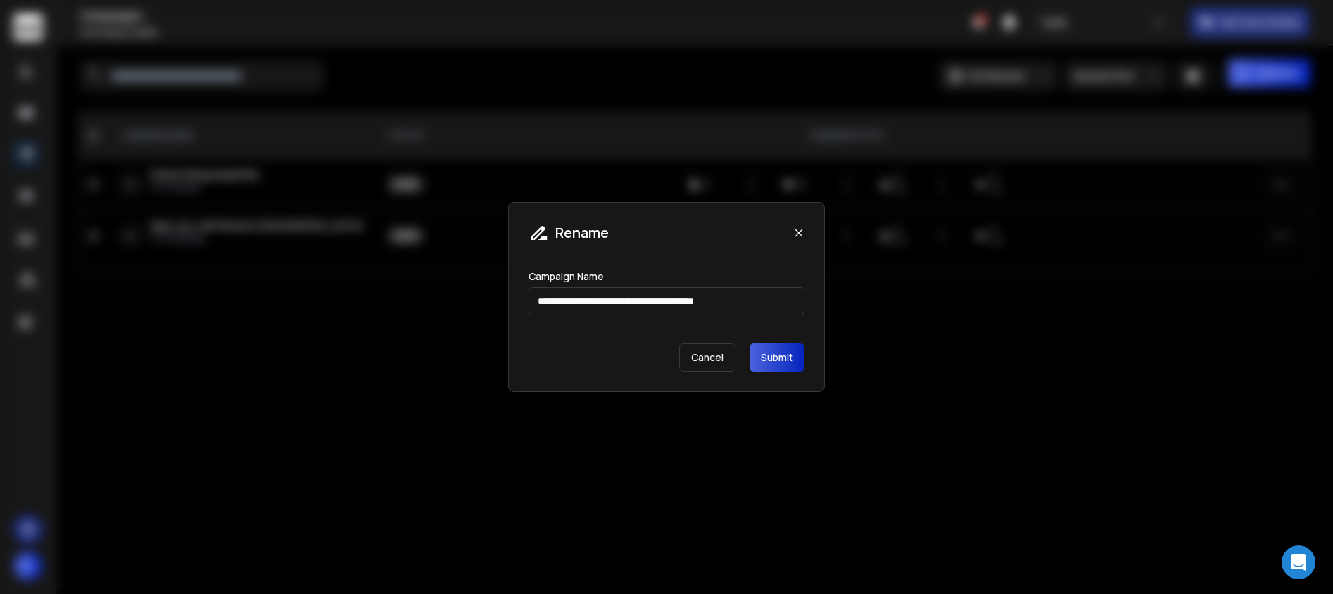
click at [699, 306] on input "**********" at bounding box center [666, 301] width 276 height 28
type input "**********"
click at [766, 354] on button "Submit" at bounding box center [776, 357] width 55 height 28
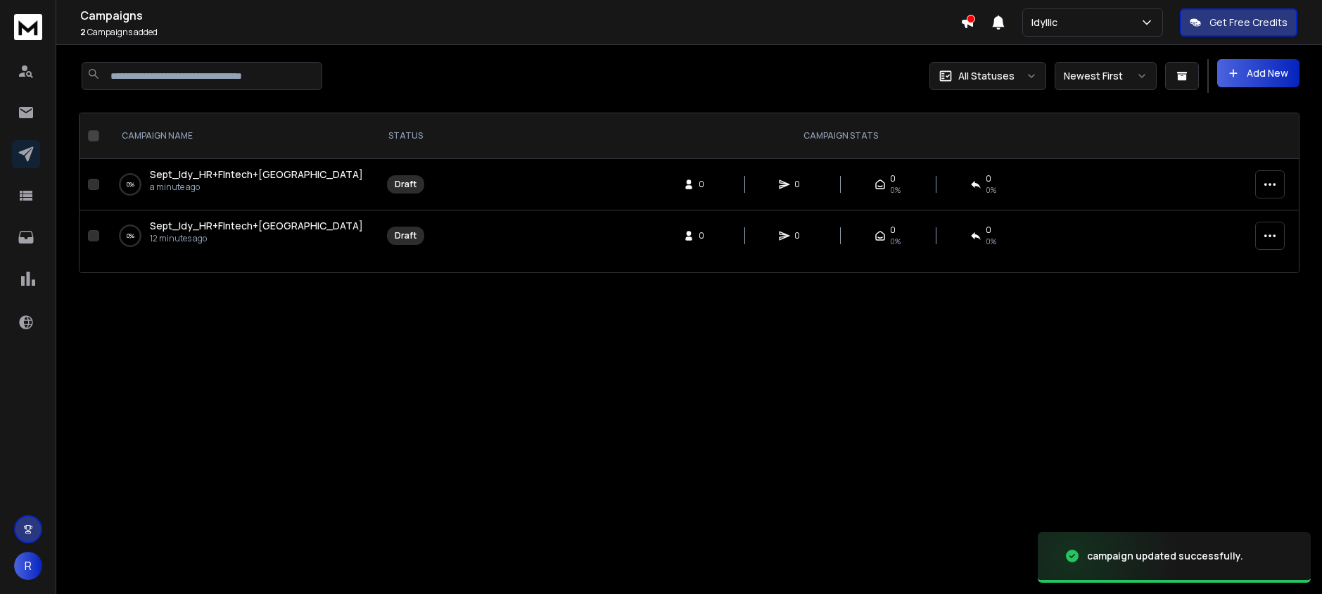
click at [1258, 246] on button "button" at bounding box center [1270, 236] width 30 height 28
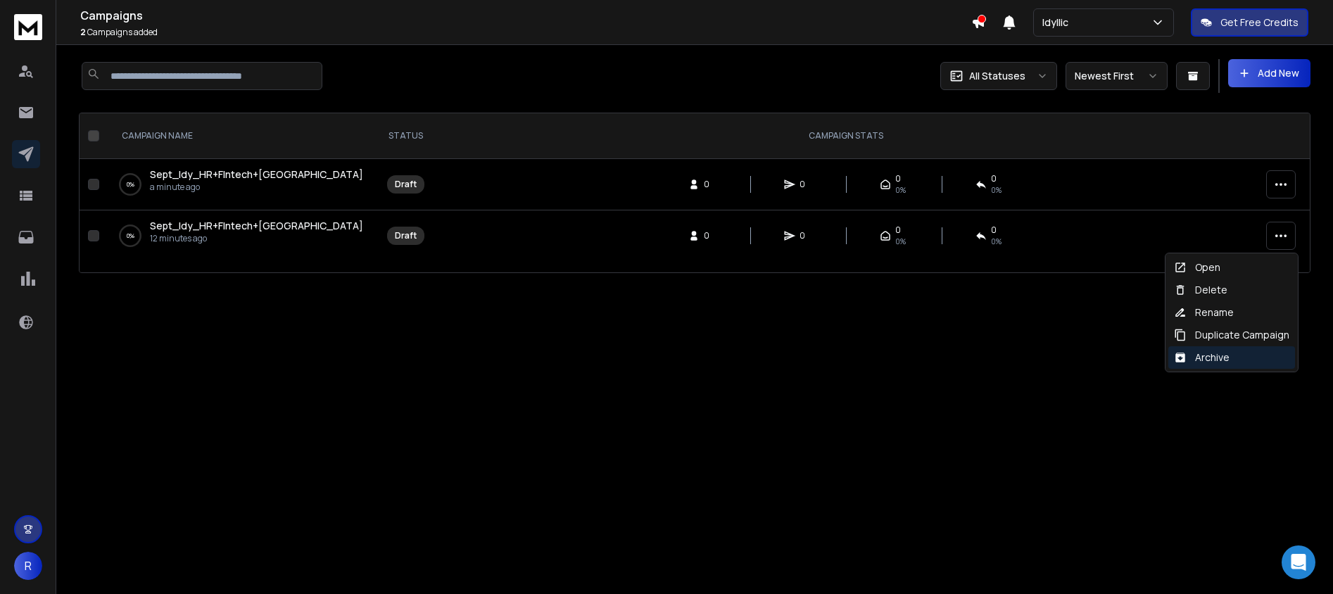
click at [1220, 351] on div "Archive" at bounding box center [1202, 357] width 56 height 14
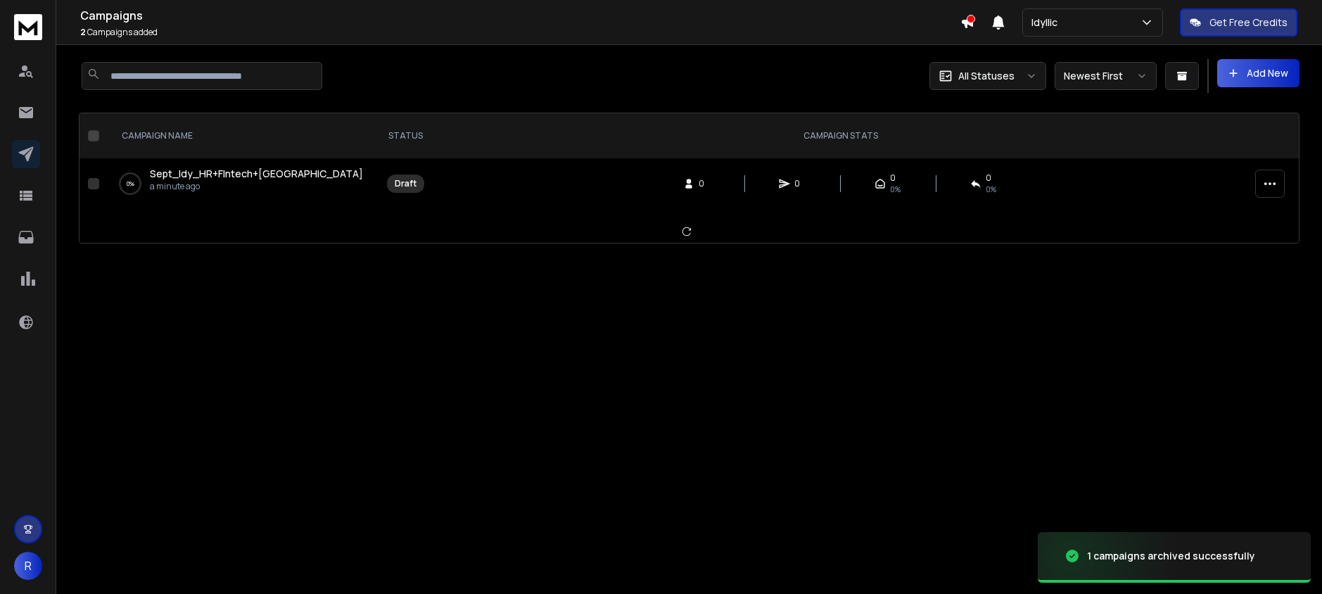
click at [246, 177] on span "Sept_Idy_HR+FIntech+India_Hiring" at bounding box center [256, 173] width 213 height 13
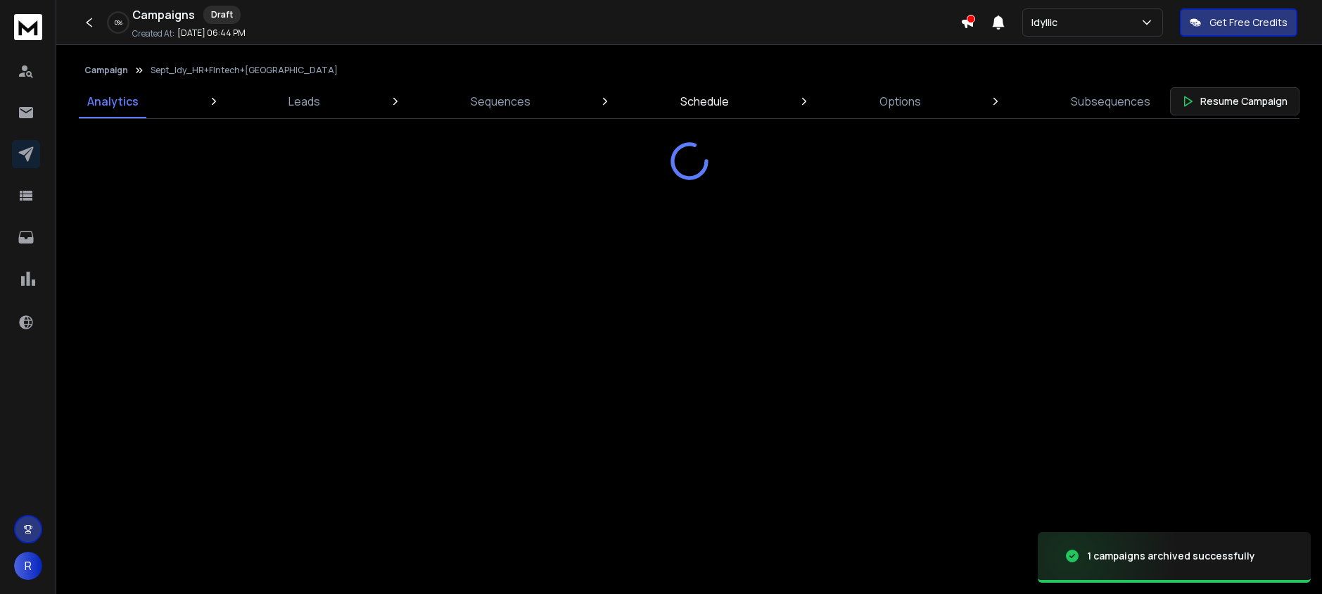
click at [711, 103] on p "Schedule" at bounding box center [704, 101] width 49 height 17
click at [522, 103] on p "Sequences" at bounding box center [501, 101] width 60 height 17
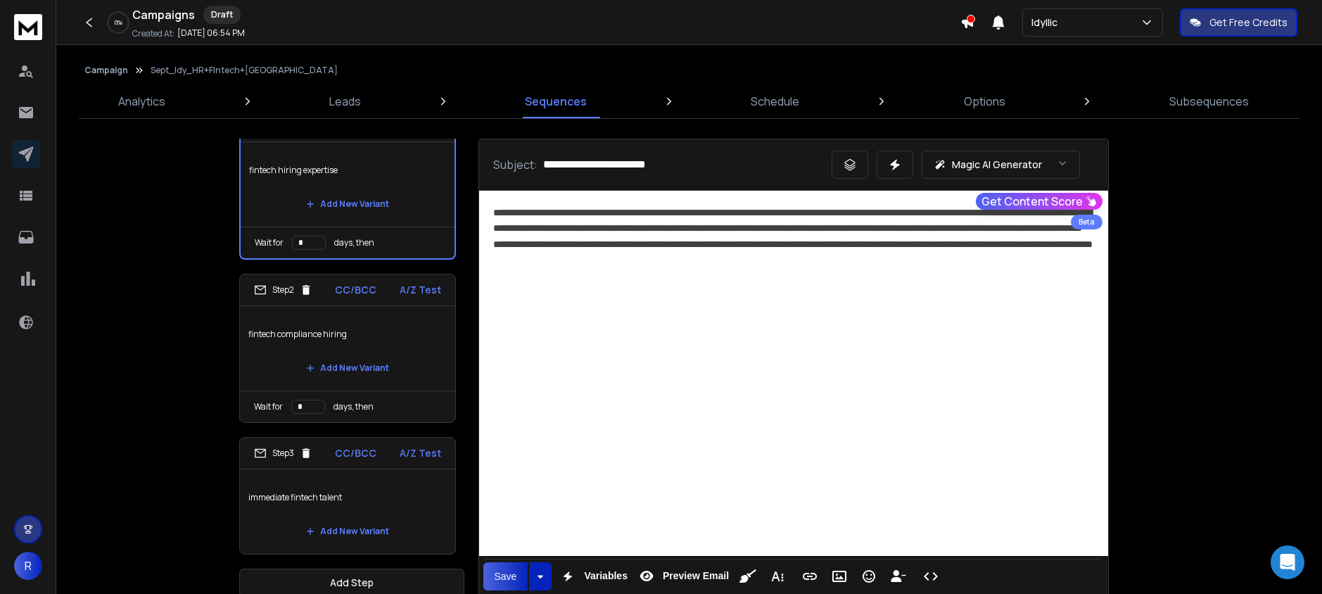
scroll to position [23, 0]
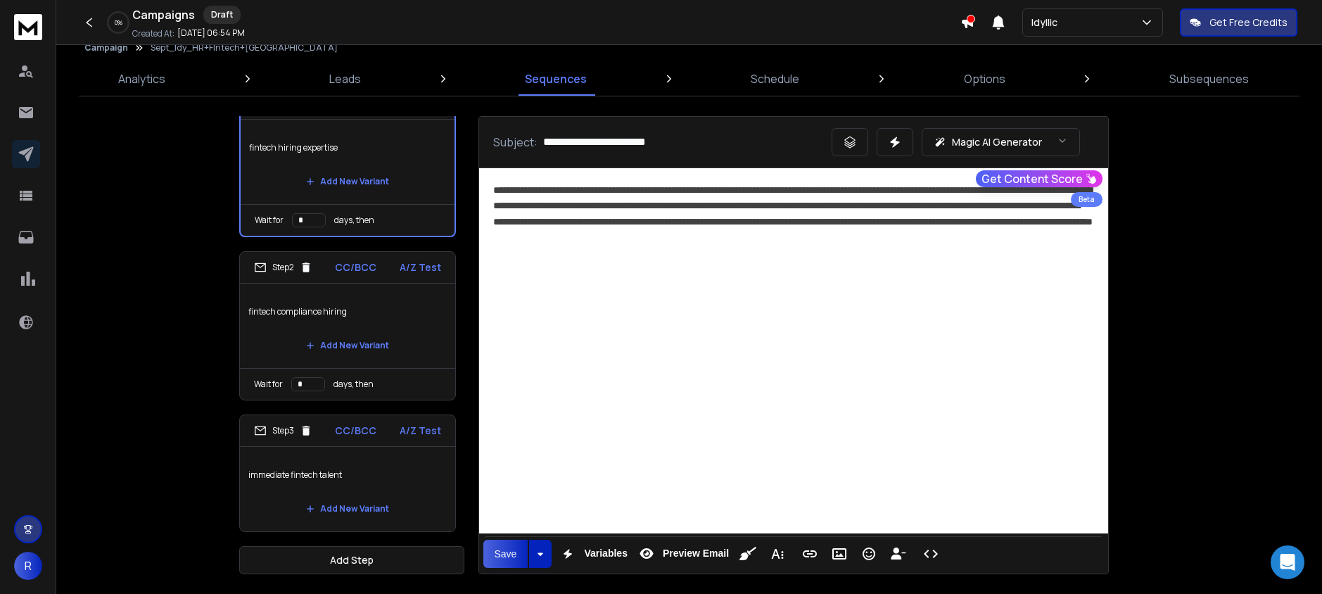
drag, startPoint x: 307, startPoint y: 219, endPoint x: 264, endPoint y: 213, distance: 43.3
click at [265, 213] on div "Wait for * days, then" at bounding box center [348, 220] width 214 height 32
type input "*"
drag, startPoint x: 312, startPoint y: 386, endPoint x: 236, endPoint y: 378, distance: 77.1
click at [236, 378] on div "**********" at bounding box center [689, 344] width 1221 height 469
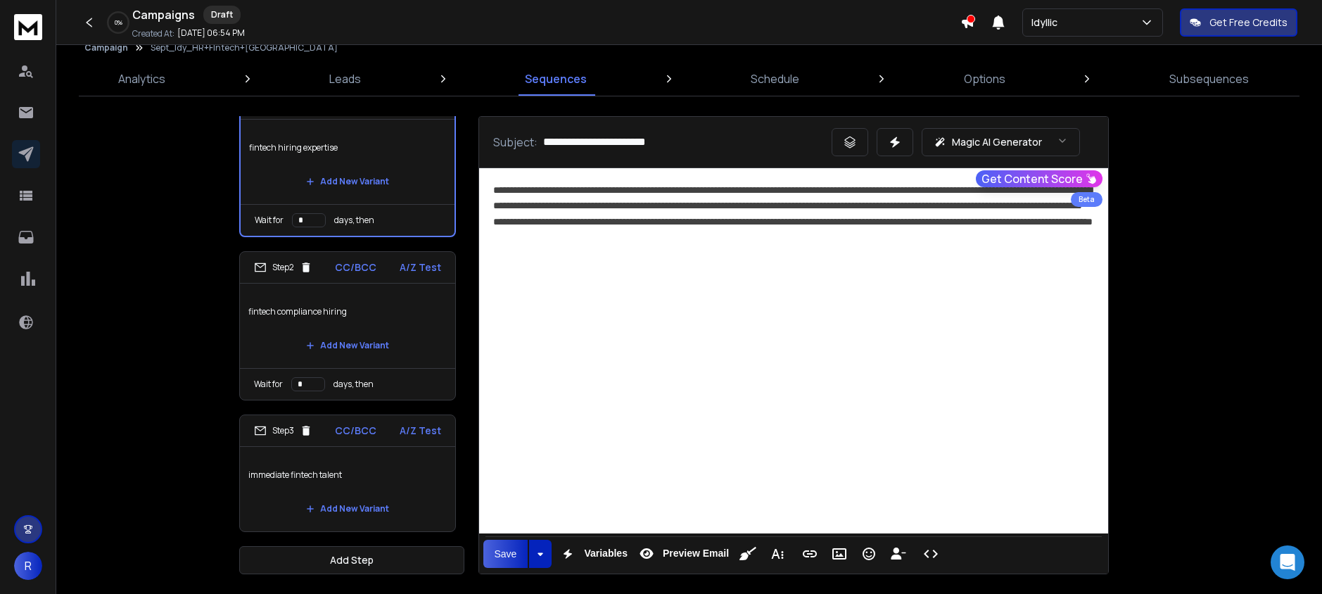
type input "*"
type input "**********"
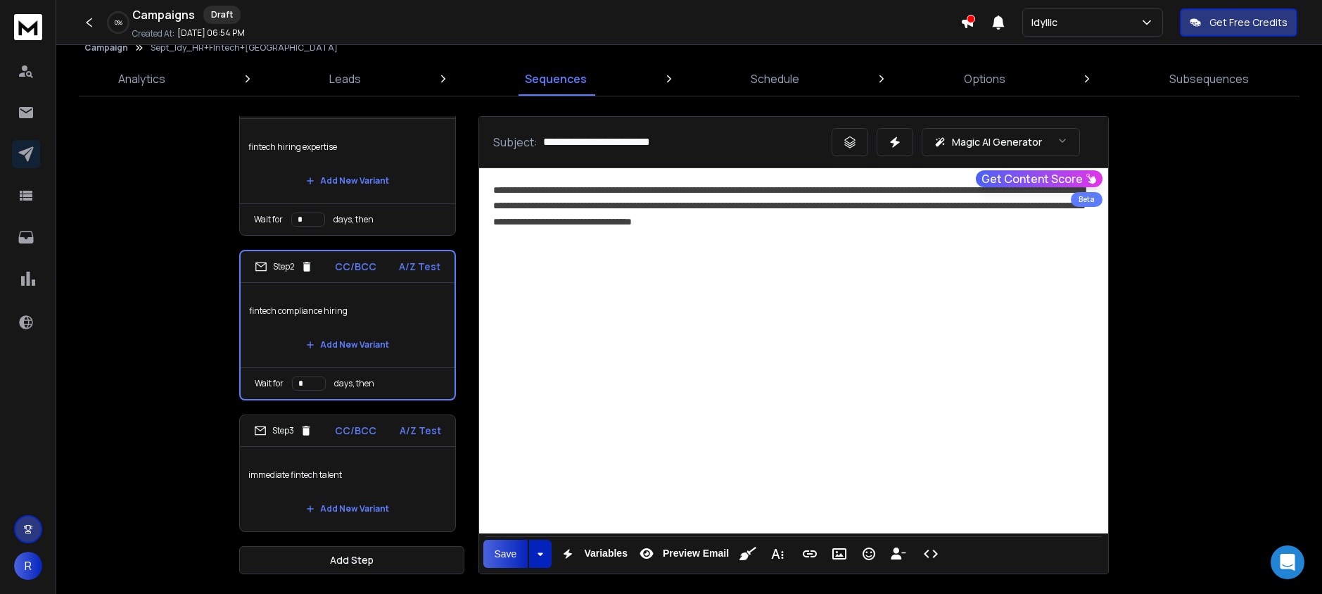
type input "*"
drag, startPoint x: 604, startPoint y: 462, endPoint x: 588, endPoint y: 496, distance: 38.1
click at [604, 462] on div "**********" at bounding box center [793, 346] width 629 height 356
